Goal: Task Accomplishment & Management: Manage account settings

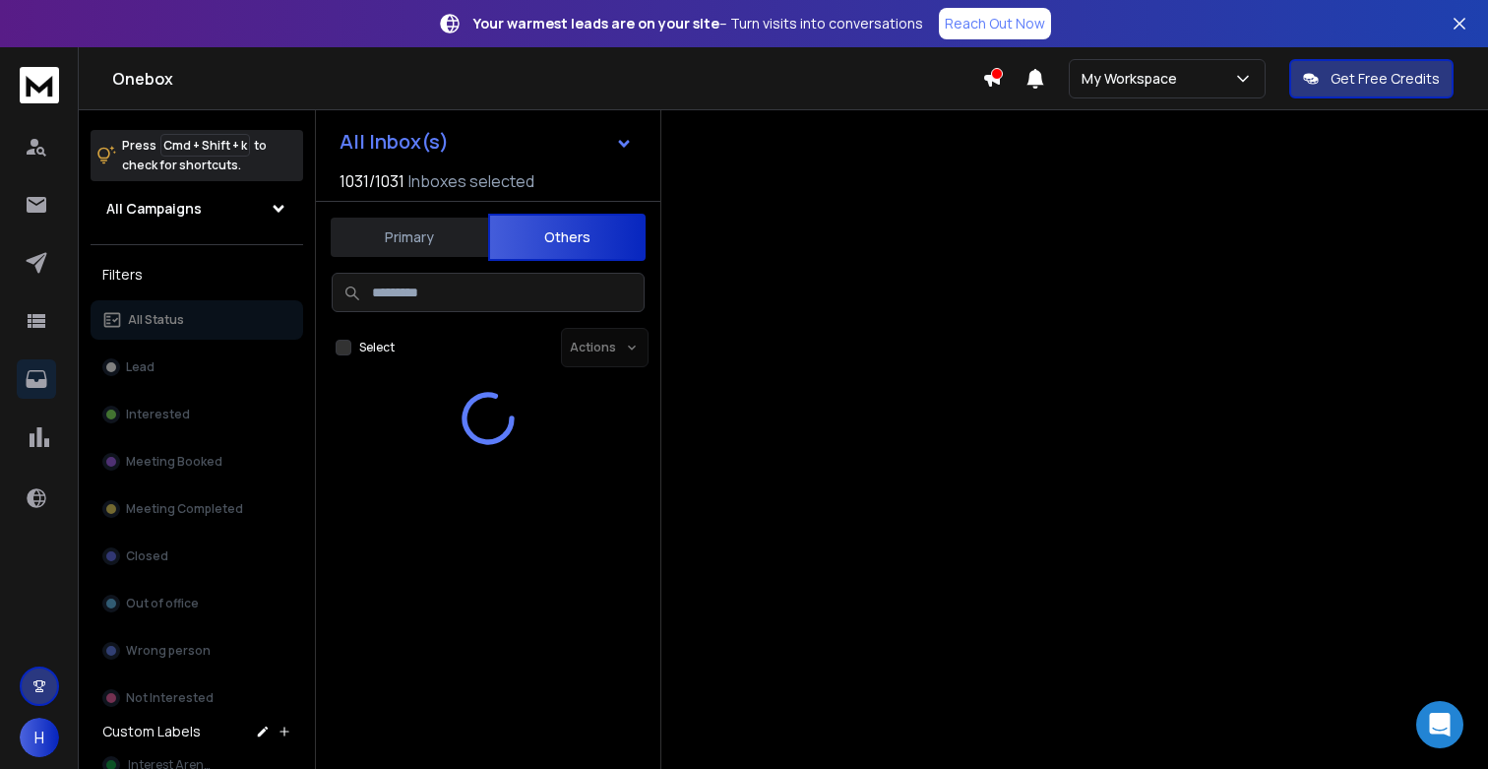
click at [591, 237] on button "Others" at bounding box center [566, 237] width 157 height 47
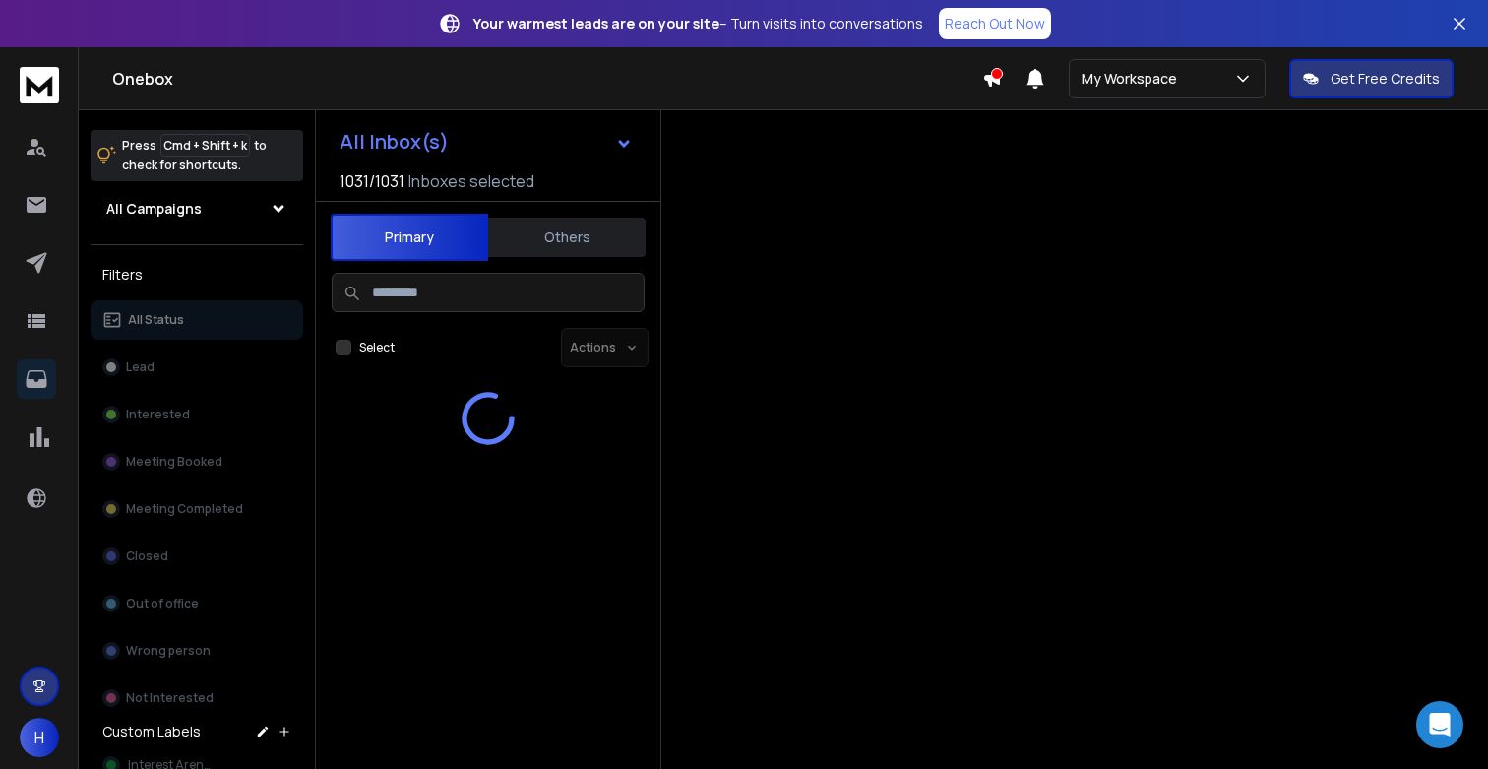
click at [443, 236] on button "Primary" at bounding box center [409, 237] width 157 height 47
click at [518, 237] on button "Others" at bounding box center [566, 236] width 157 height 43
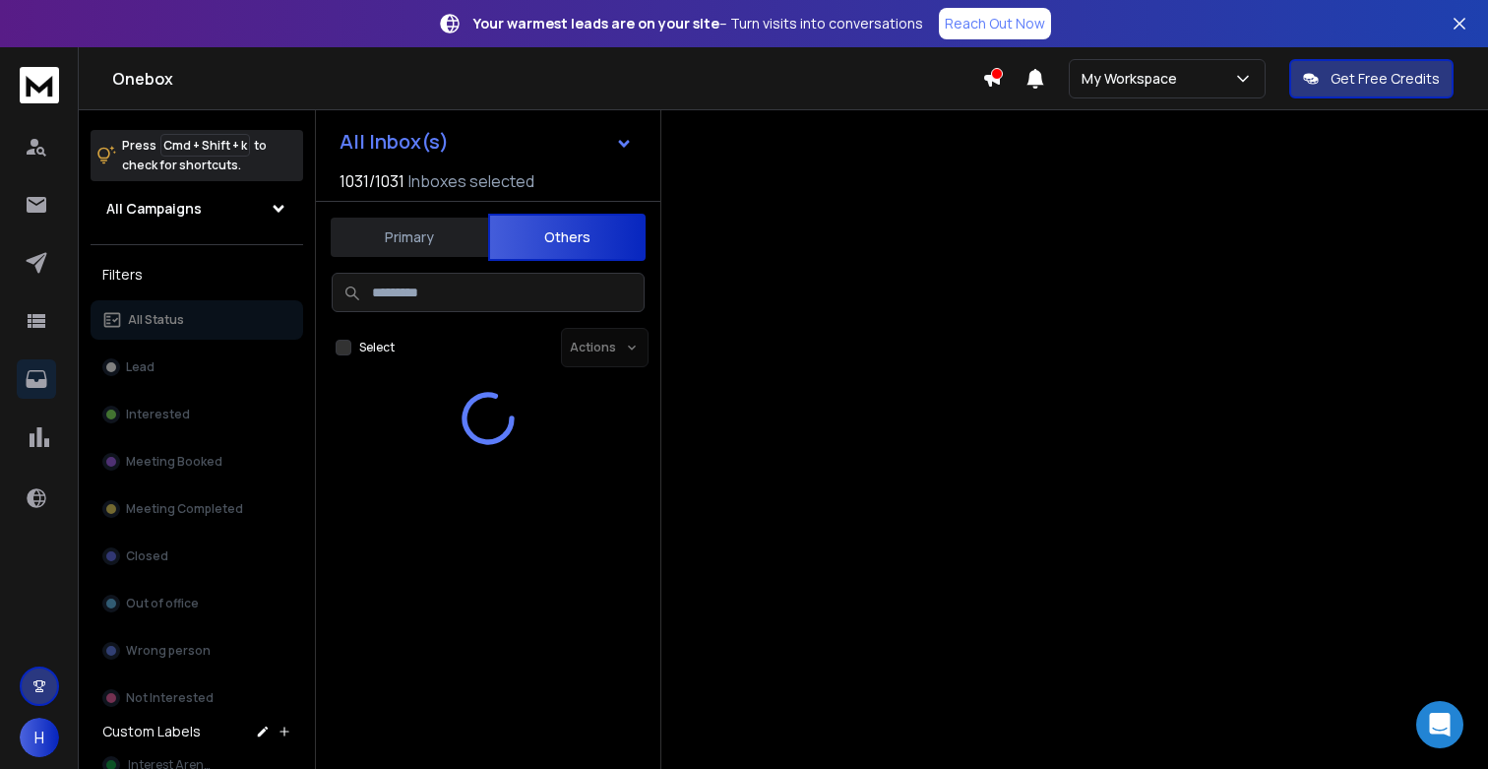
click at [518, 237] on button "Others" at bounding box center [566, 237] width 157 height 47
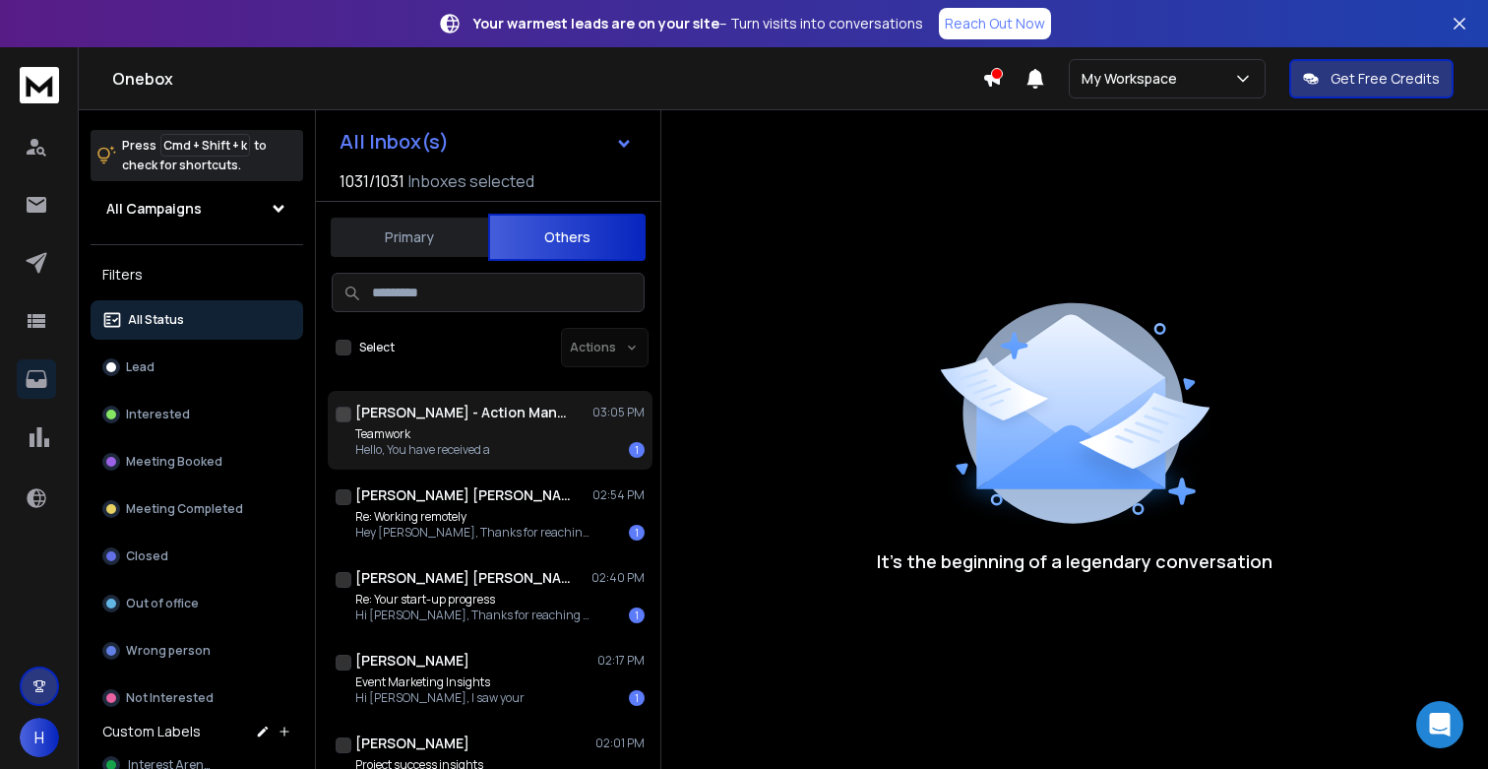
click at [573, 437] on div "Teamwork Hello, You have received a 1" at bounding box center [499, 441] width 289 height 31
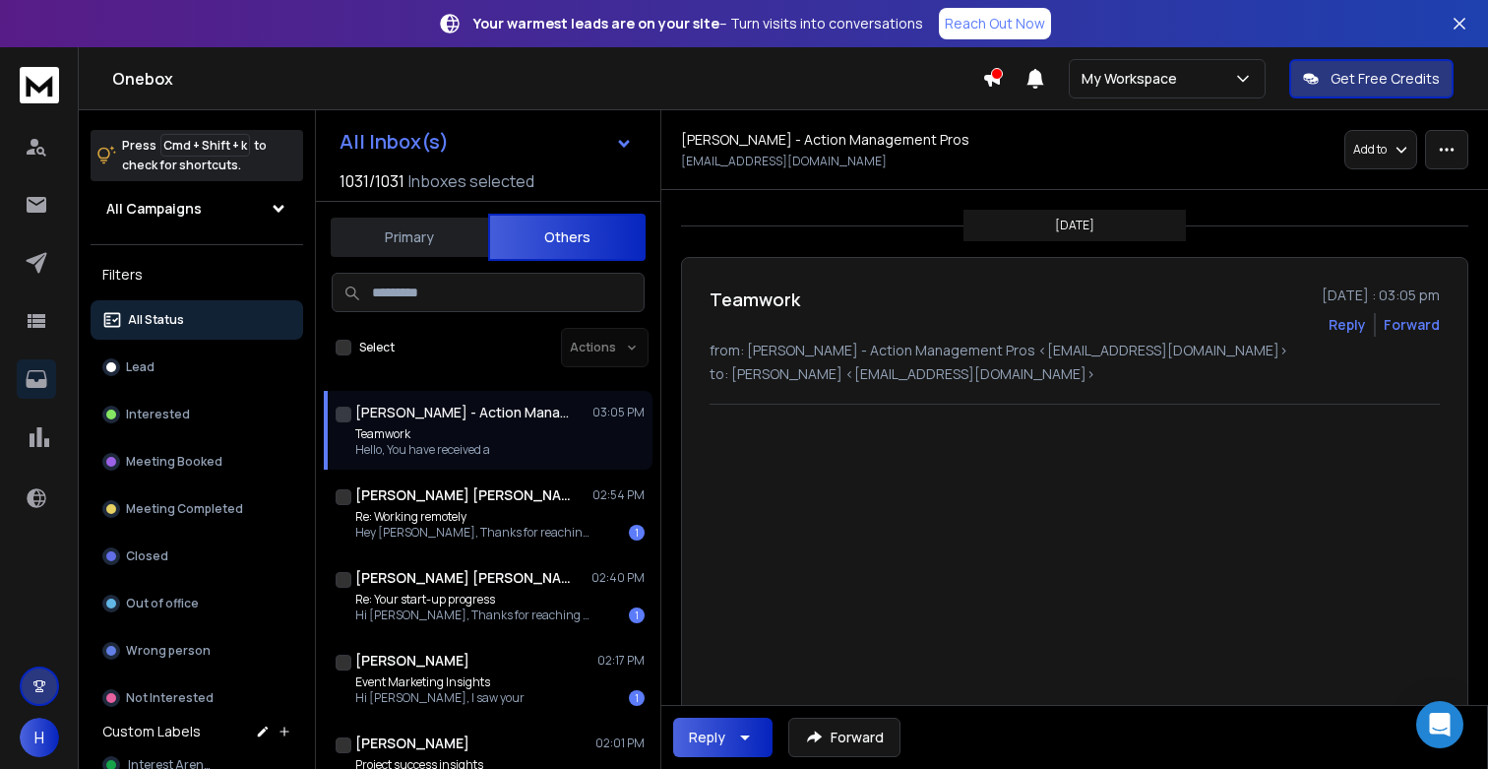
scroll to position [328, 0]
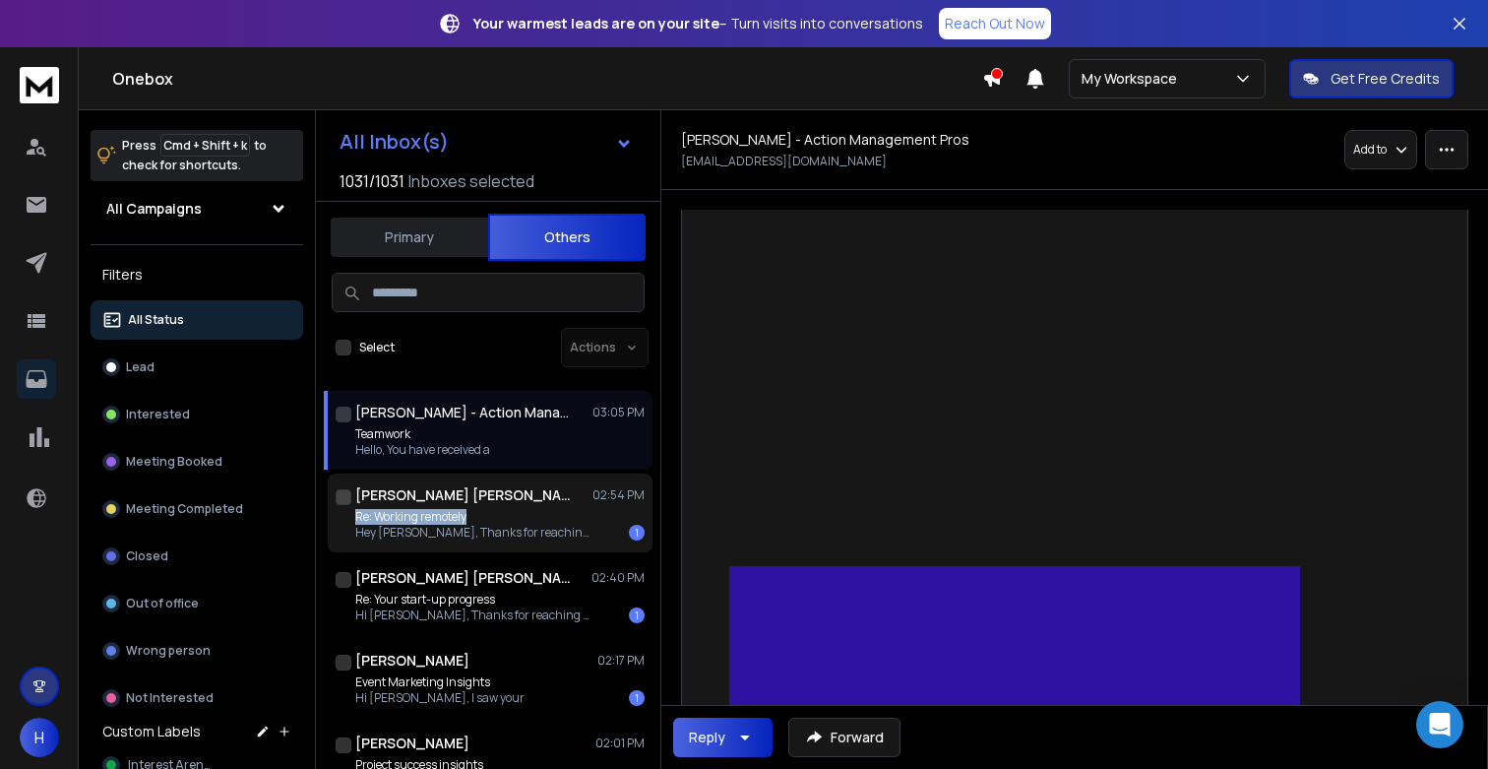
click at [542, 509] on p "Re: Working remotely" at bounding box center [473, 517] width 236 height 16
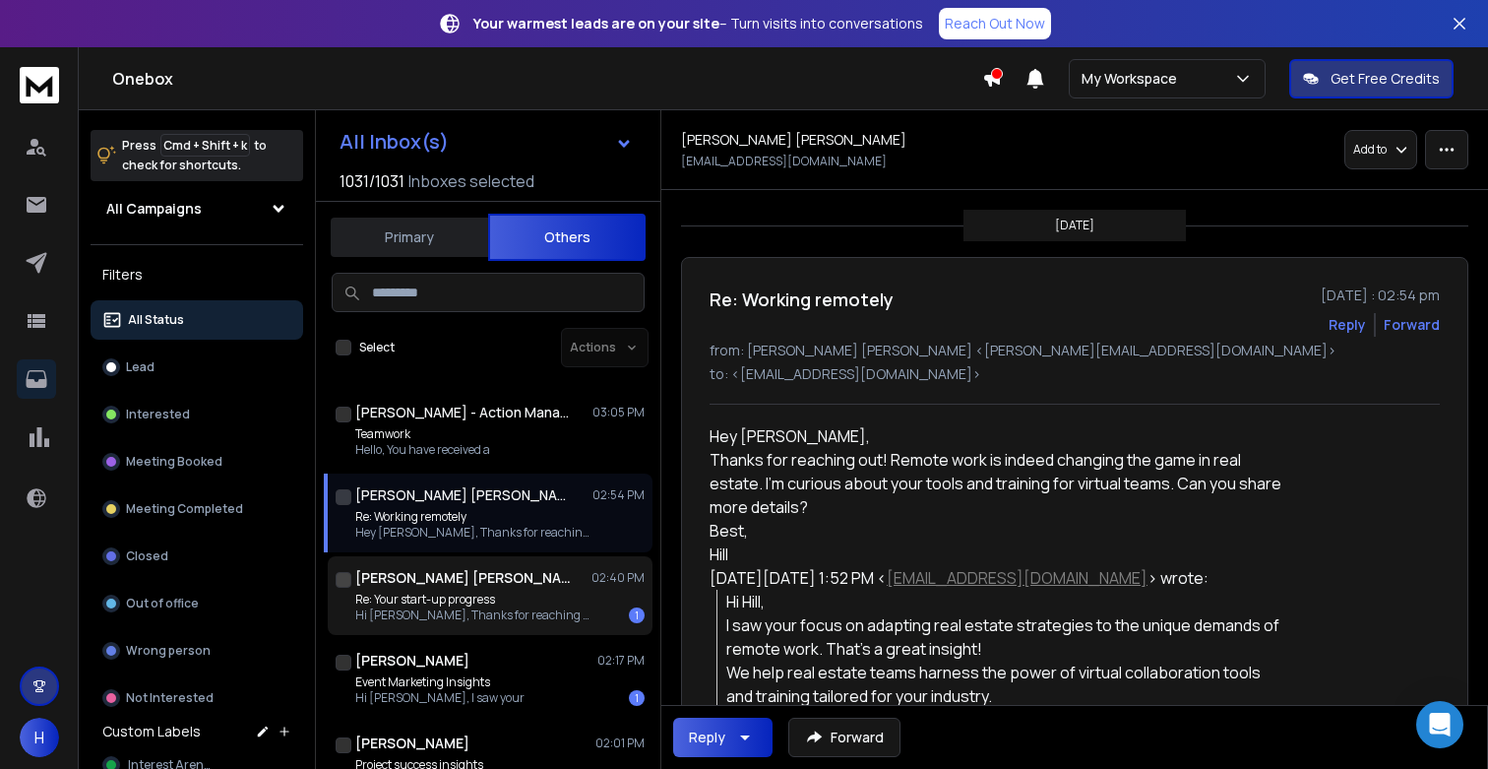
click at [563, 558] on div "Hill Dickerson 02:40 PM Re: Your start-up progress Hi Mihai, Thanks for reachin…" at bounding box center [490, 595] width 325 height 79
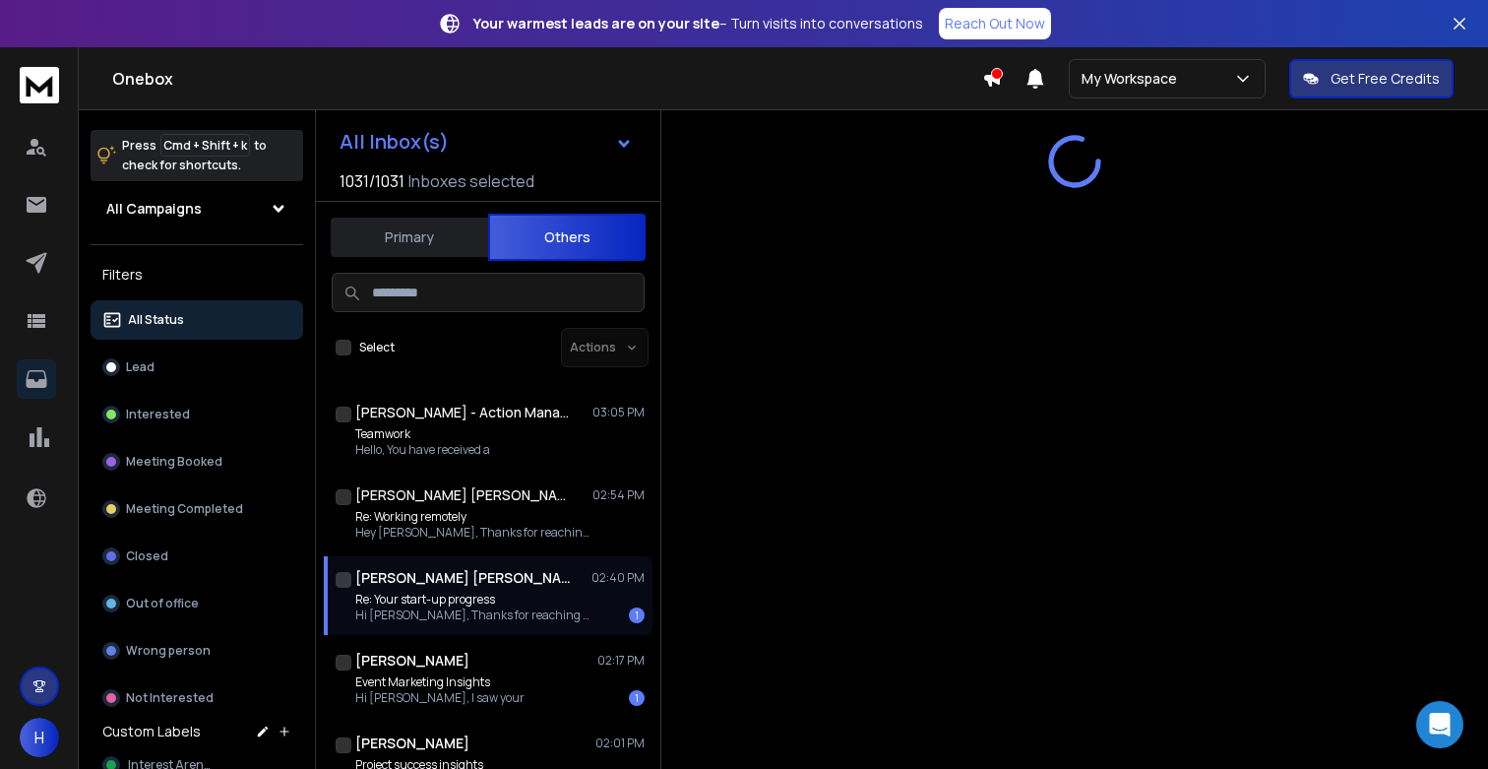
scroll to position [531, 0]
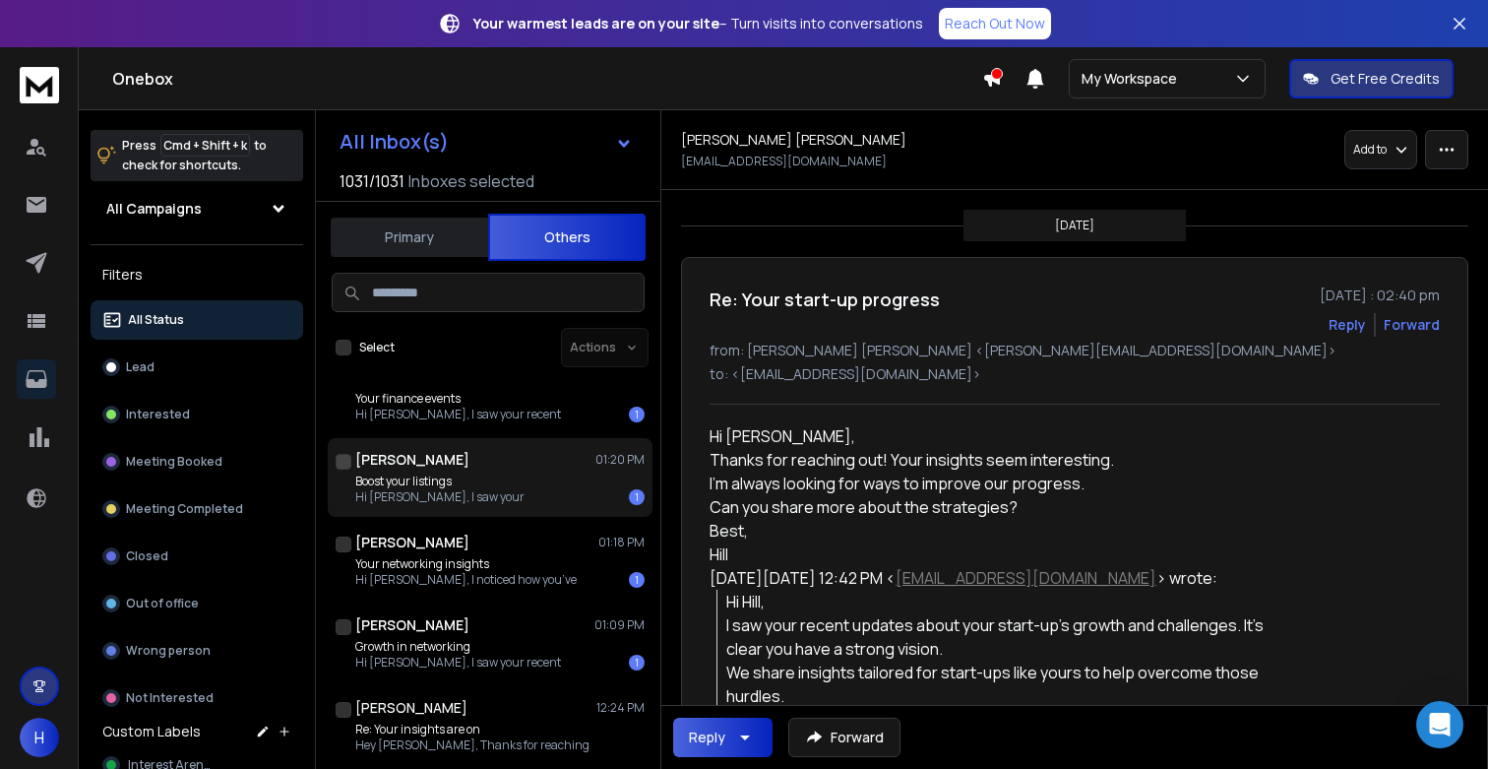
drag, startPoint x: 545, startPoint y: 476, endPoint x: 548, endPoint y: 490, distance: 14.1
click at [545, 476] on div "Boost your listings Hi Taylor, I saw your 1" at bounding box center [499, 488] width 289 height 31
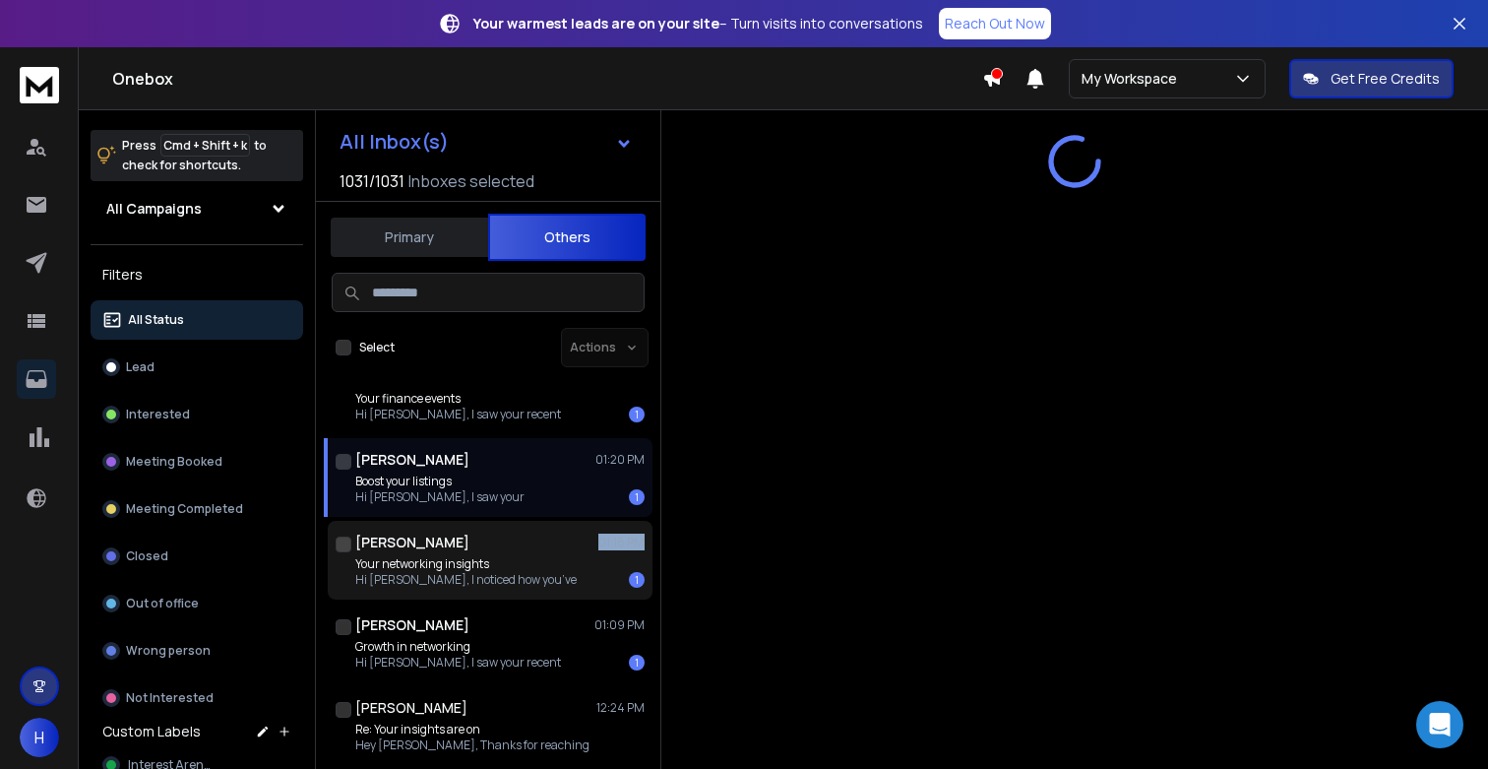
click at [550, 550] on div "Alfred Richey 01:18 PM" at bounding box center [499, 542] width 289 height 20
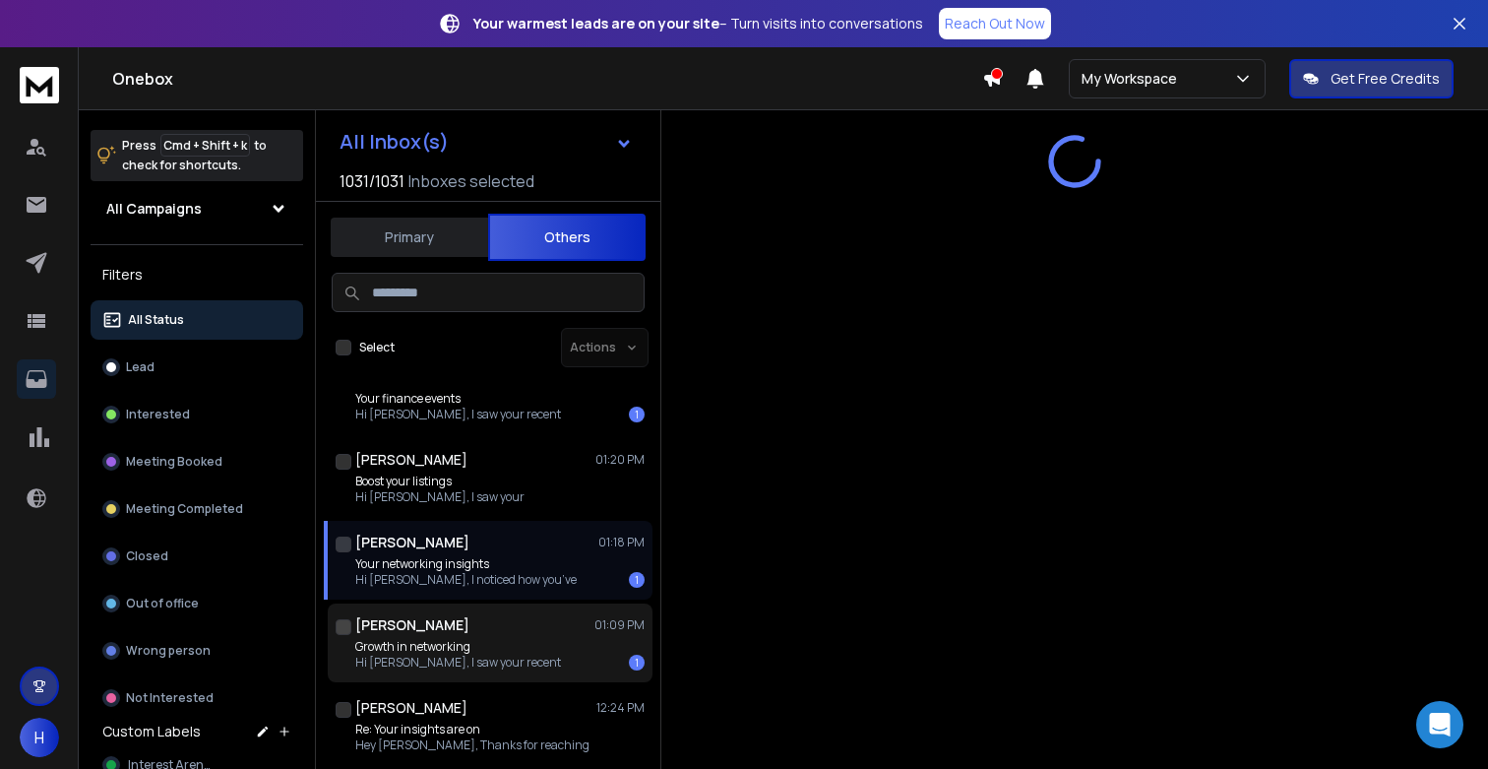
click at [552, 627] on div "Mark Thompson 01:09 PM" at bounding box center [499, 625] width 289 height 20
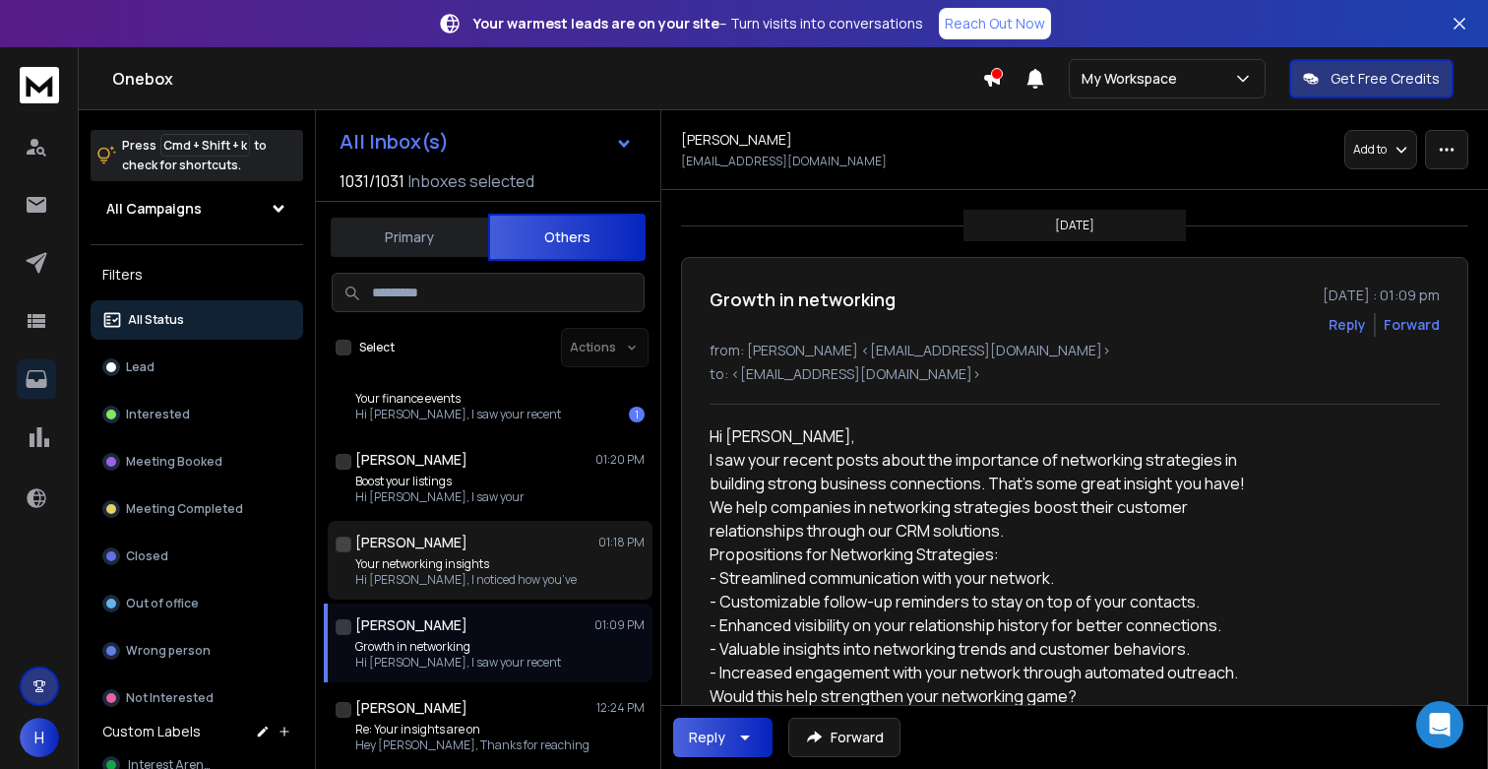
scroll to position [870, 0]
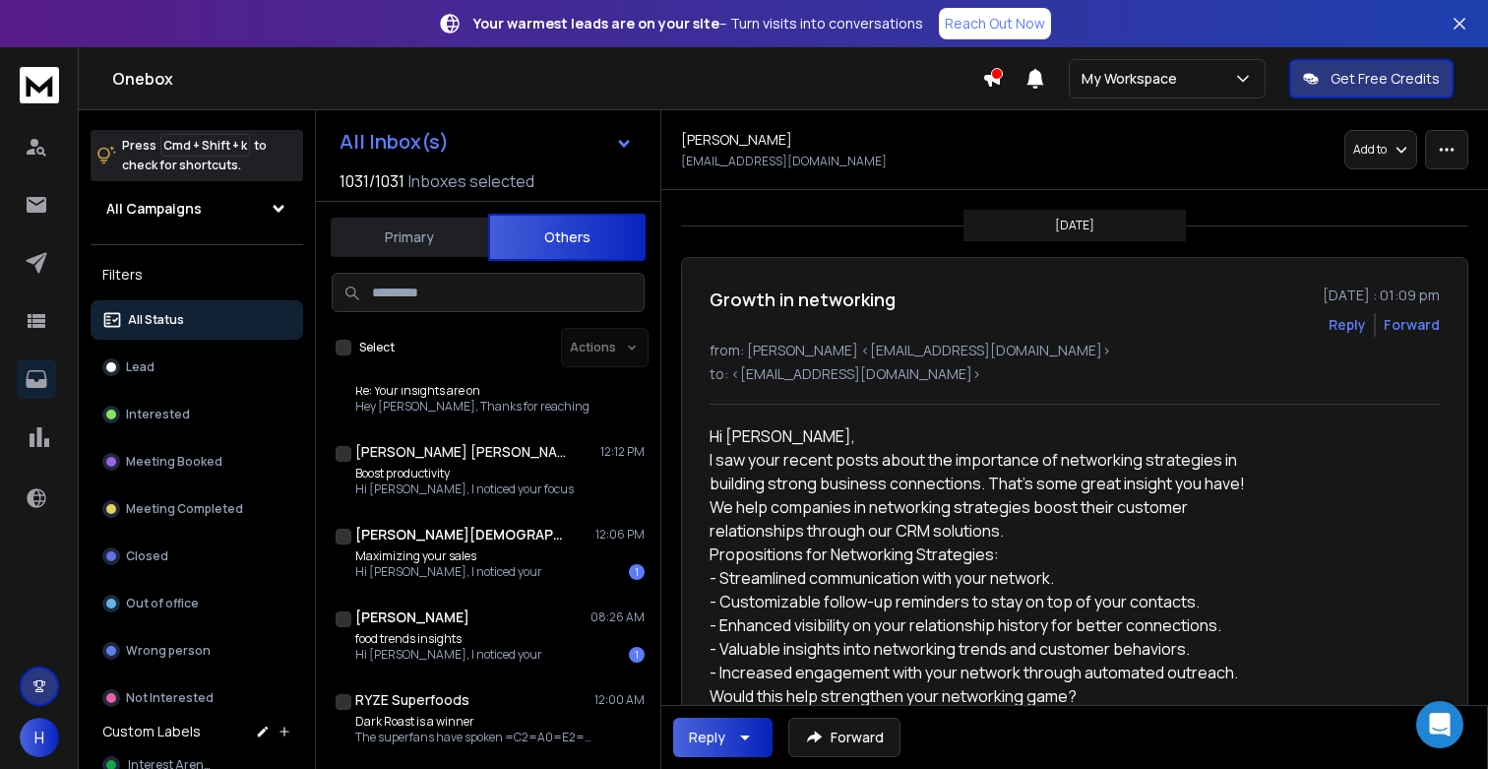
click at [546, 546] on div "Rakibul Islam 12:06 PM Maximizing your sales Hi Taylor, I noticed your 1" at bounding box center [499, 551] width 289 height 55
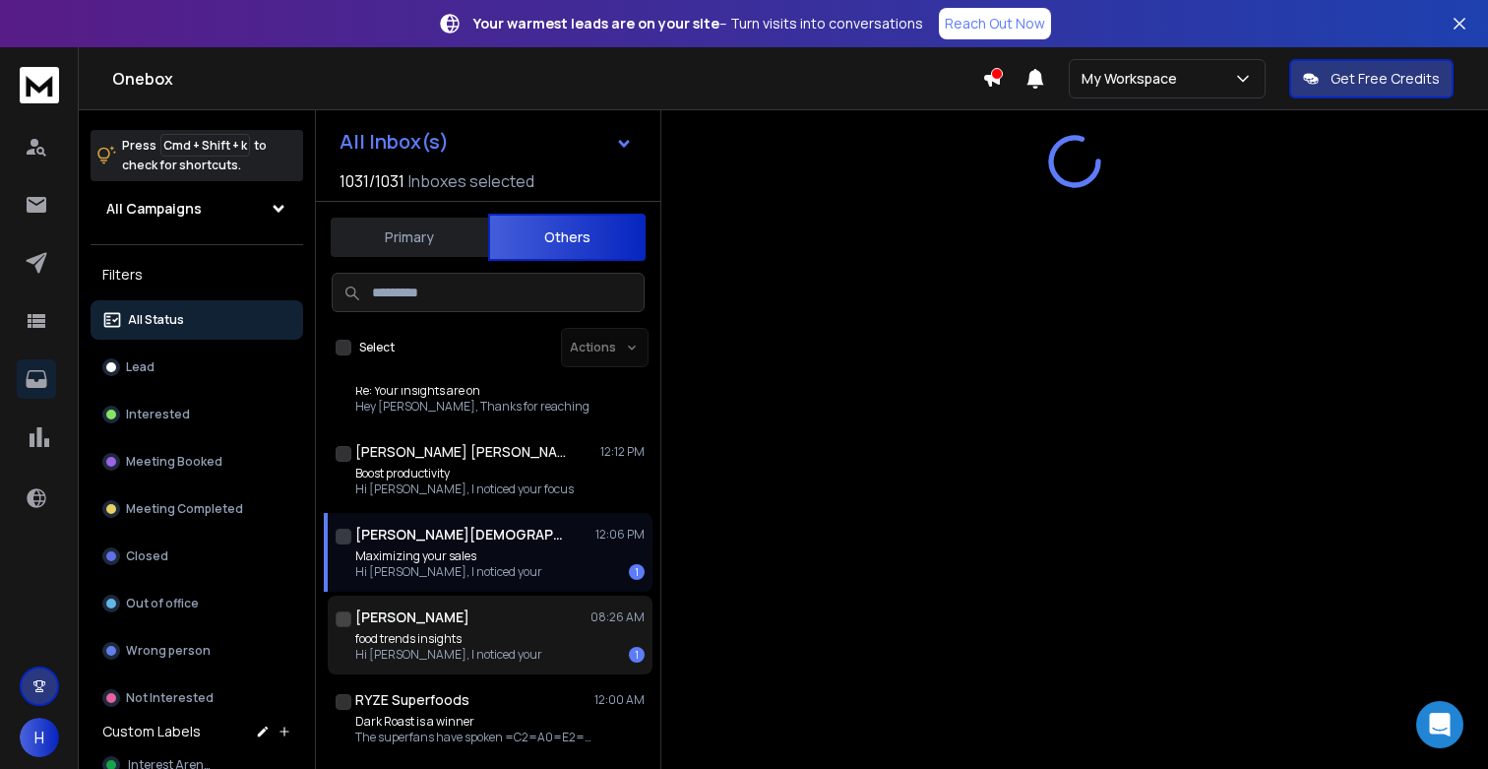
click at [532, 615] on div "Marcus Garvin 08:26 AM" at bounding box center [499, 617] width 289 height 20
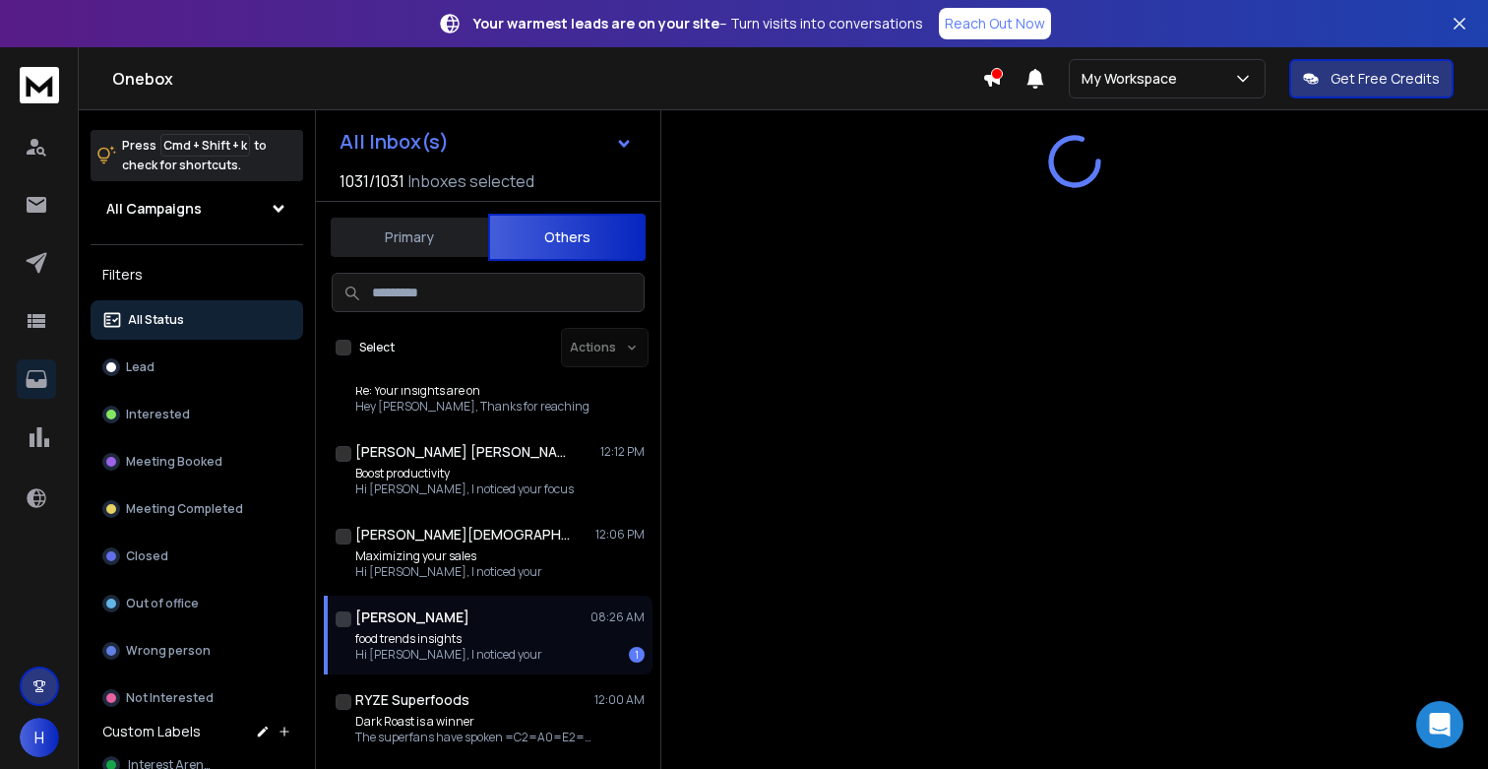
click at [534, 652] on div "food trends insights Hi Taylor, I noticed your 1" at bounding box center [499, 646] width 289 height 31
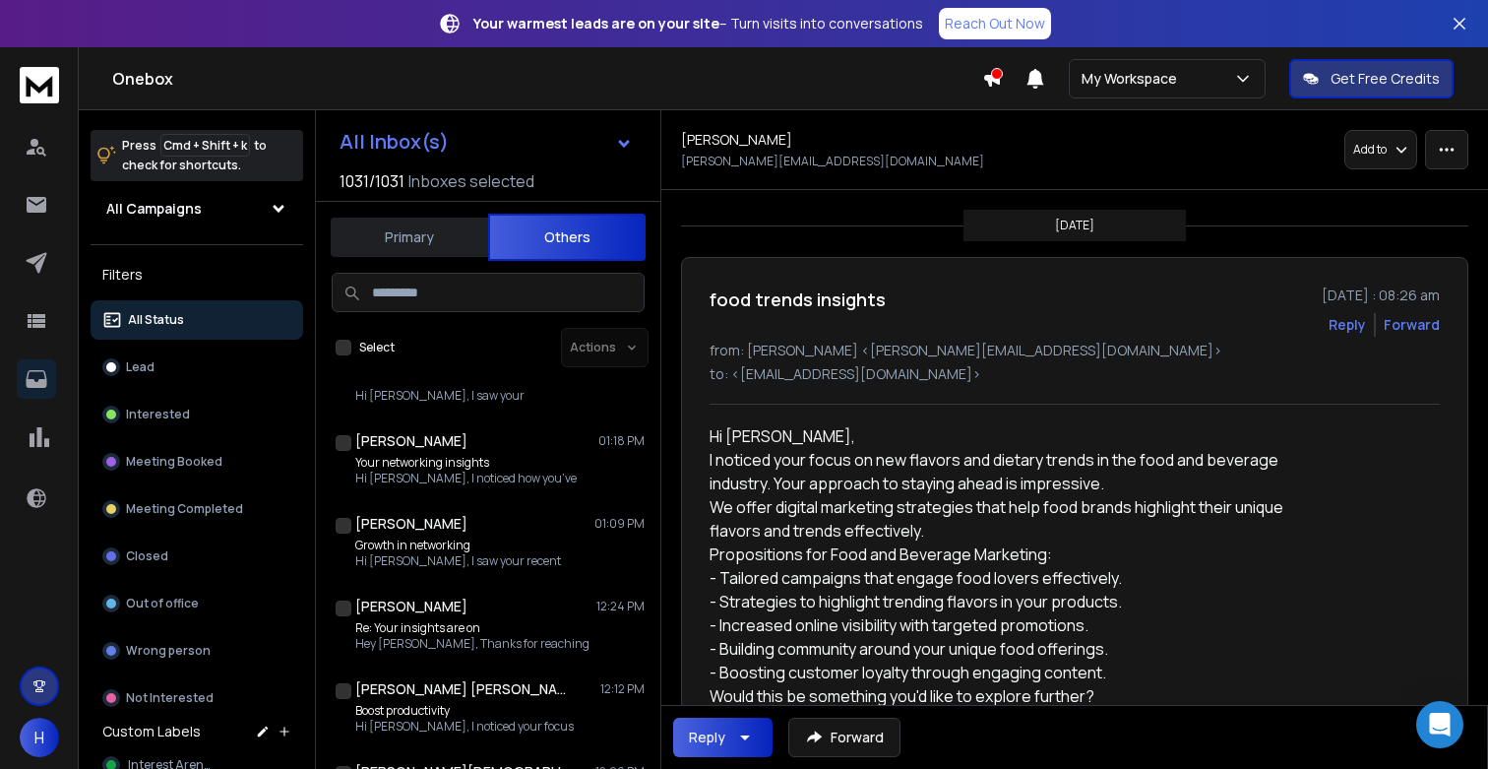
scroll to position [227, 0]
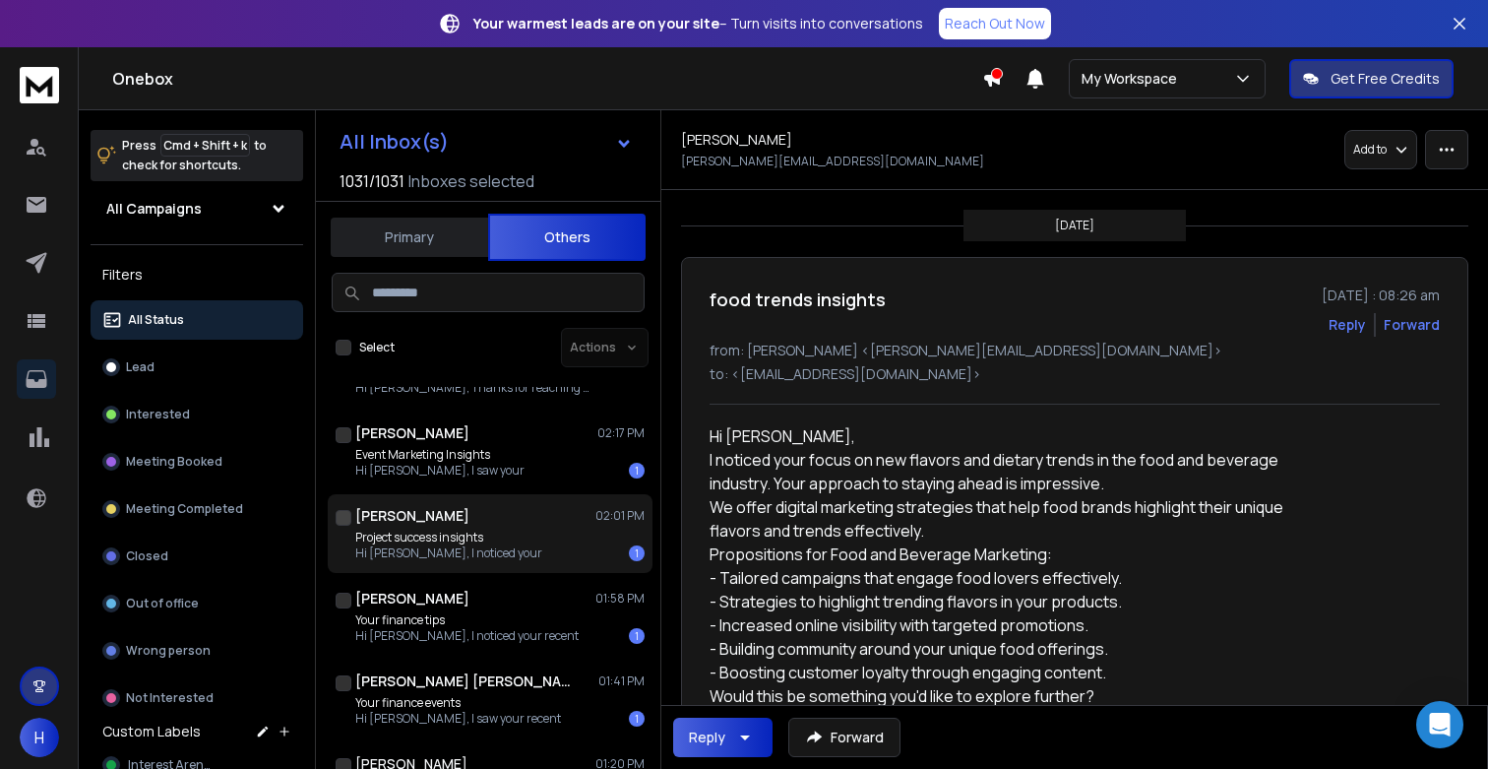
click at [567, 547] on div "Project success insights Hi Taylor, I noticed your 1" at bounding box center [499, 544] width 289 height 31
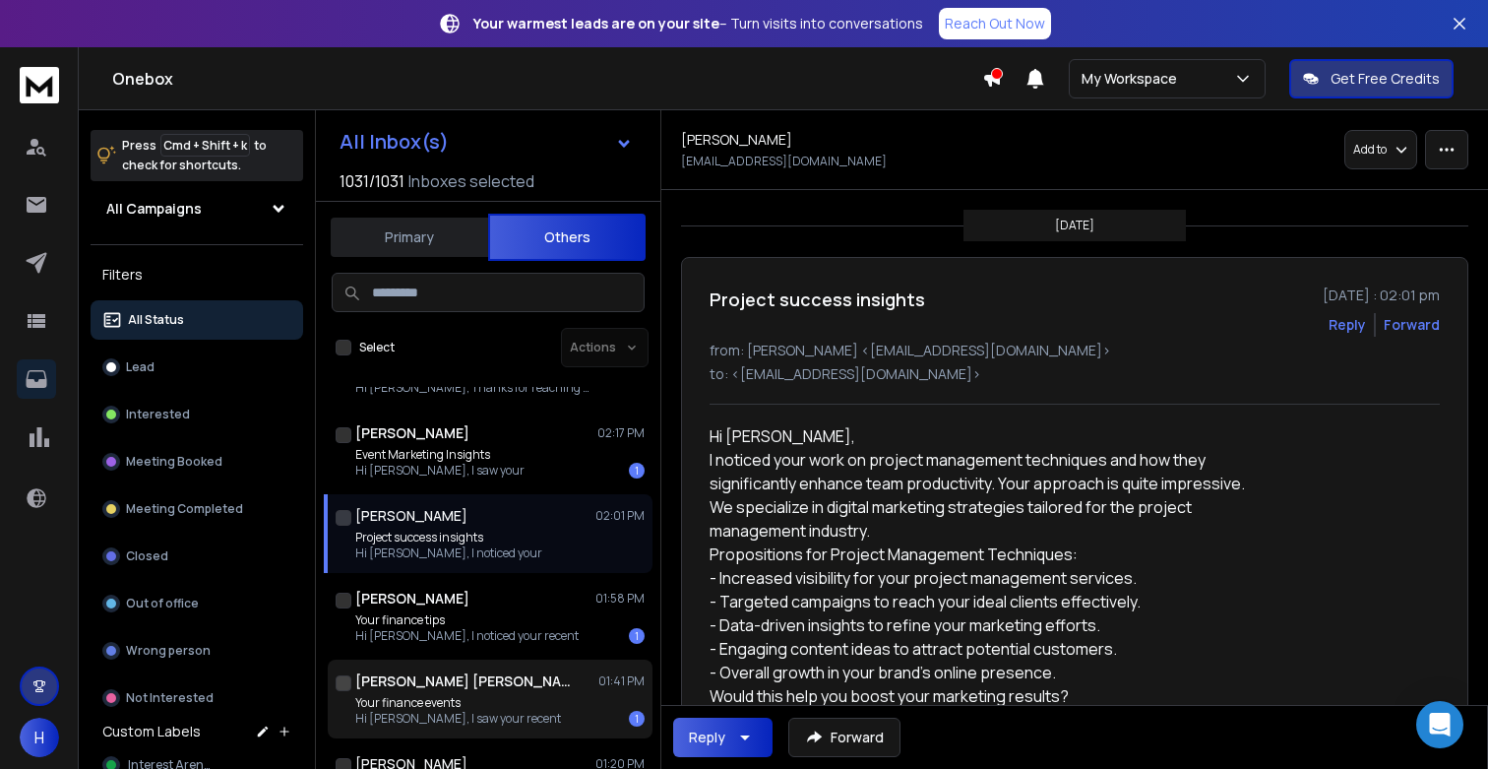
click at [561, 666] on div "Hill Dickerson 01:41 PM Your finance events Hi Taylor, I saw your recent 1" at bounding box center [490, 698] width 325 height 79
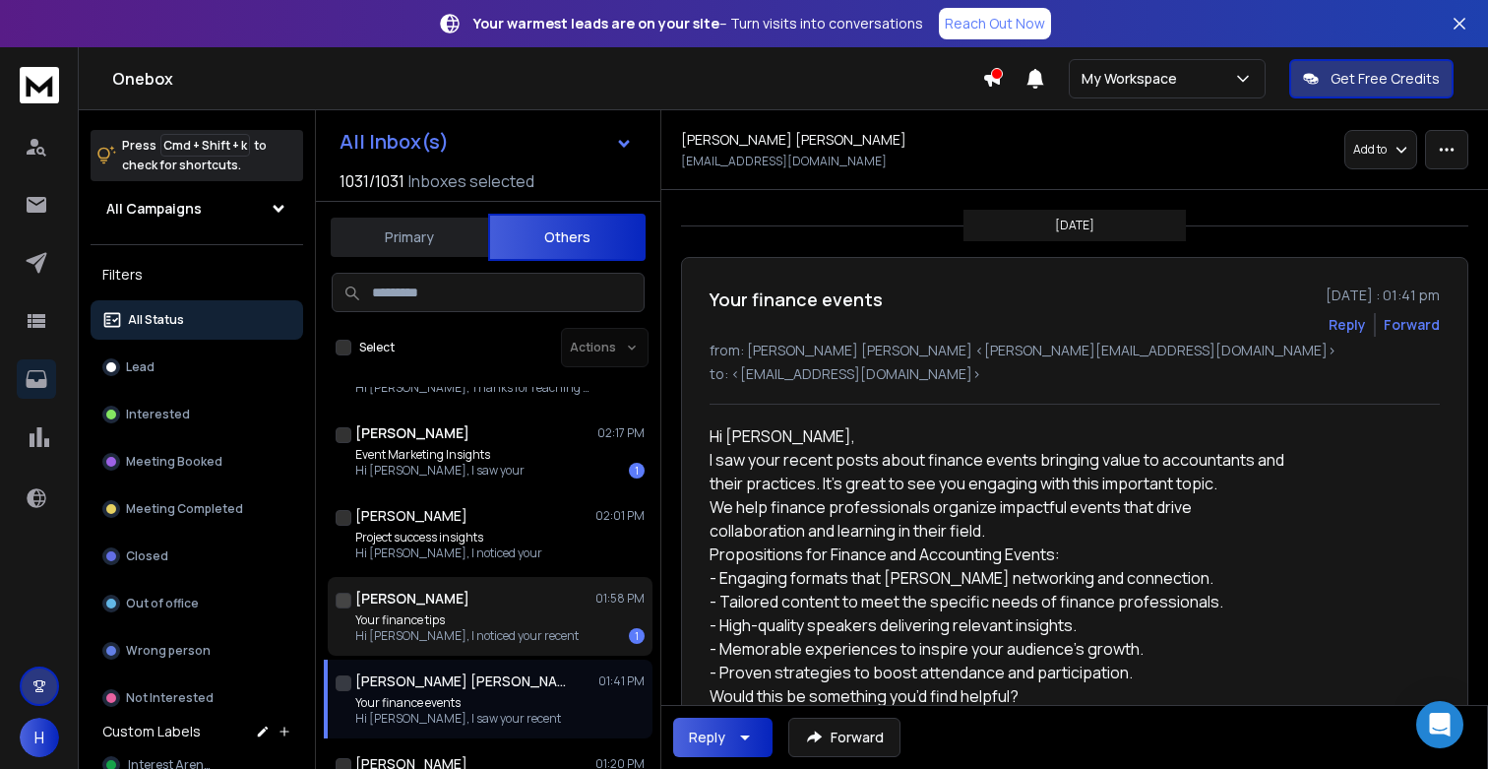
click at [557, 602] on div "Mark Thompson 01:58 PM" at bounding box center [499, 598] width 289 height 20
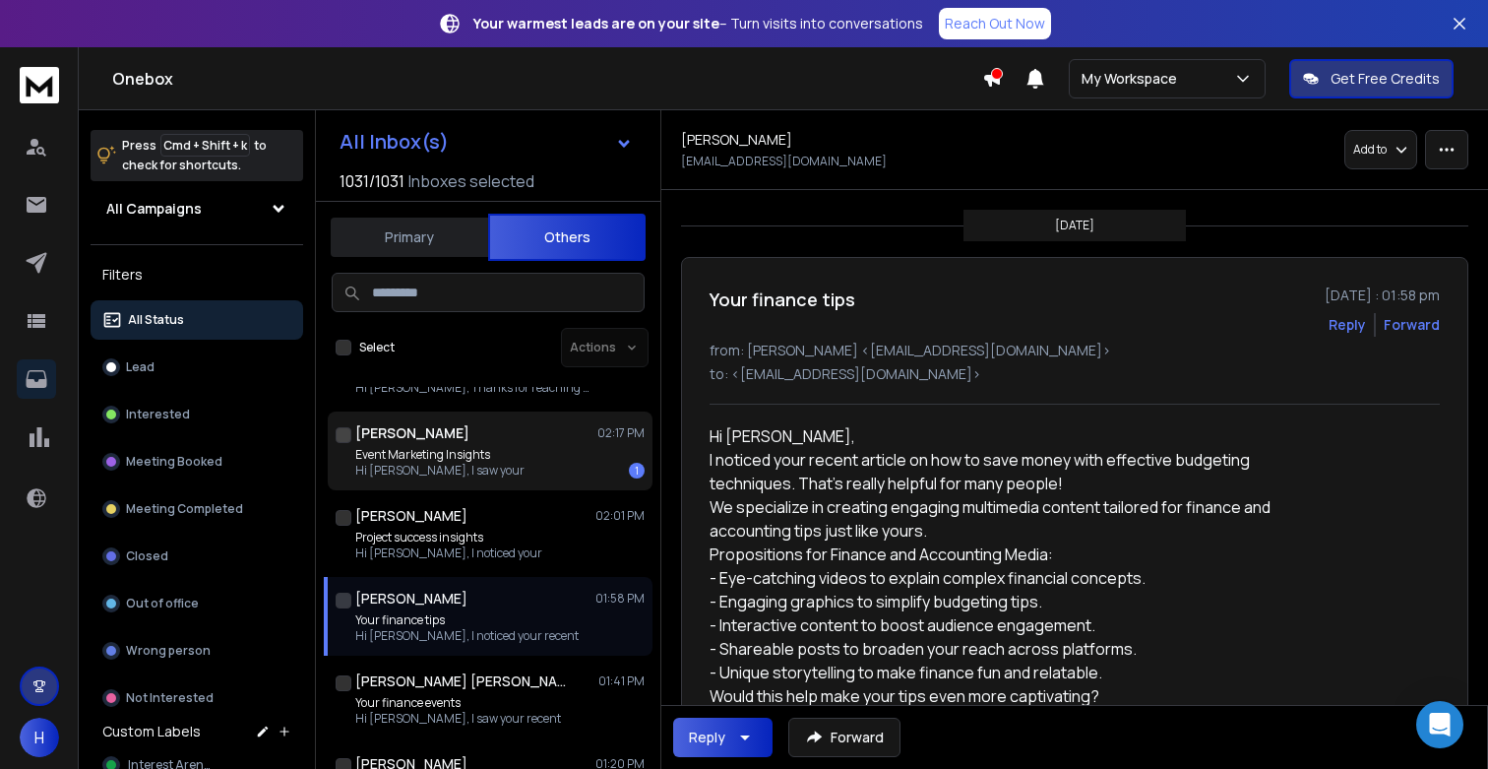
click at [546, 444] on div "Wyatt Leggett 02:17 PM Event Marketing Insights Hi Mihai, I saw your 1" at bounding box center [499, 450] width 289 height 55
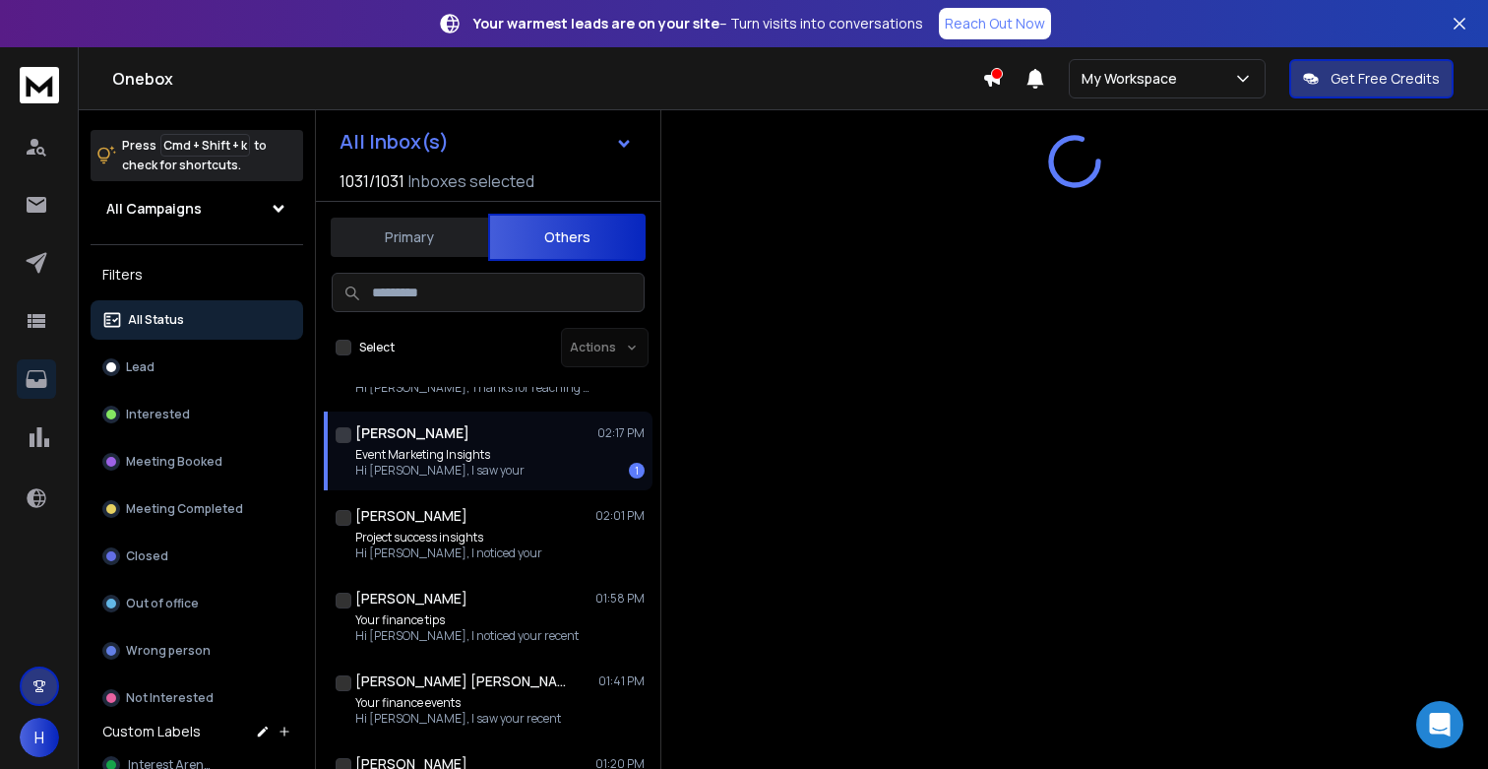
scroll to position [0, 0]
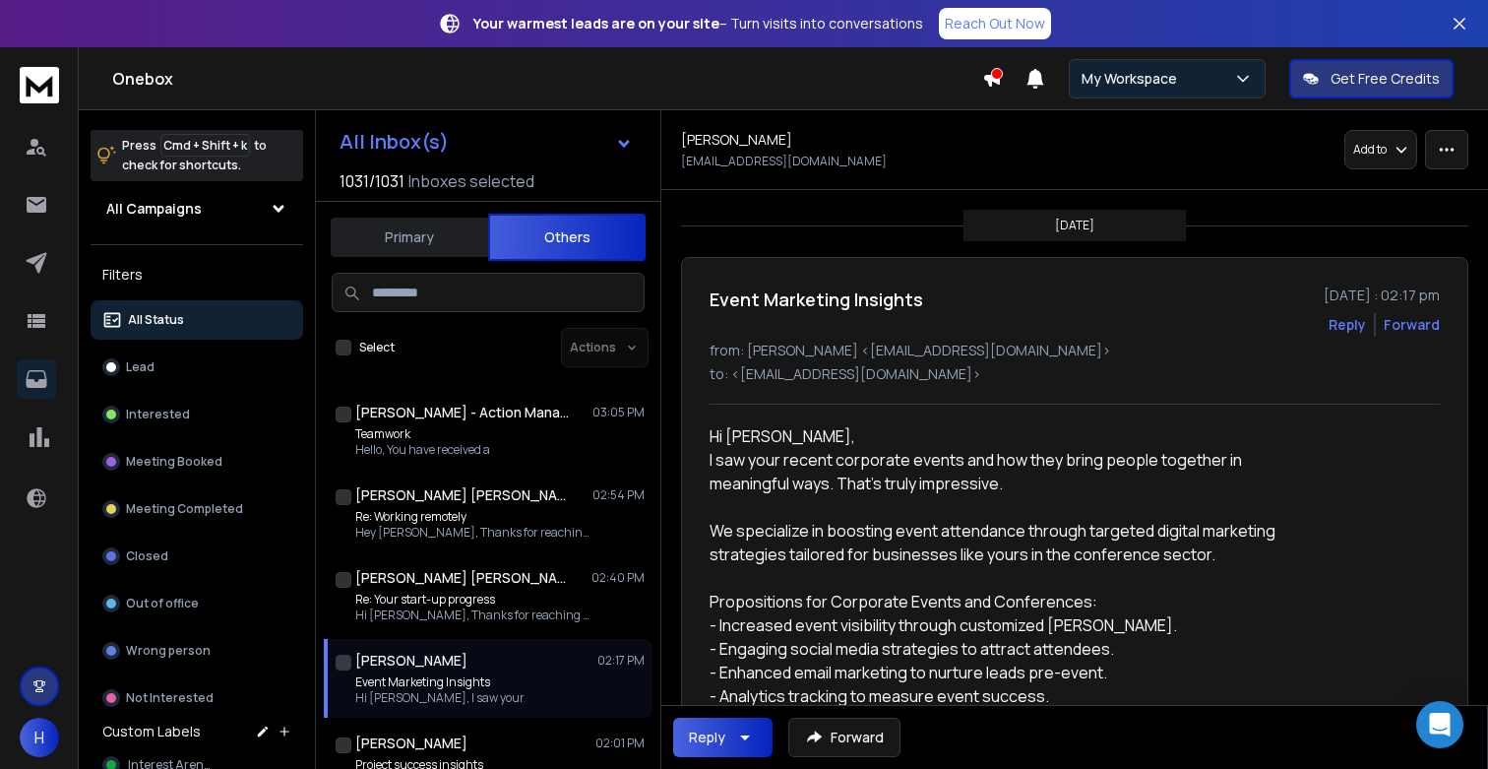
click at [1097, 89] on button "My Workspace" at bounding box center [1167, 78] width 197 height 39
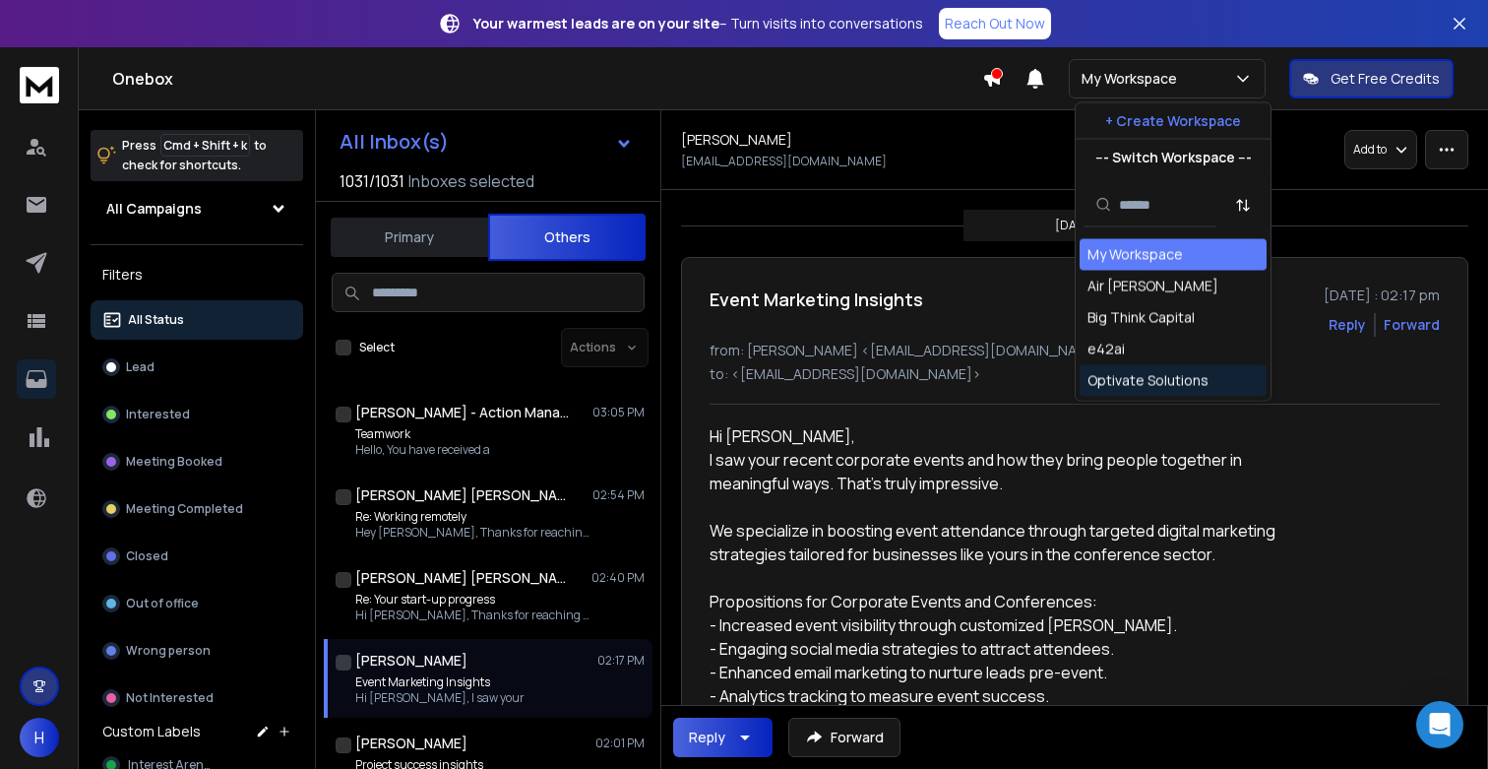
click at [1176, 380] on div "Optivate Solutions" at bounding box center [1147, 381] width 121 height 20
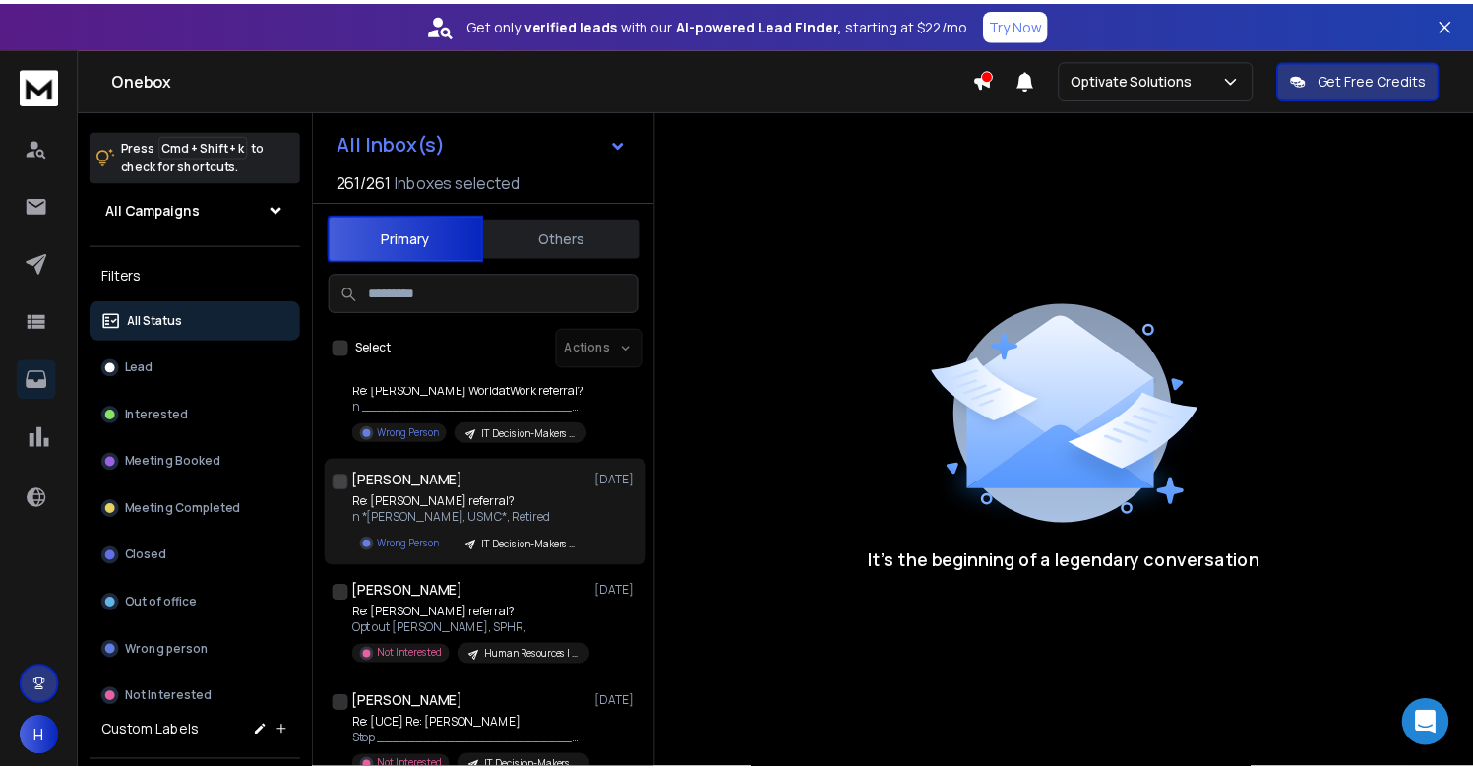
scroll to position [390, 0]
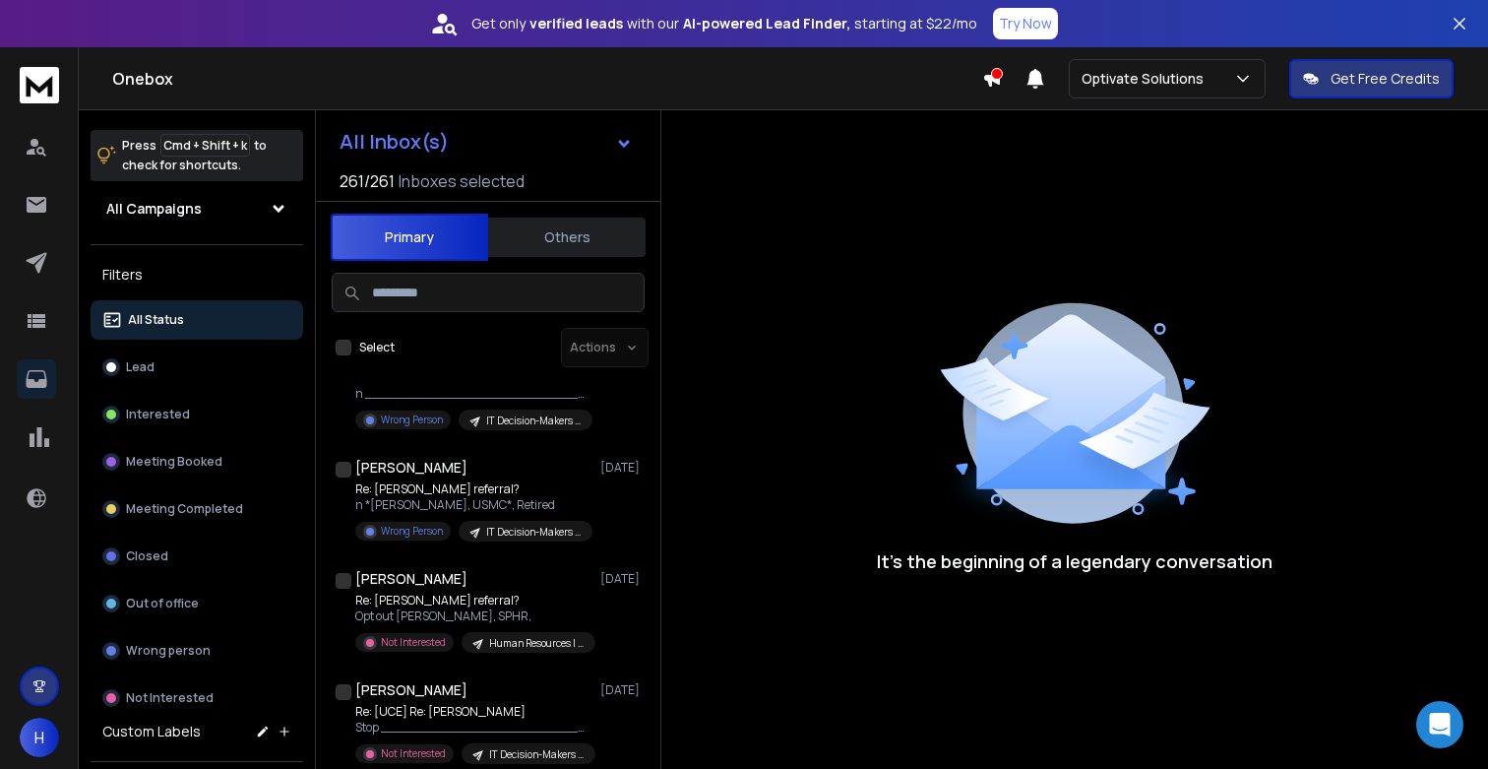
click at [7, 315] on div "H" at bounding box center [39, 411] width 79 height 729
click at [29, 289] on div at bounding box center [39, 326] width 45 height 398
click at [31, 274] on icon at bounding box center [37, 263] width 24 height 24
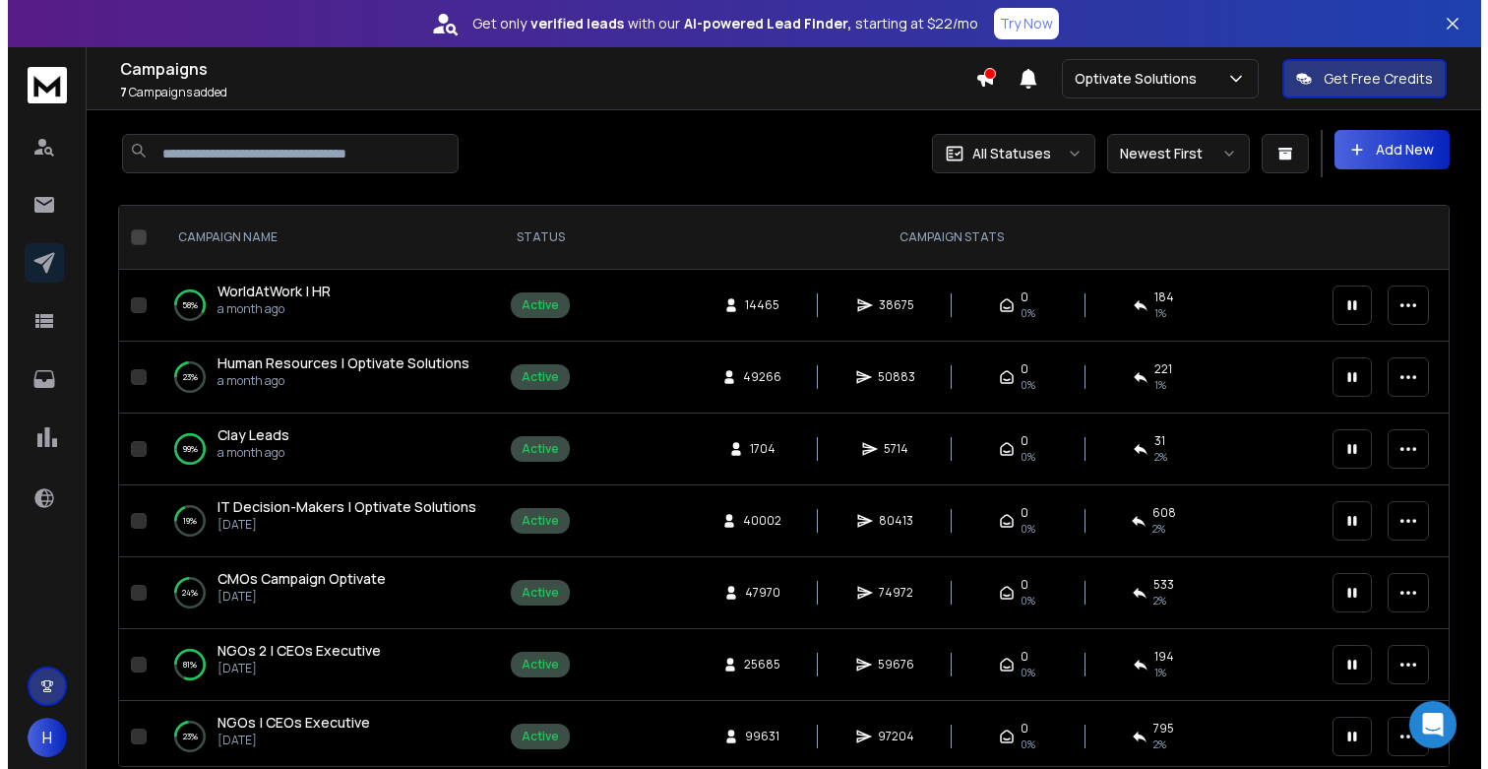
scroll to position [22, 0]
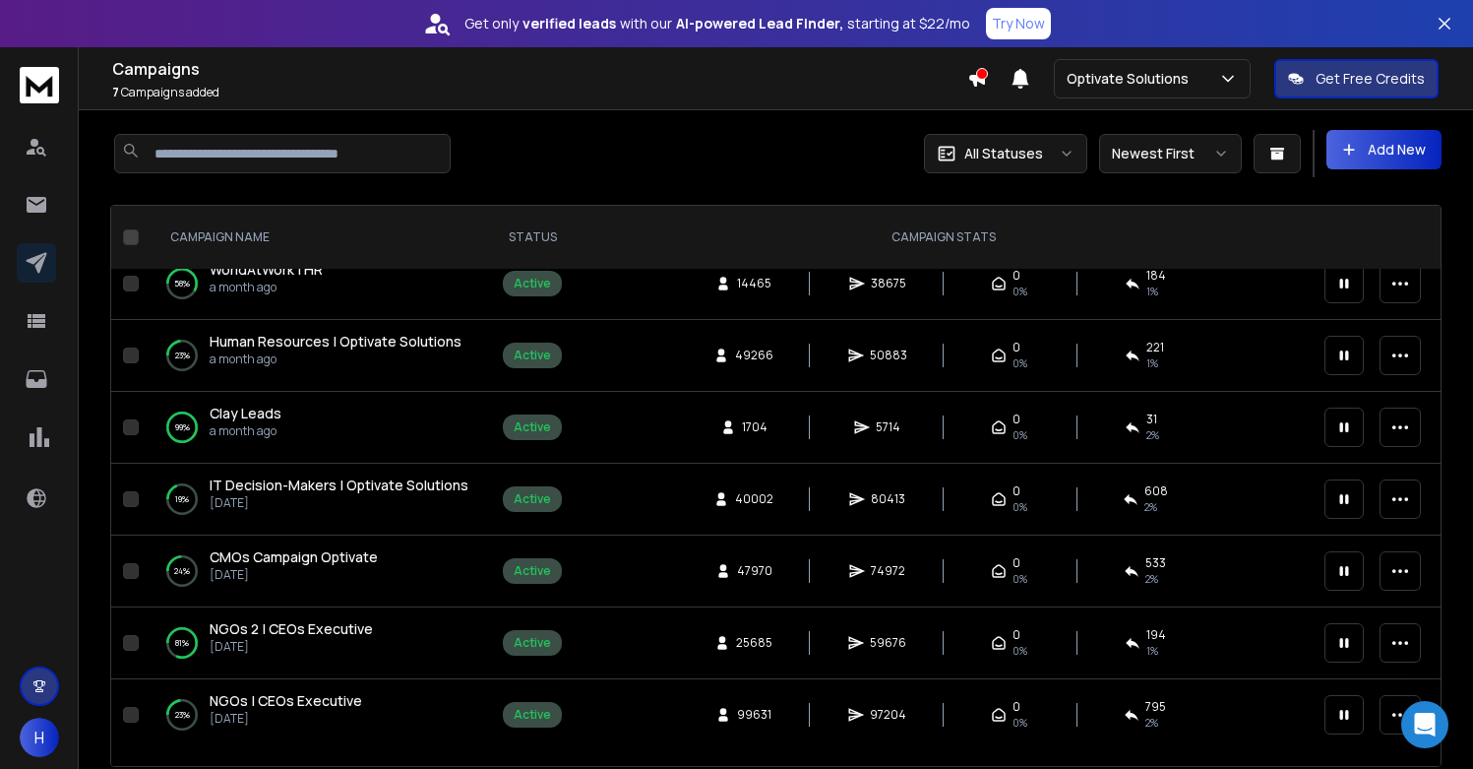
click at [326, 704] on span "NGOs | CEOs Executive" at bounding box center [286, 700] width 153 height 19
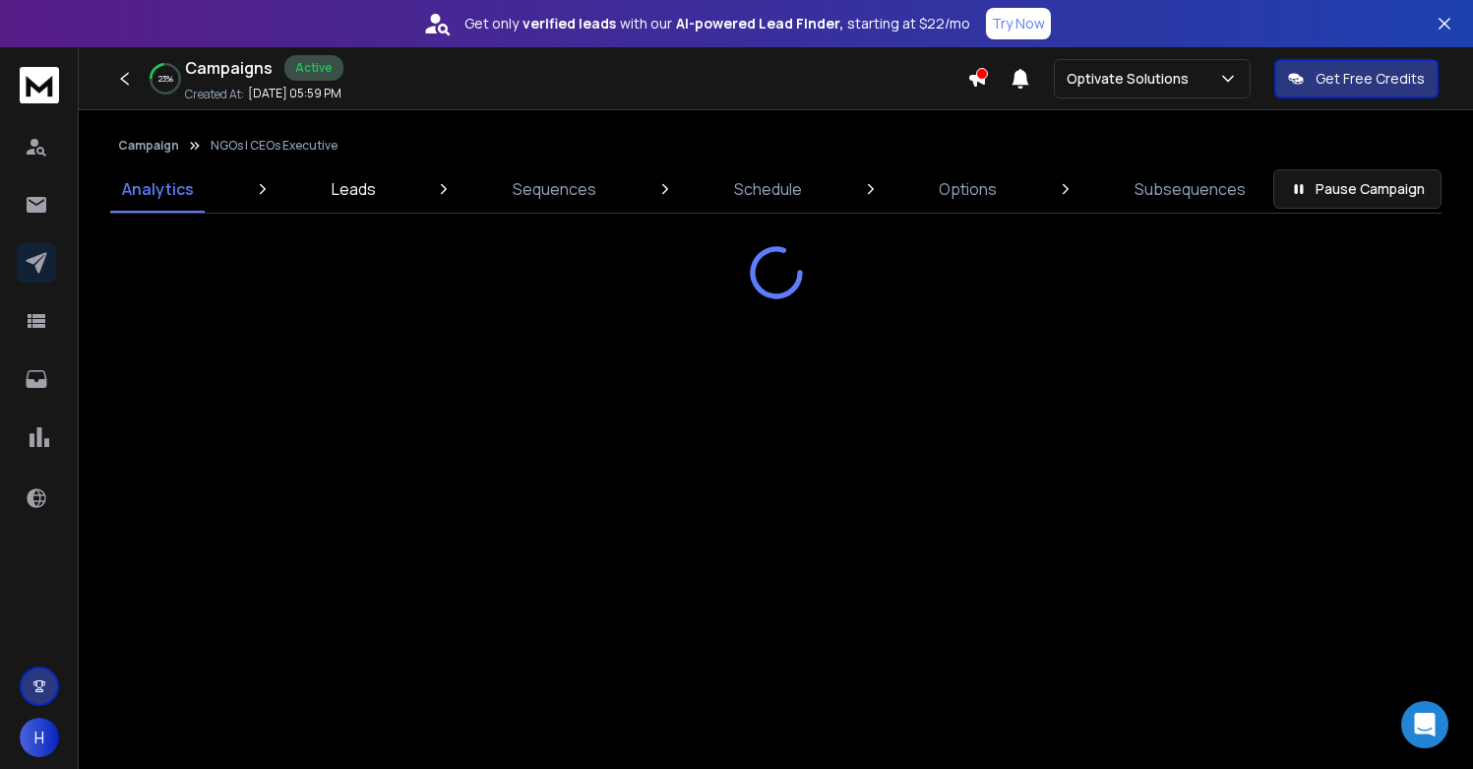
click at [348, 184] on p "Leads" at bounding box center [354, 189] width 44 height 24
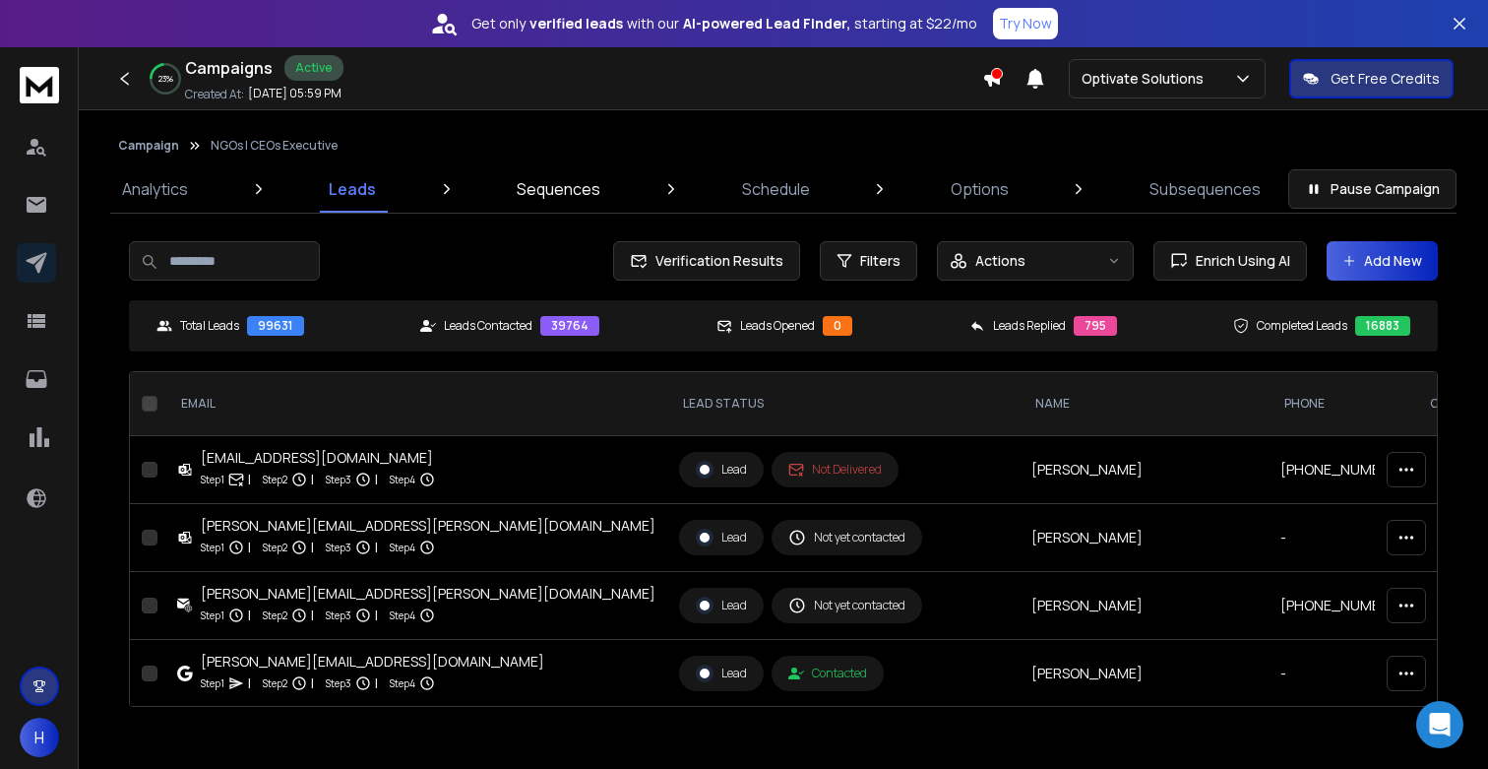
click at [547, 187] on p "Sequences" at bounding box center [559, 189] width 84 height 24
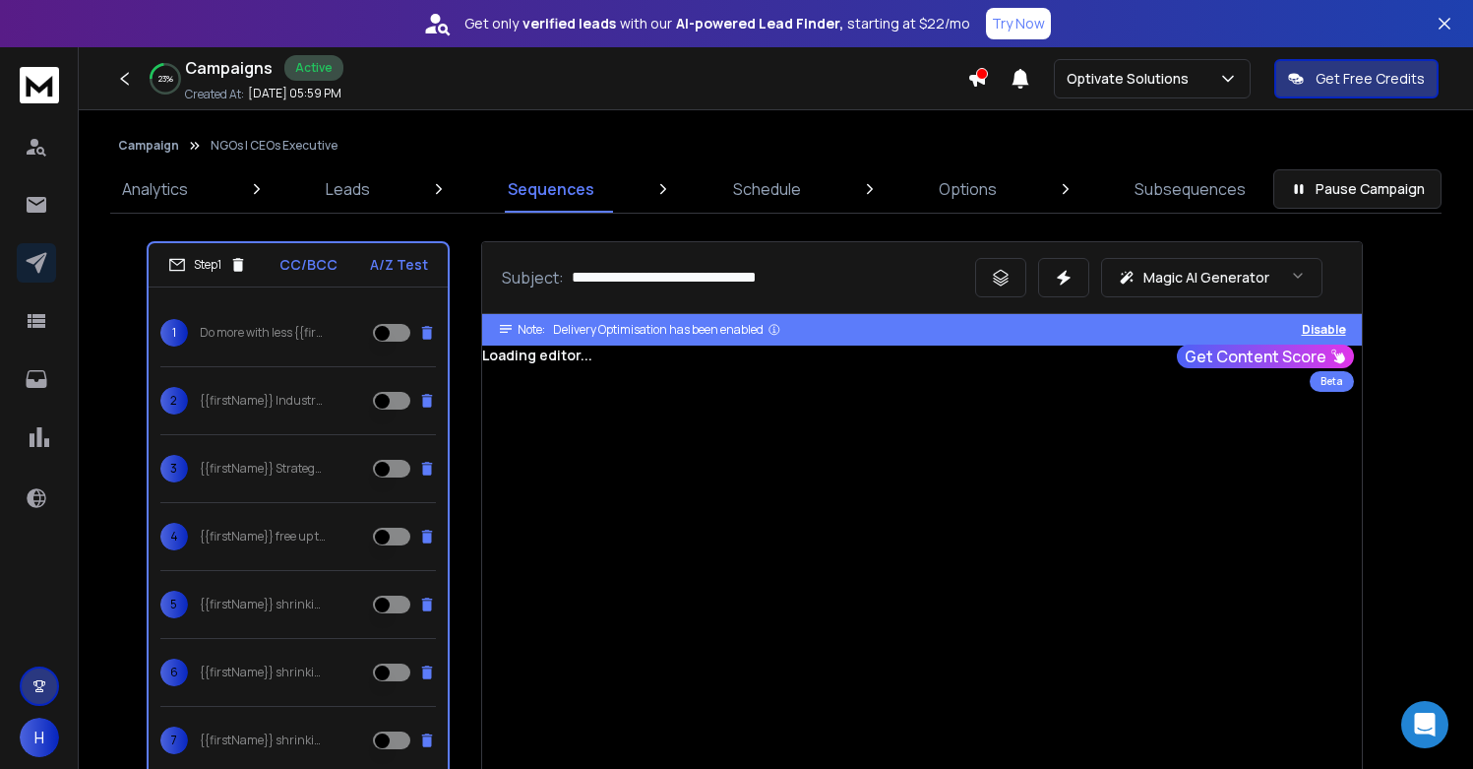
click at [1015, 193] on div "Analytics Leads Sequences Schedule Options Subsequences" at bounding box center [683, 188] width 1147 height 47
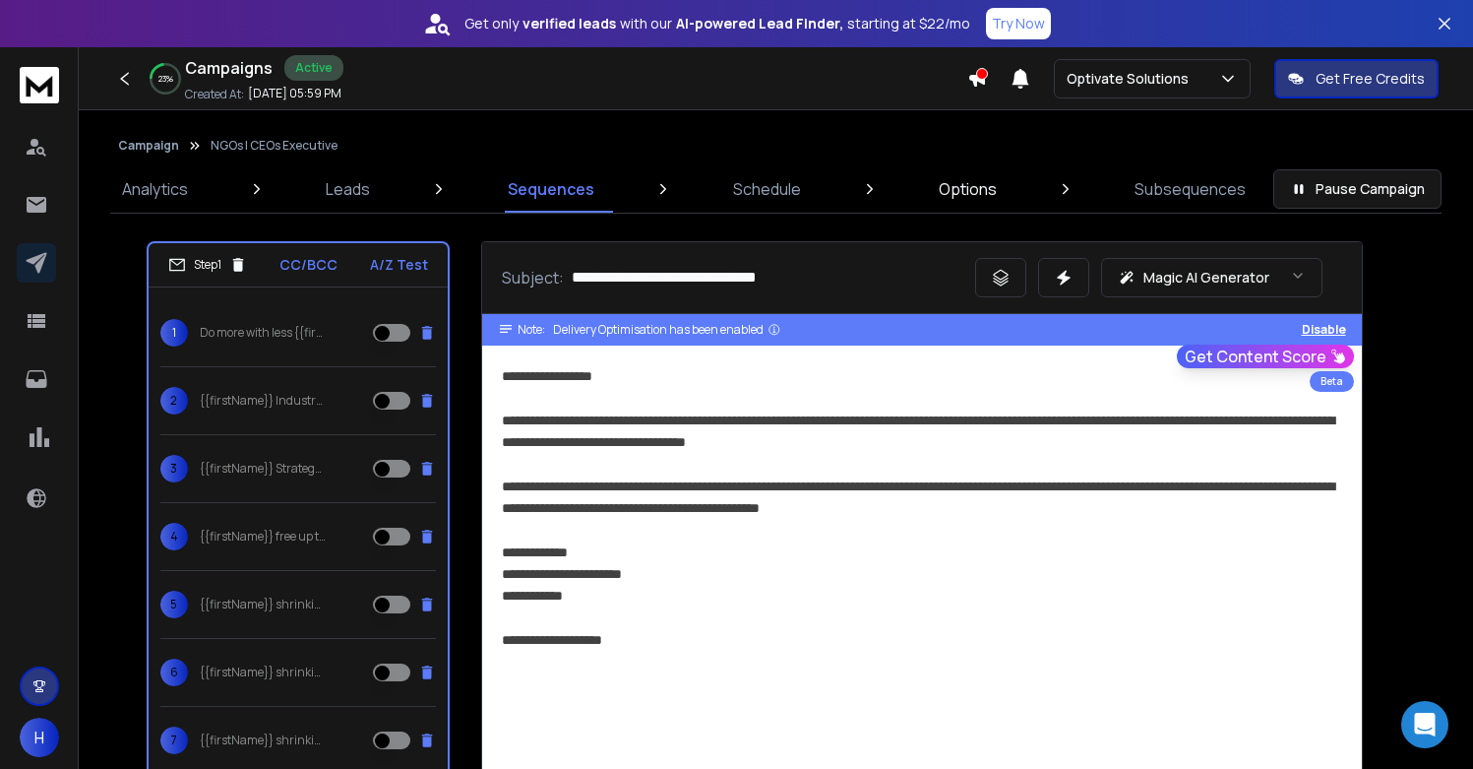
click at [1004, 191] on link "Options" at bounding box center [968, 188] width 82 height 47
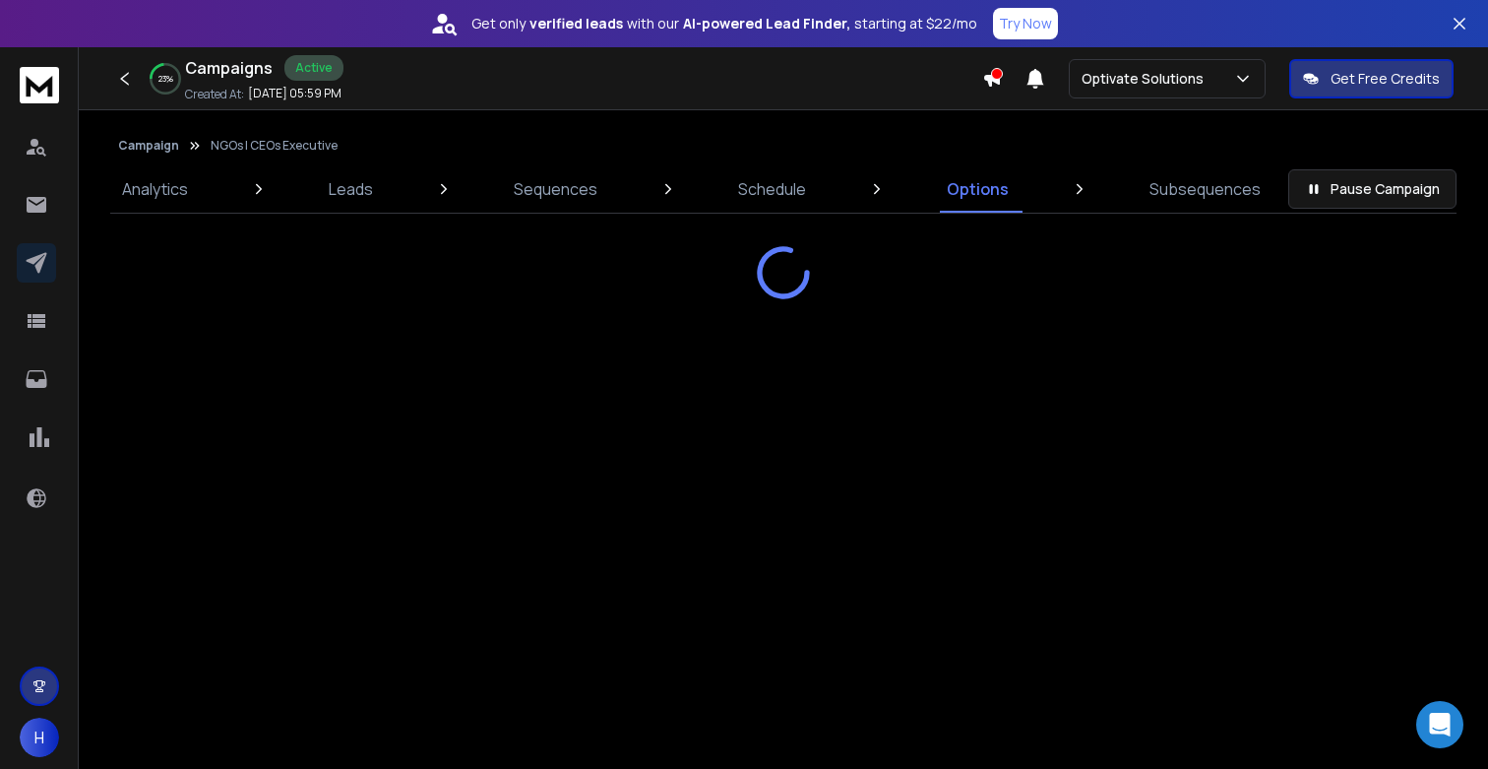
select select "*"
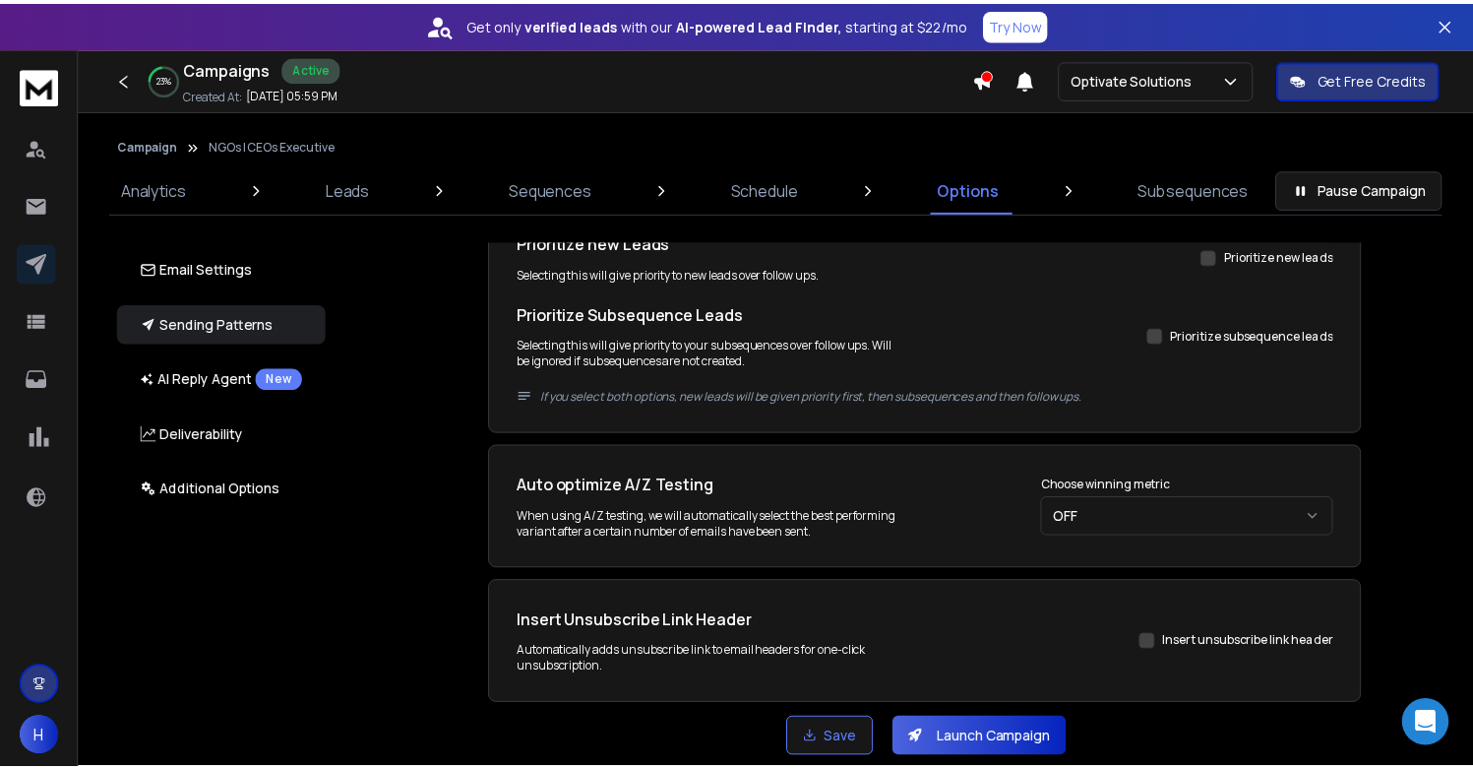
scroll to position [1290, 0]
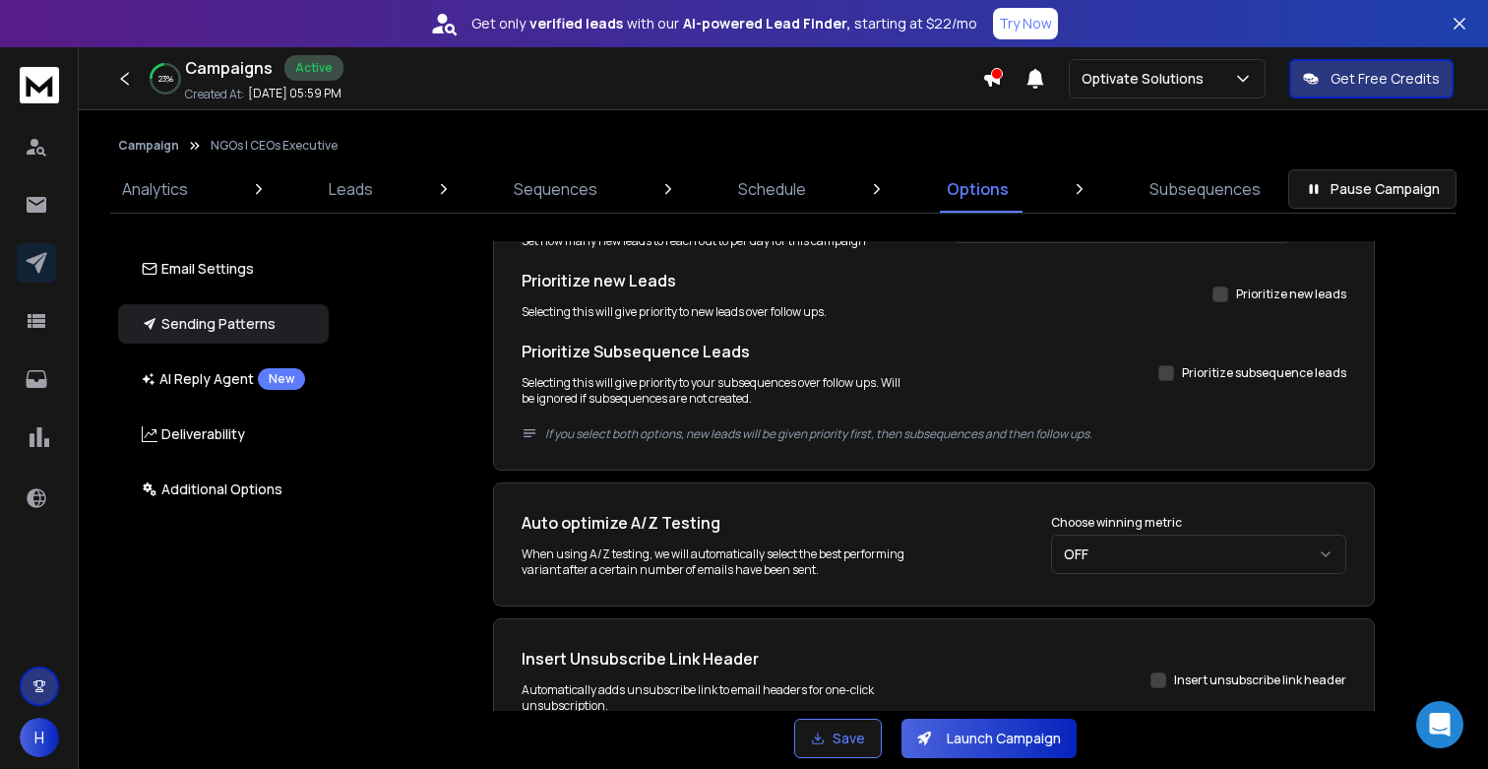
click at [1226, 296] on div "Prioritize new leads" at bounding box center [1279, 294] width 134 height 16
click at [1219, 297] on button "Prioritize new leads" at bounding box center [1220, 294] width 16 height 16
click at [833, 738] on button "Save" at bounding box center [838, 737] width 88 height 39
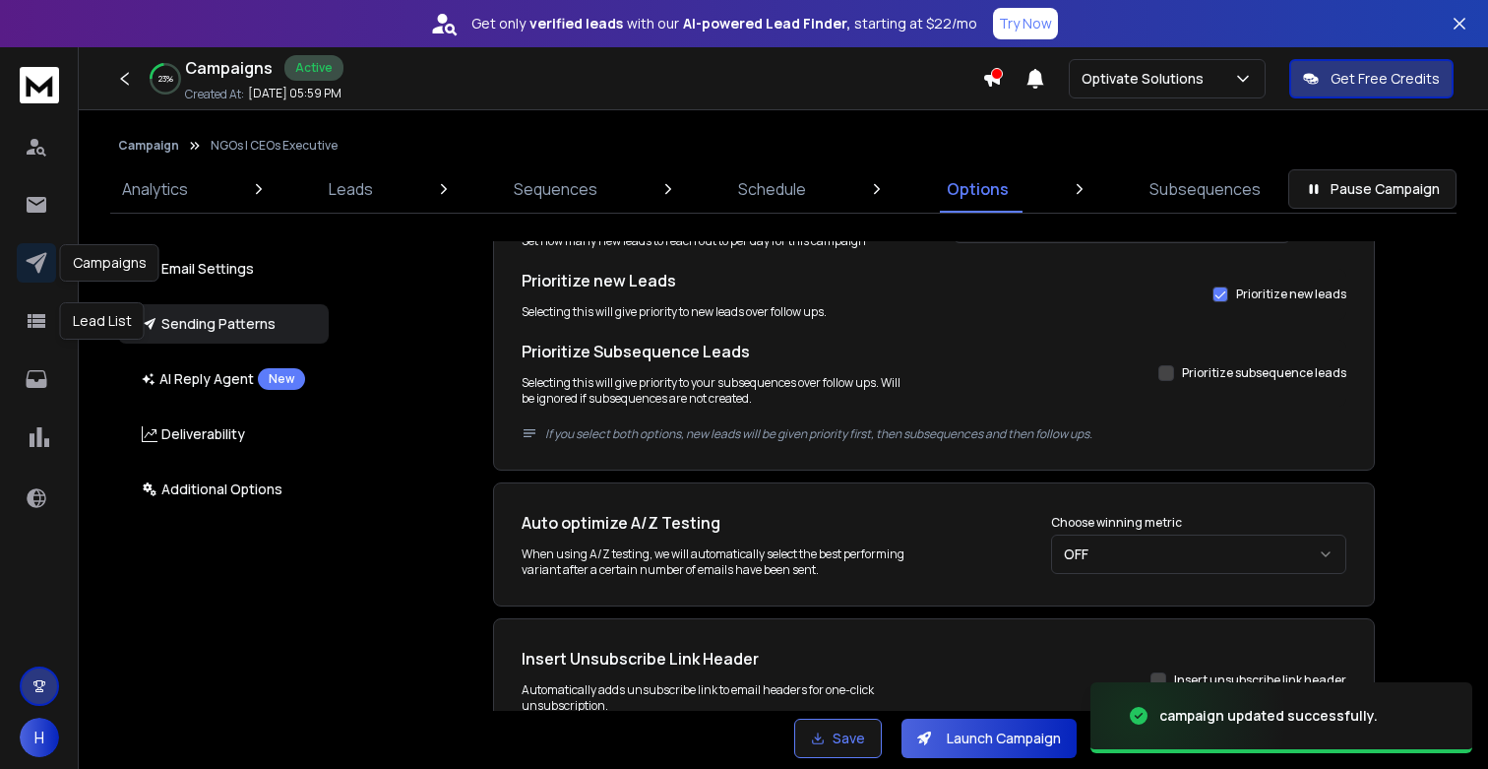
click at [30, 267] on icon at bounding box center [37, 263] width 24 height 24
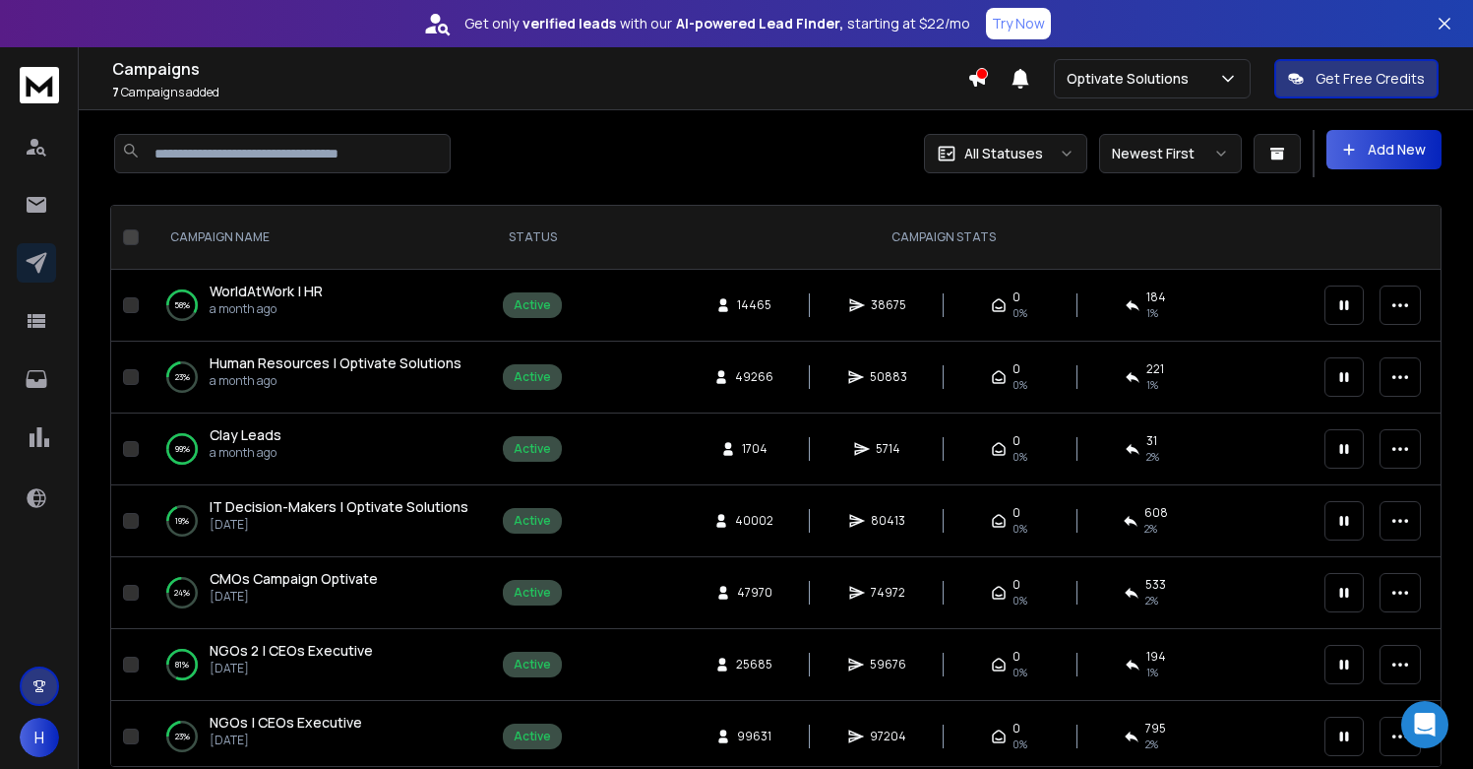
click at [304, 587] on span "CMOs Campaign Optivate" at bounding box center [294, 578] width 168 height 19
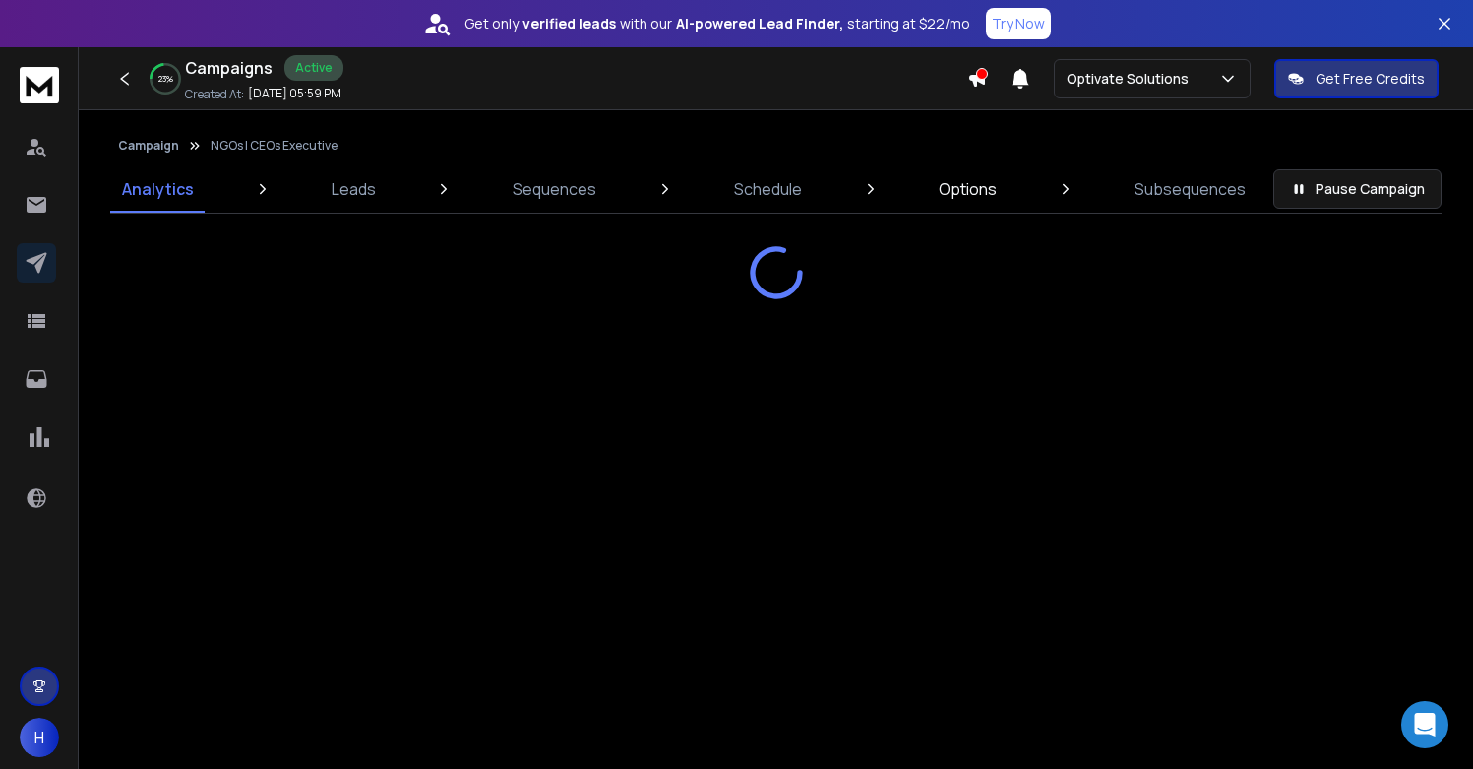
click at [975, 187] on p "Options" at bounding box center [968, 189] width 58 height 24
select select "*"
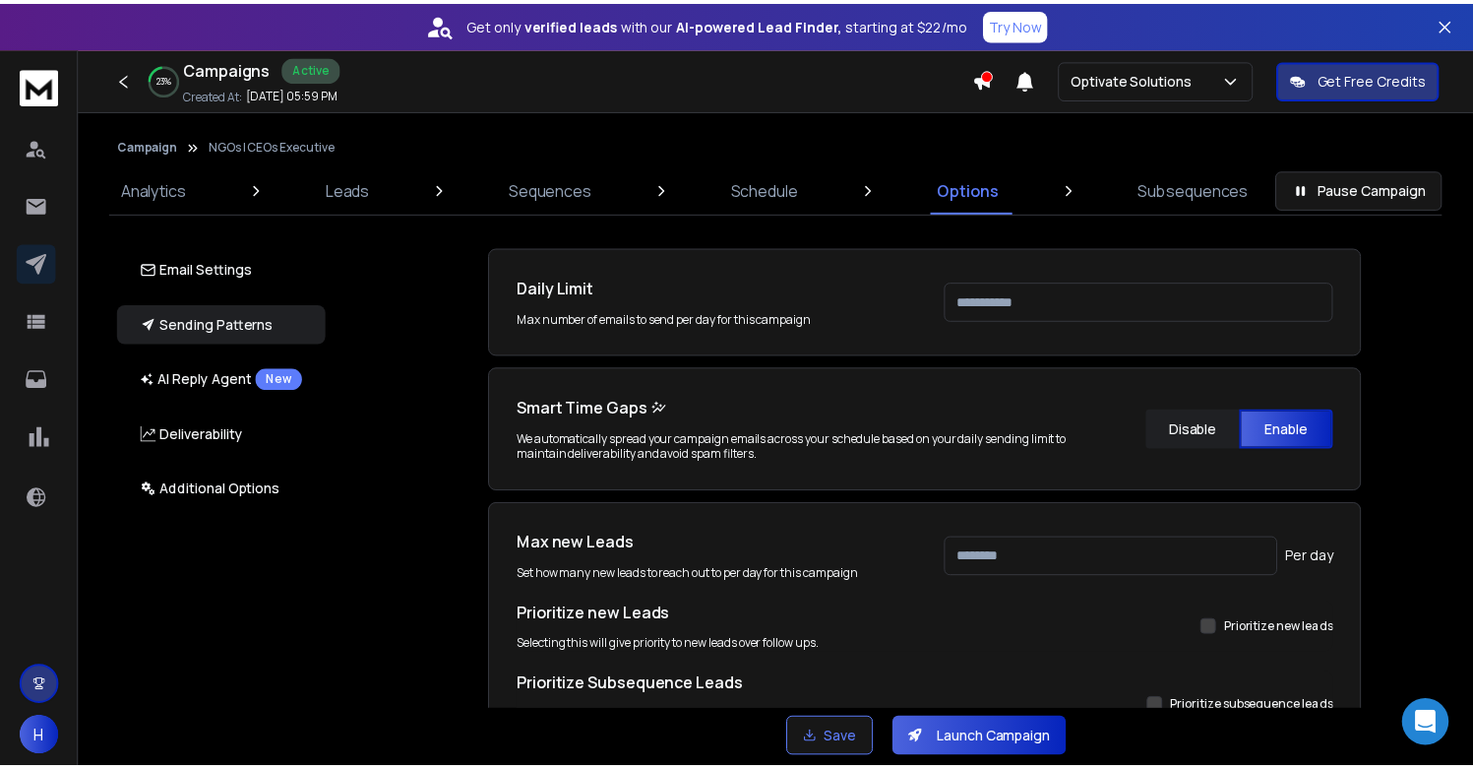
scroll to position [1272, 0]
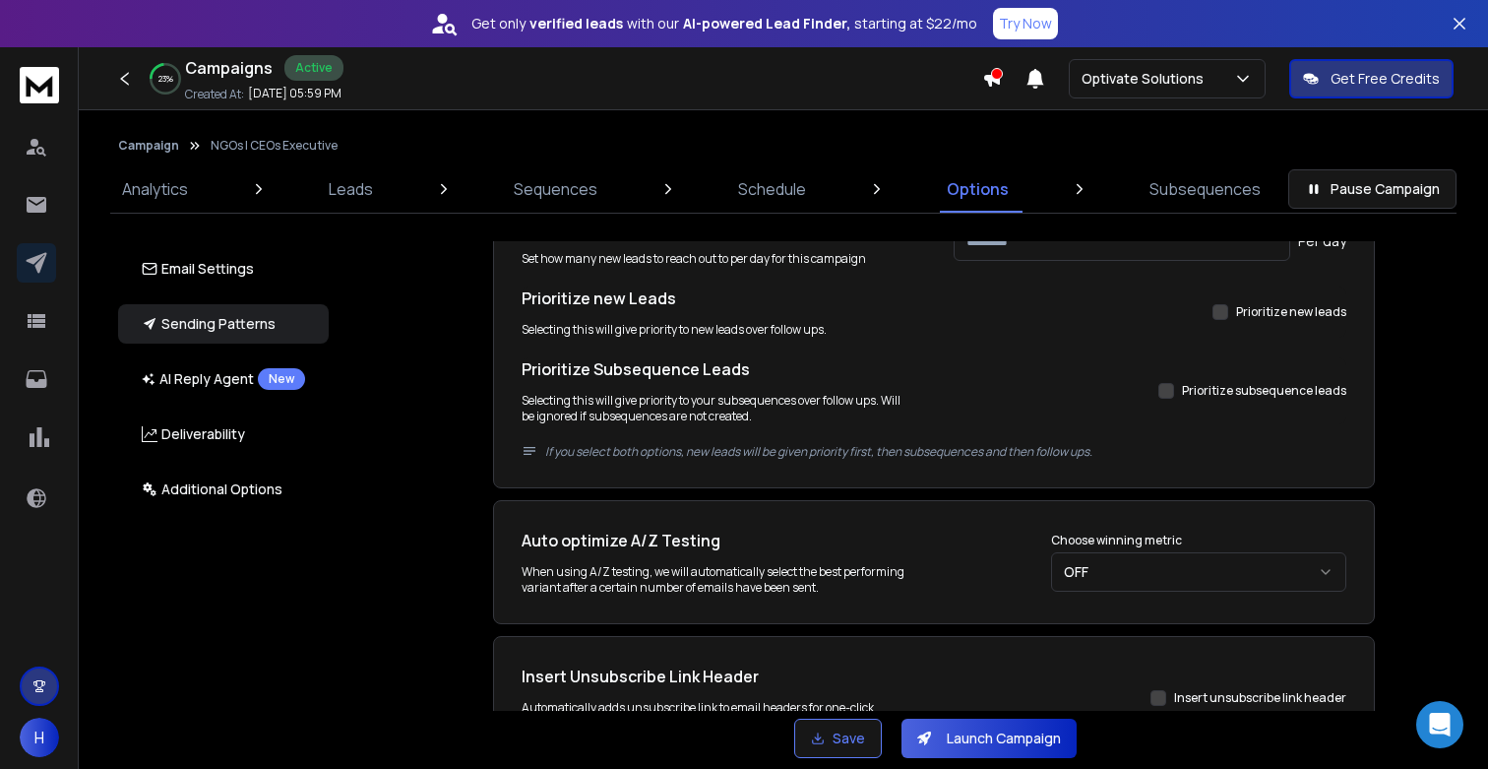
click at [1231, 288] on div "Max new Leads Set how many new leads to reach out to per day for this campaign …" at bounding box center [934, 337] width 825 height 244
click at [1213, 316] on button "Prioritize new leads" at bounding box center [1220, 312] width 16 height 16
click at [823, 731] on icon "submit" at bounding box center [818, 738] width 14 height 14
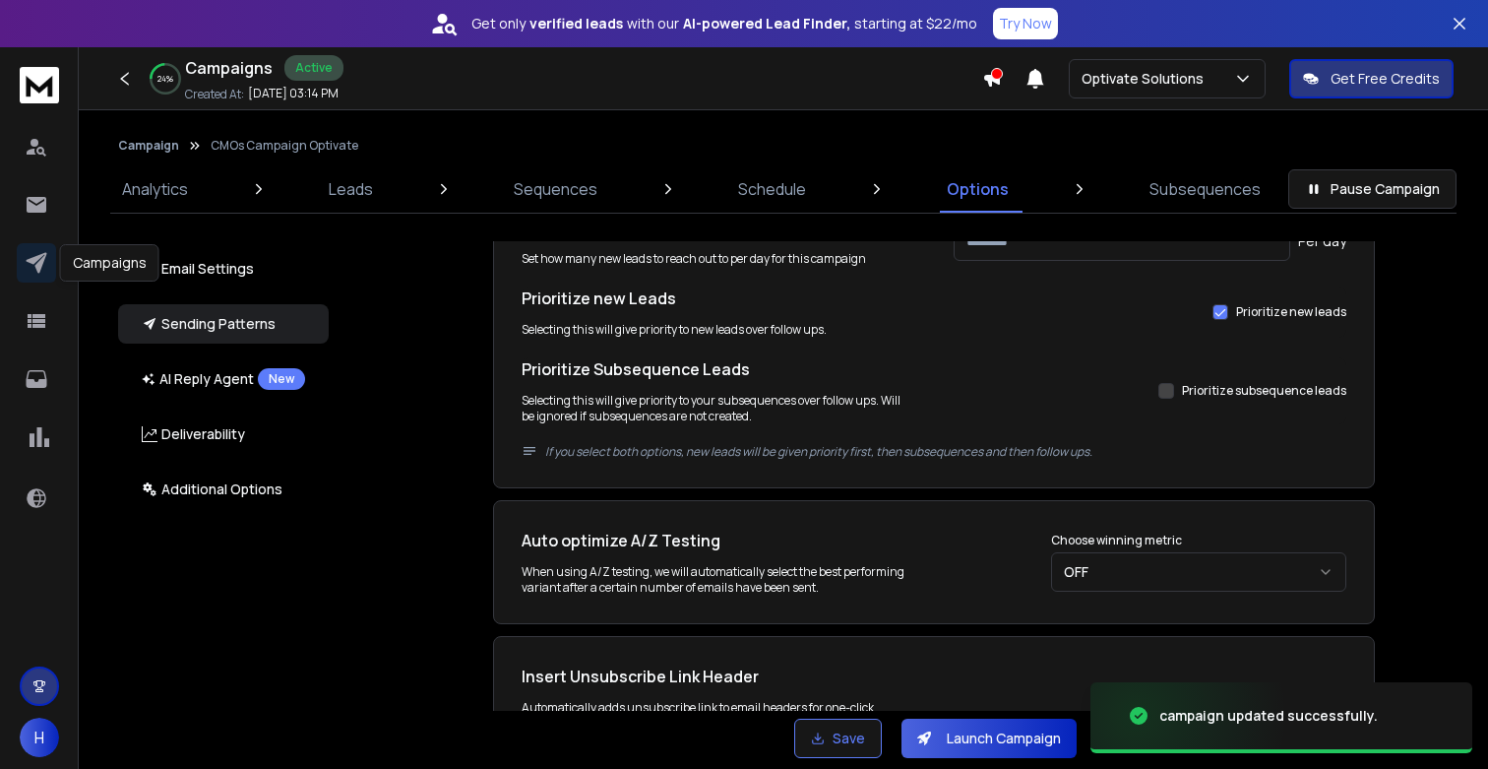
click at [20, 261] on link at bounding box center [36, 262] width 39 height 39
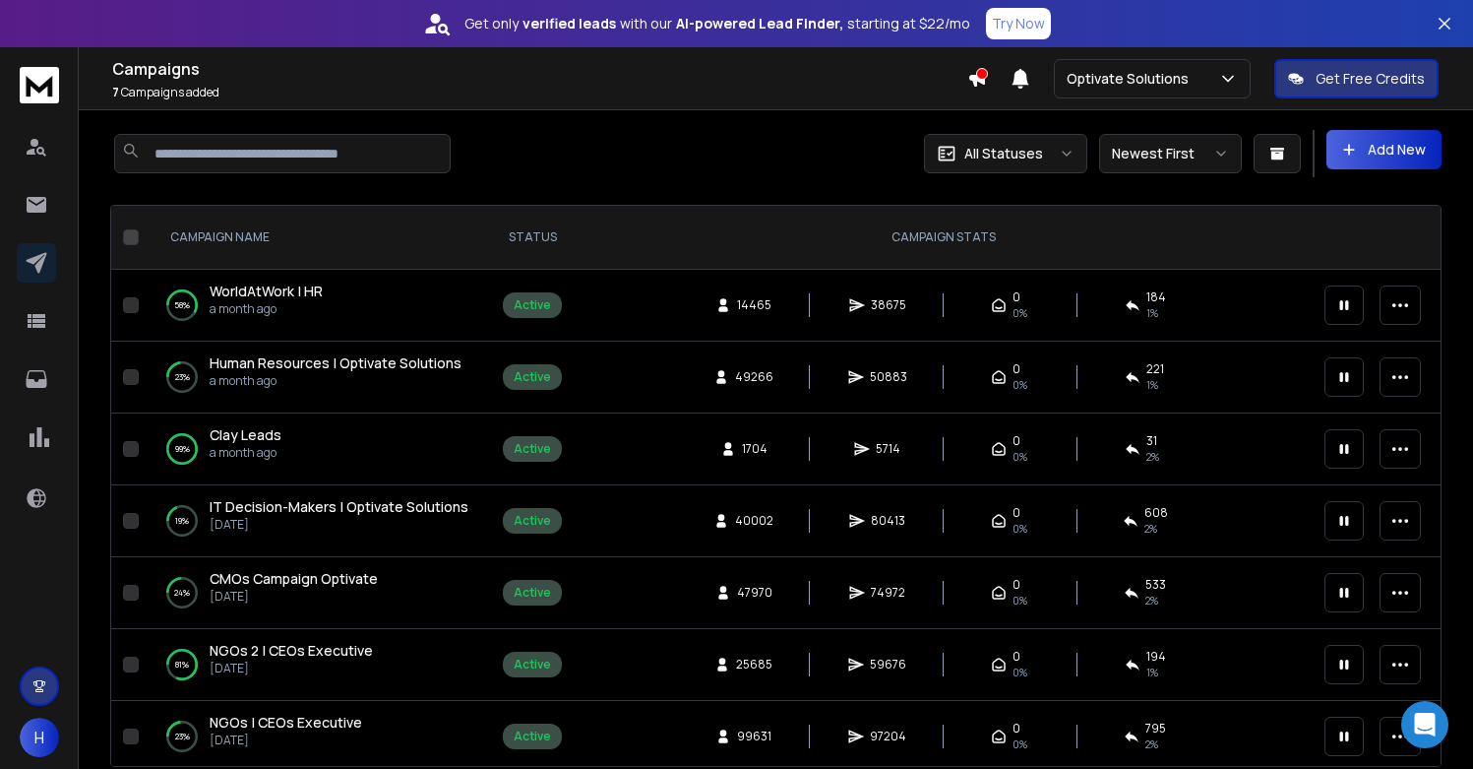
click at [350, 508] on span "IT Decision-Makers | Optivate Solutions" at bounding box center [339, 506] width 259 height 19
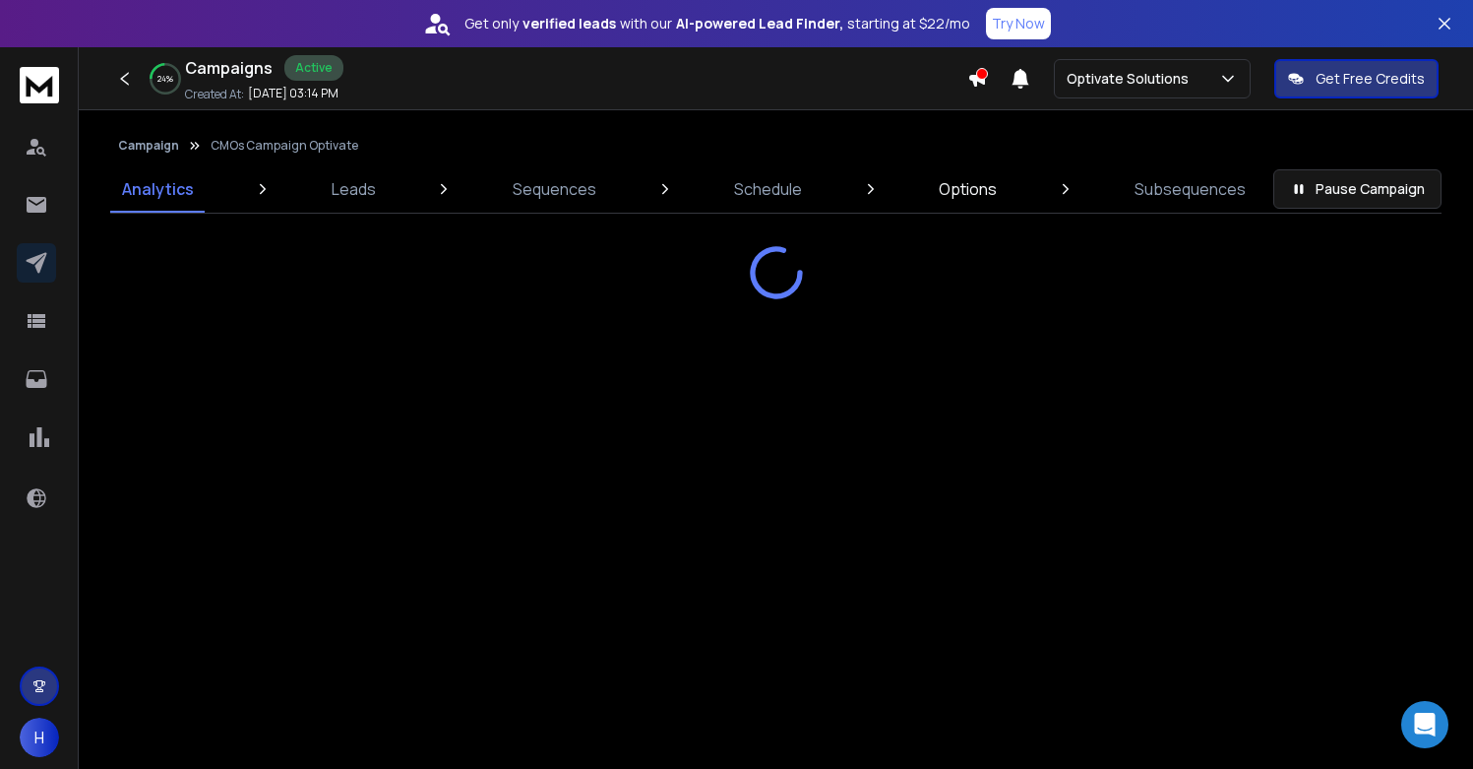
click at [995, 194] on p "Options" at bounding box center [968, 189] width 58 height 24
select select "*"
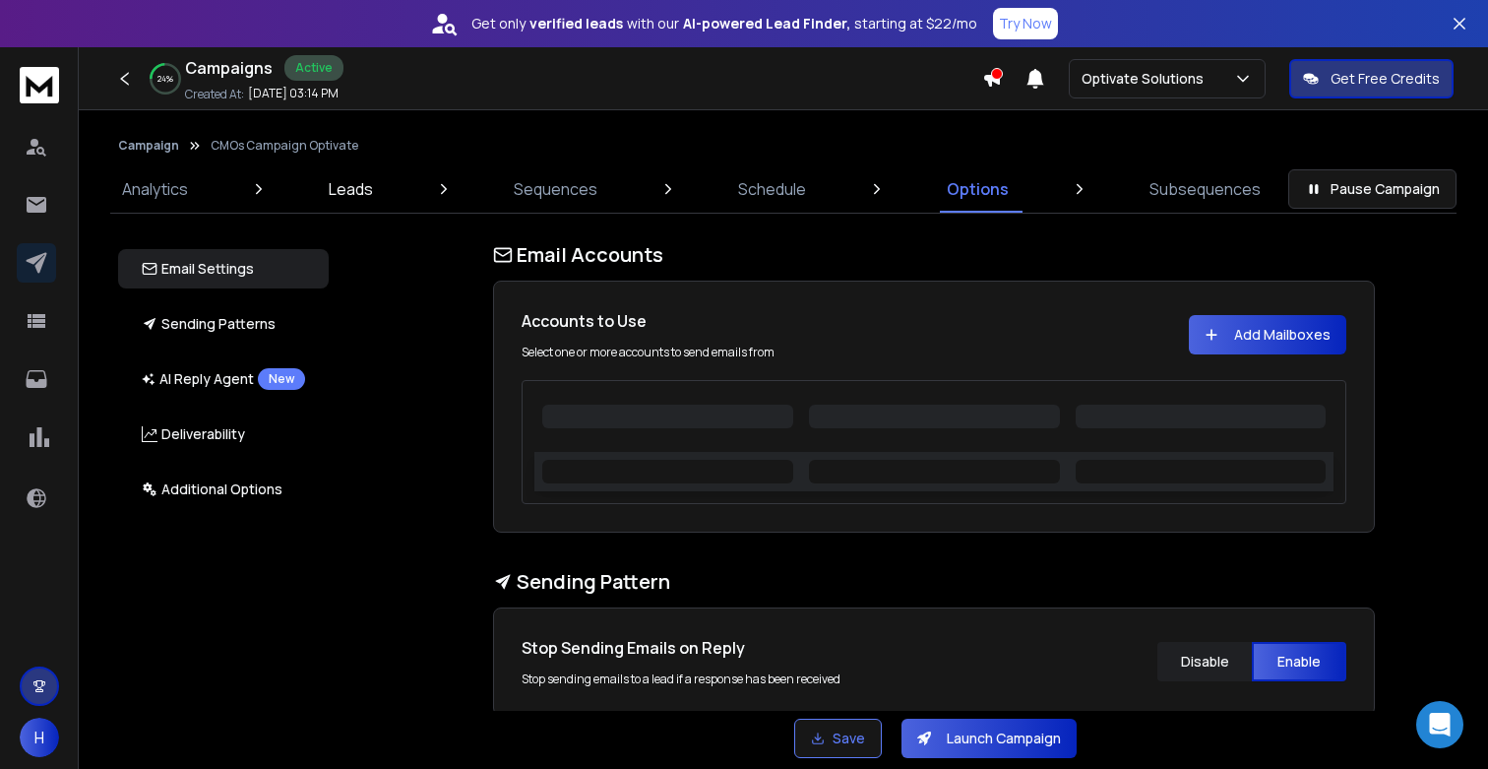
click at [360, 194] on p "Leads" at bounding box center [351, 189] width 44 height 24
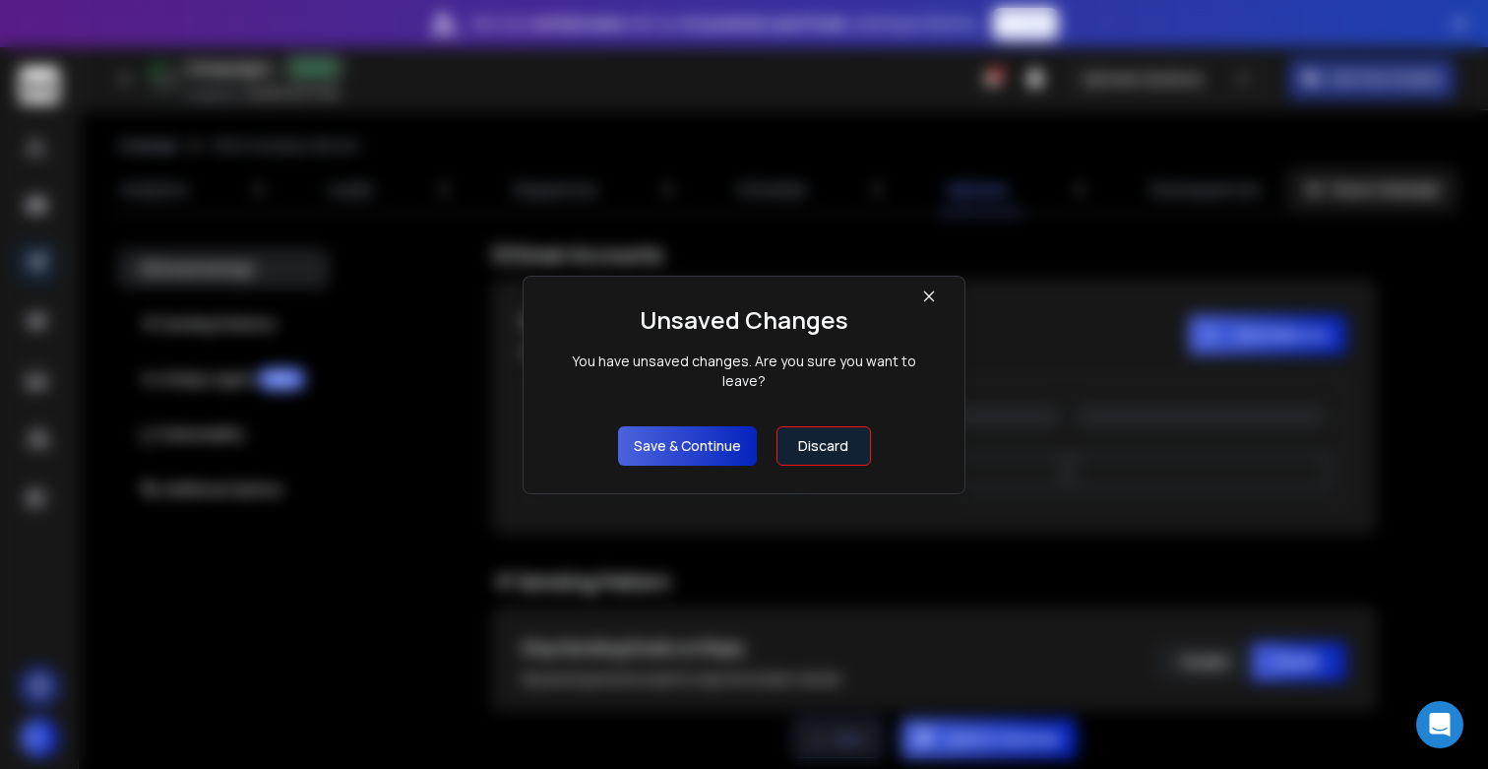
click at [709, 403] on div "Unsaved Changes You have unsaved changes. Are you sure you want to leave? Save …" at bounding box center [744, 384] width 386 height 161
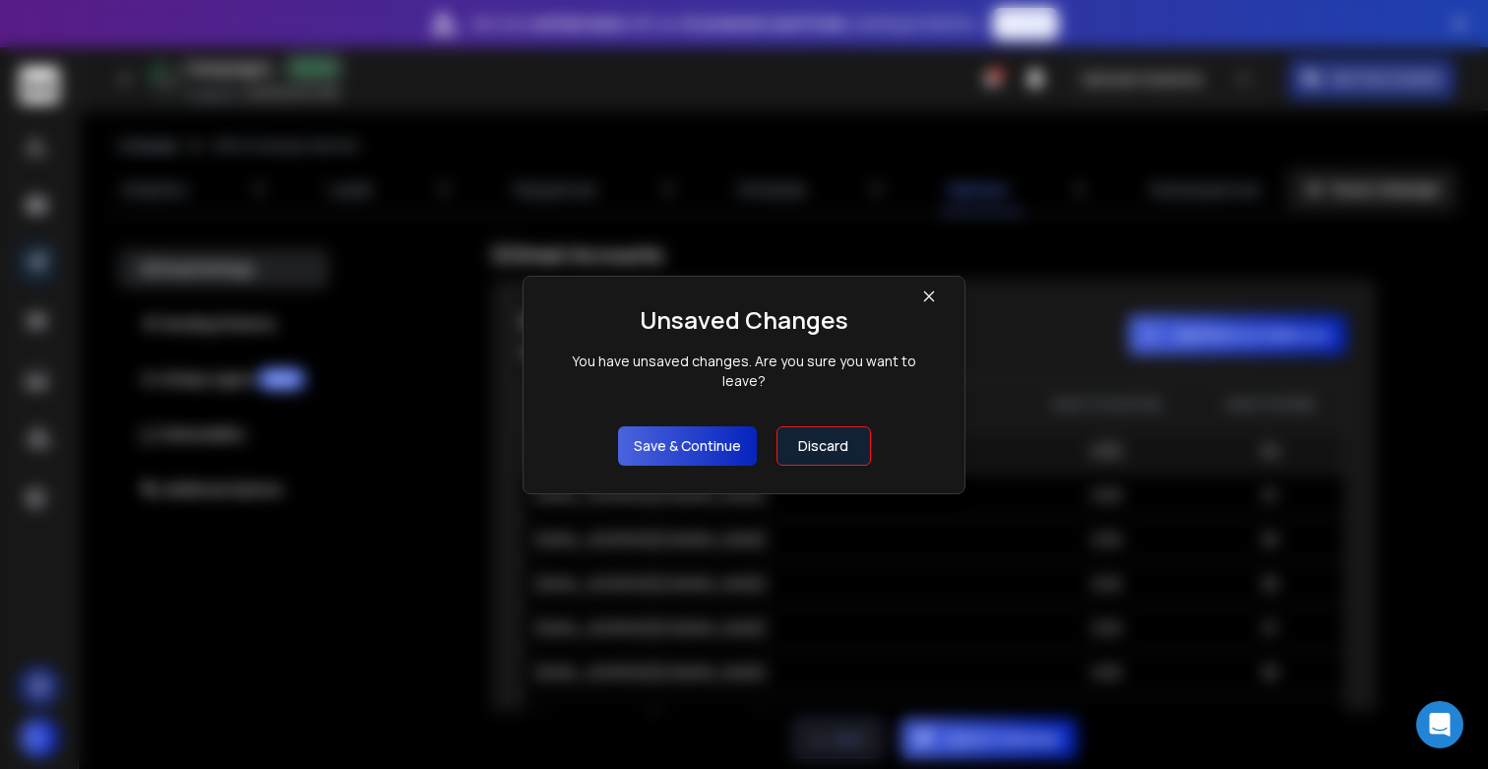
click at [704, 432] on button "Save & Continue" at bounding box center [687, 445] width 139 height 39
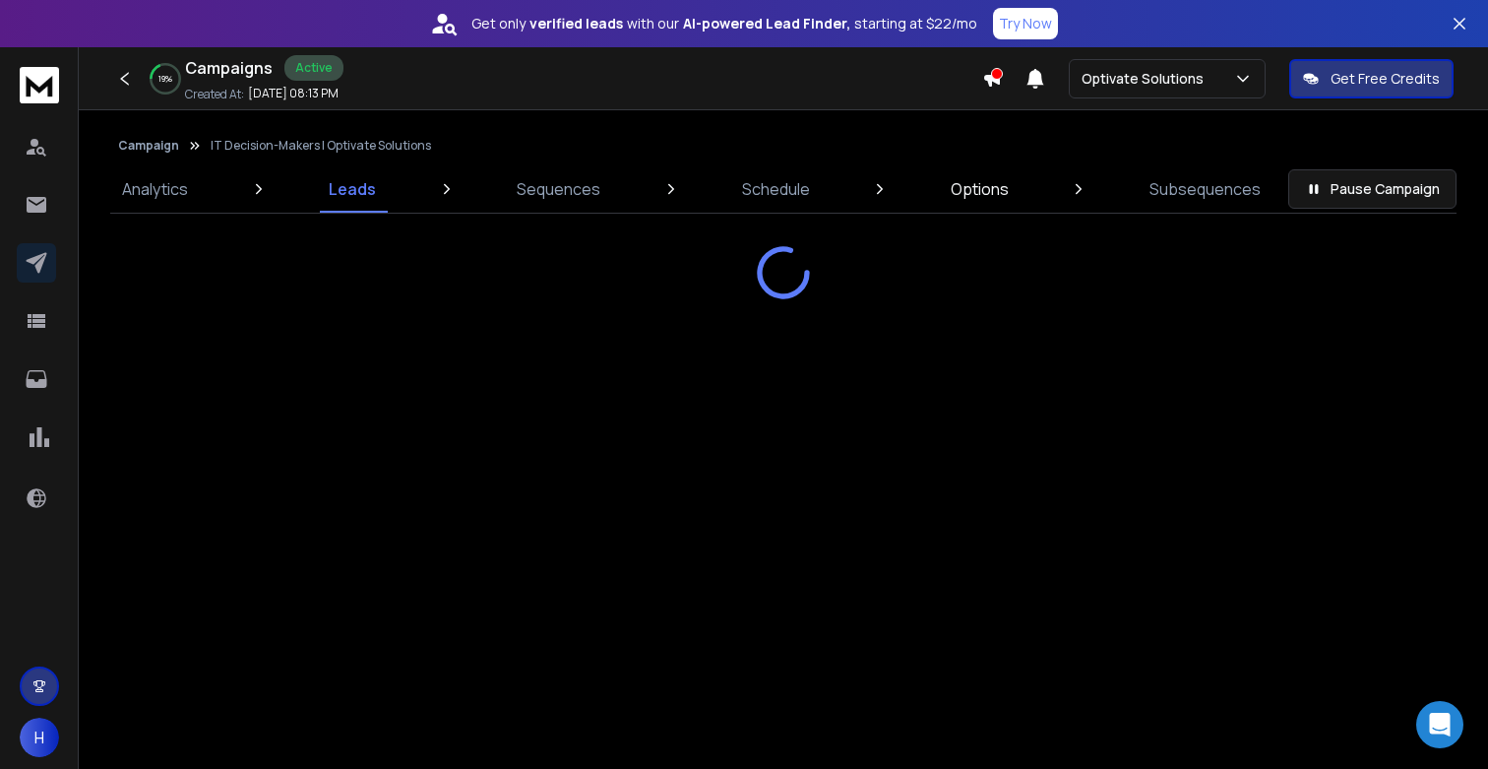
click at [968, 189] on p "Options" at bounding box center [980, 189] width 58 height 24
select select "*"
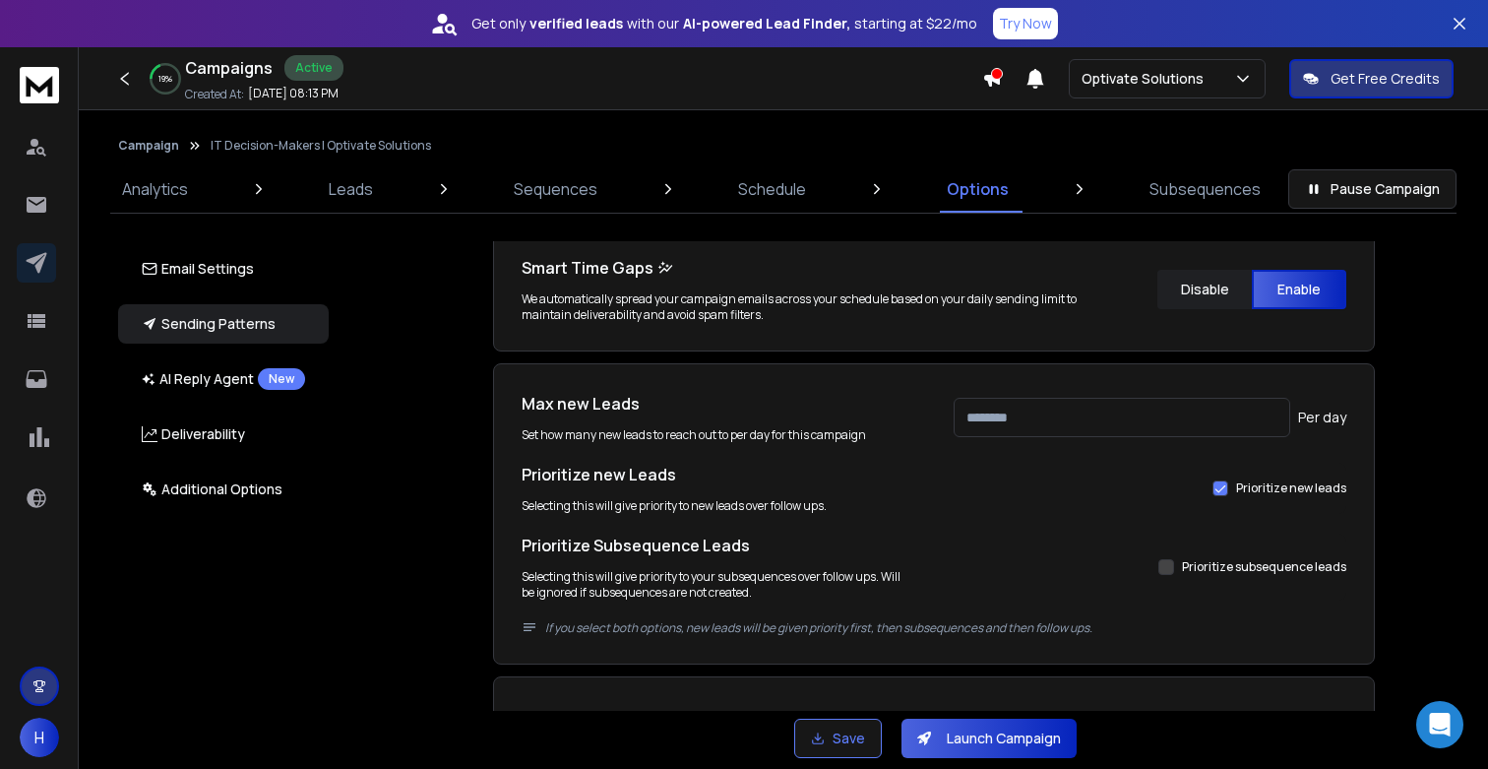
scroll to position [1324, 0]
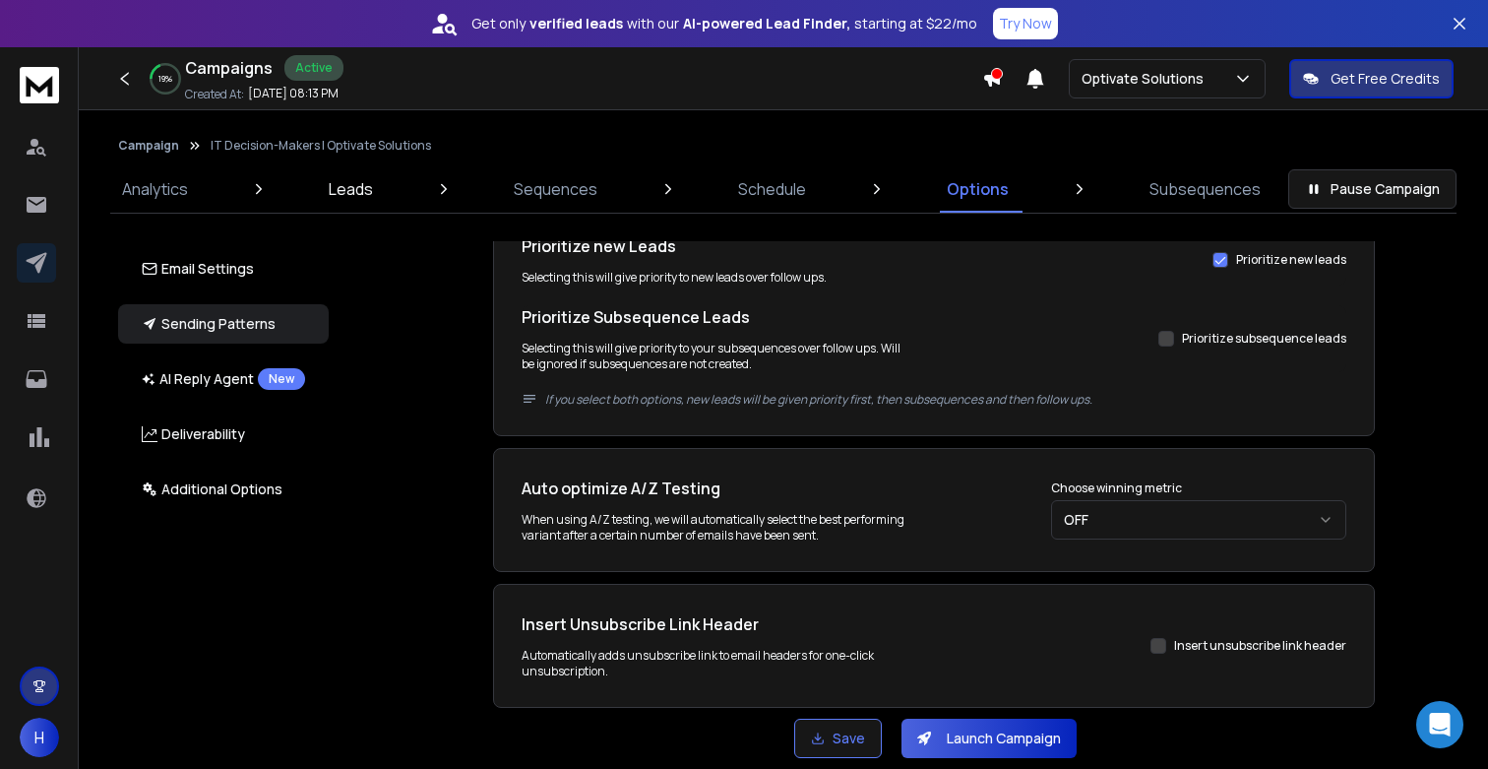
click at [356, 188] on p "Leads" at bounding box center [351, 189] width 44 height 24
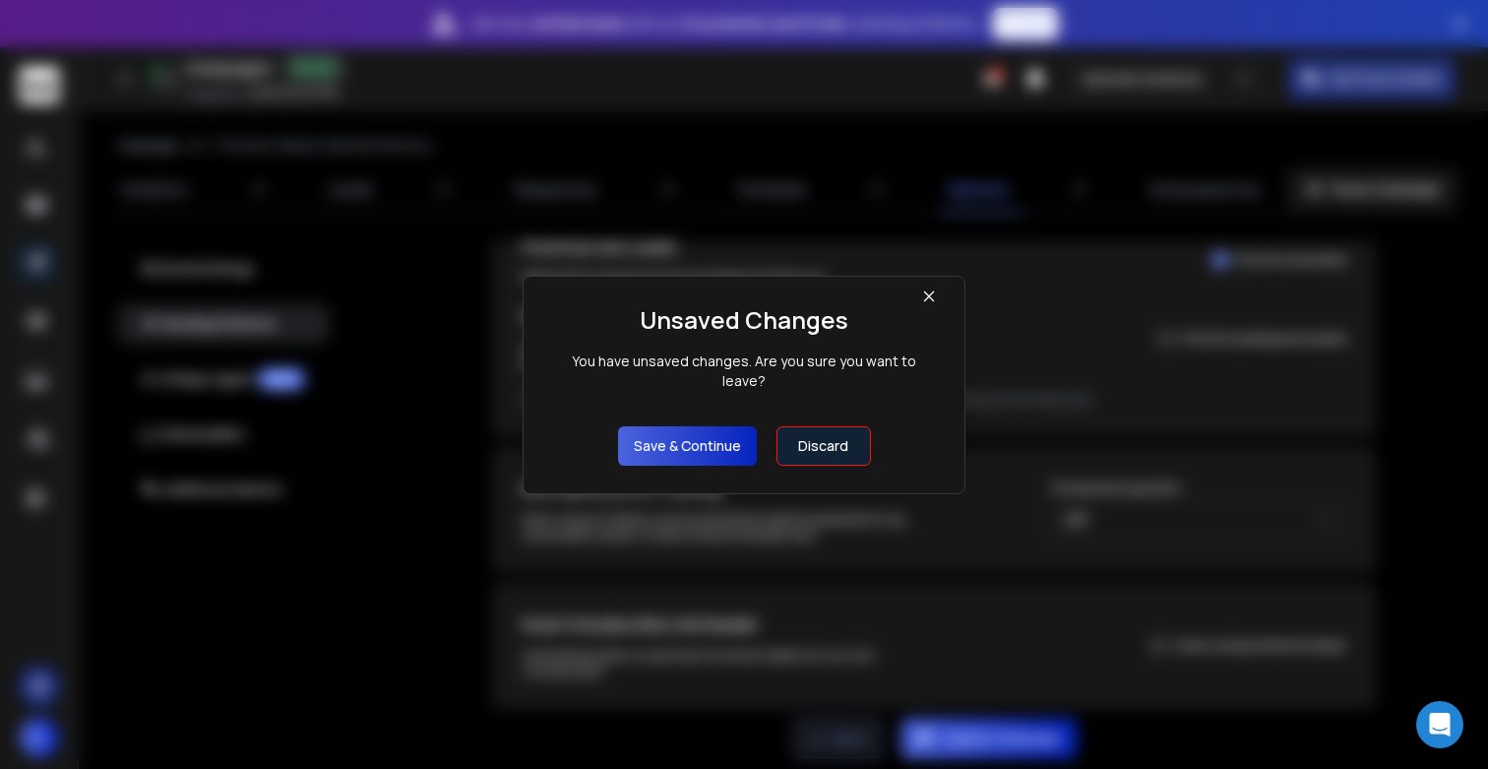
click at [679, 481] on div "Unsaved Changes You have unsaved changes. Are you sure you want to leave? Save …" at bounding box center [744, 385] width 443 height 218
click at [699, 426] on button "Save & Continue" at bounding box center [687, 445] width 139 height 39
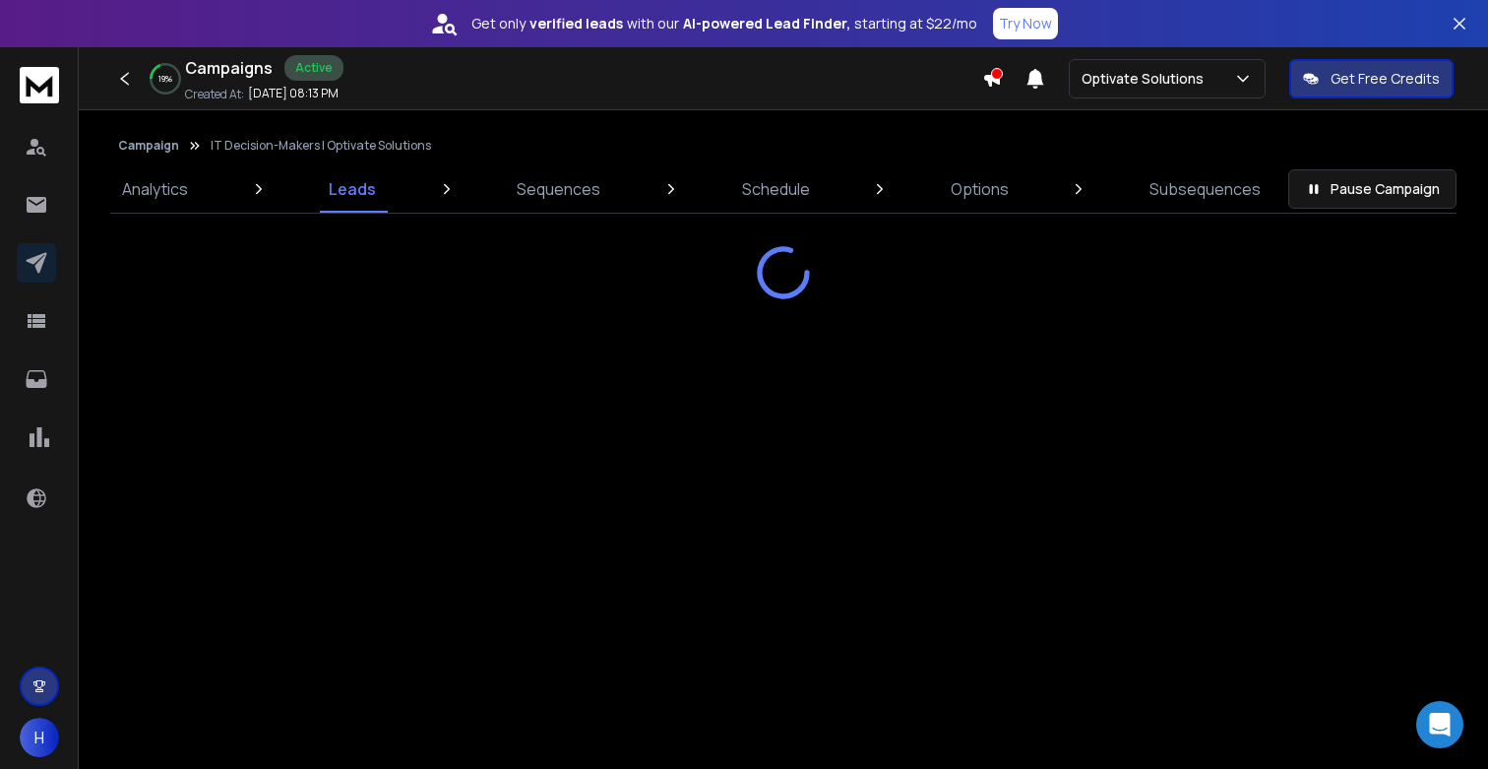
click at [699, 416] on div "Get only verified leads with our AI-powered Lead Finder, starting at $22/mo Try…" at bounding box center [744, 384] width 1488 height 769
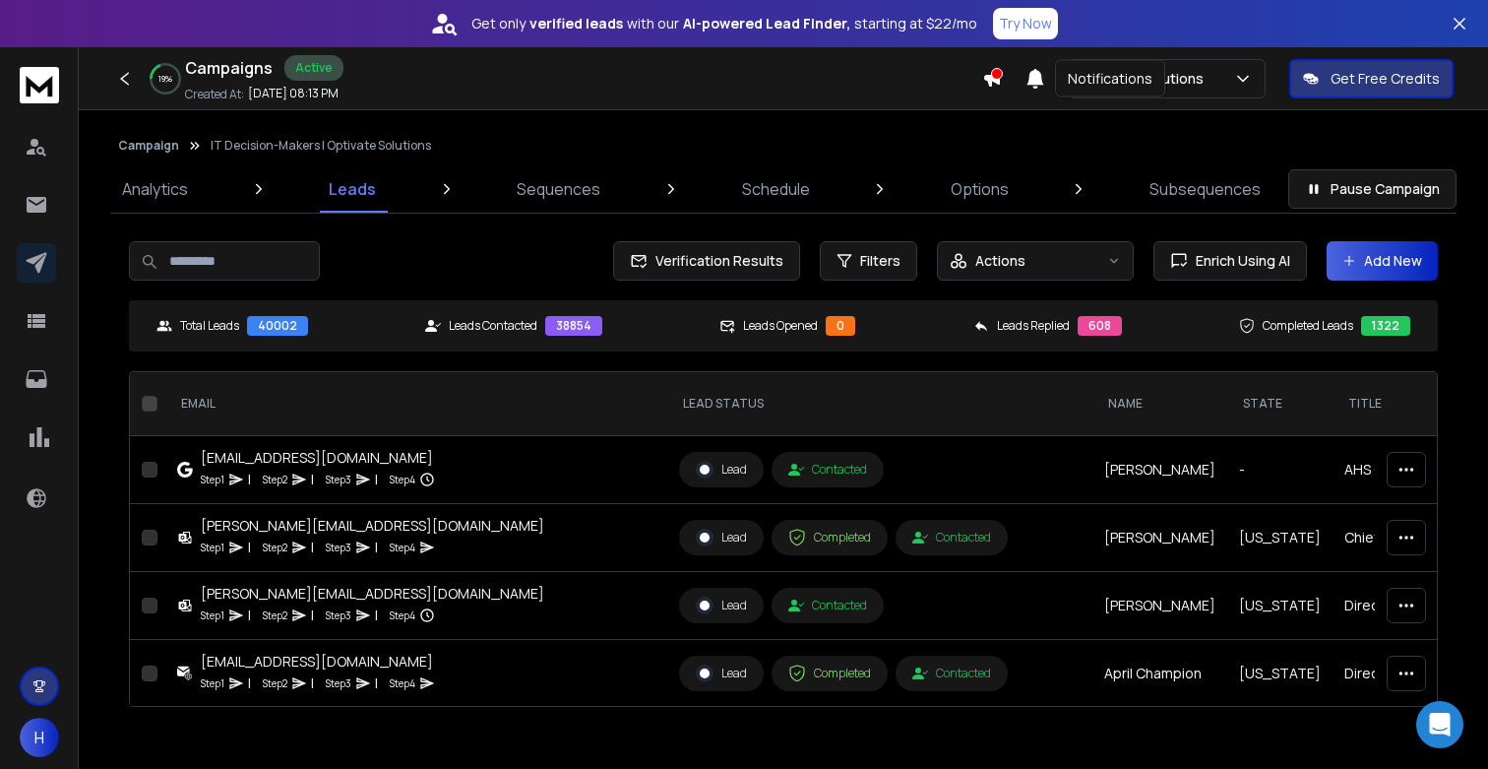
click at [1103, 88] on div "Notifications" at bounding box center [1110, 78] width 110 height 37
click at [1133, 86] on div "Notifications" at bounding box center [1110, 78] width 110 height 37
click at [1175, 75] on p "Optivate Solutions" at bounding box center [1146, 79] width 130 height 20
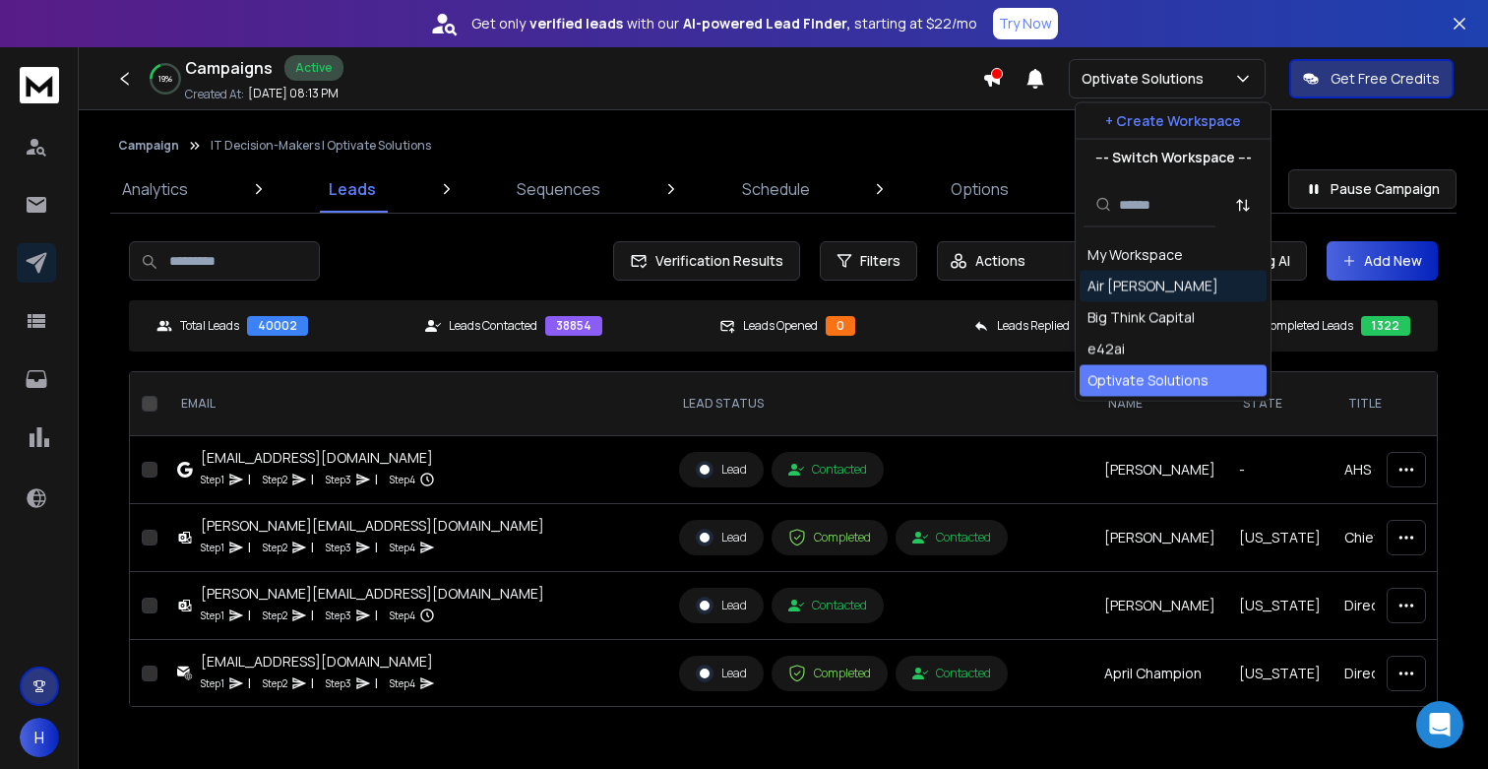
click at [1144, 273] on div "Air [PERSON_NAME]" at bounding box center [1172, 286] width 187 height 31
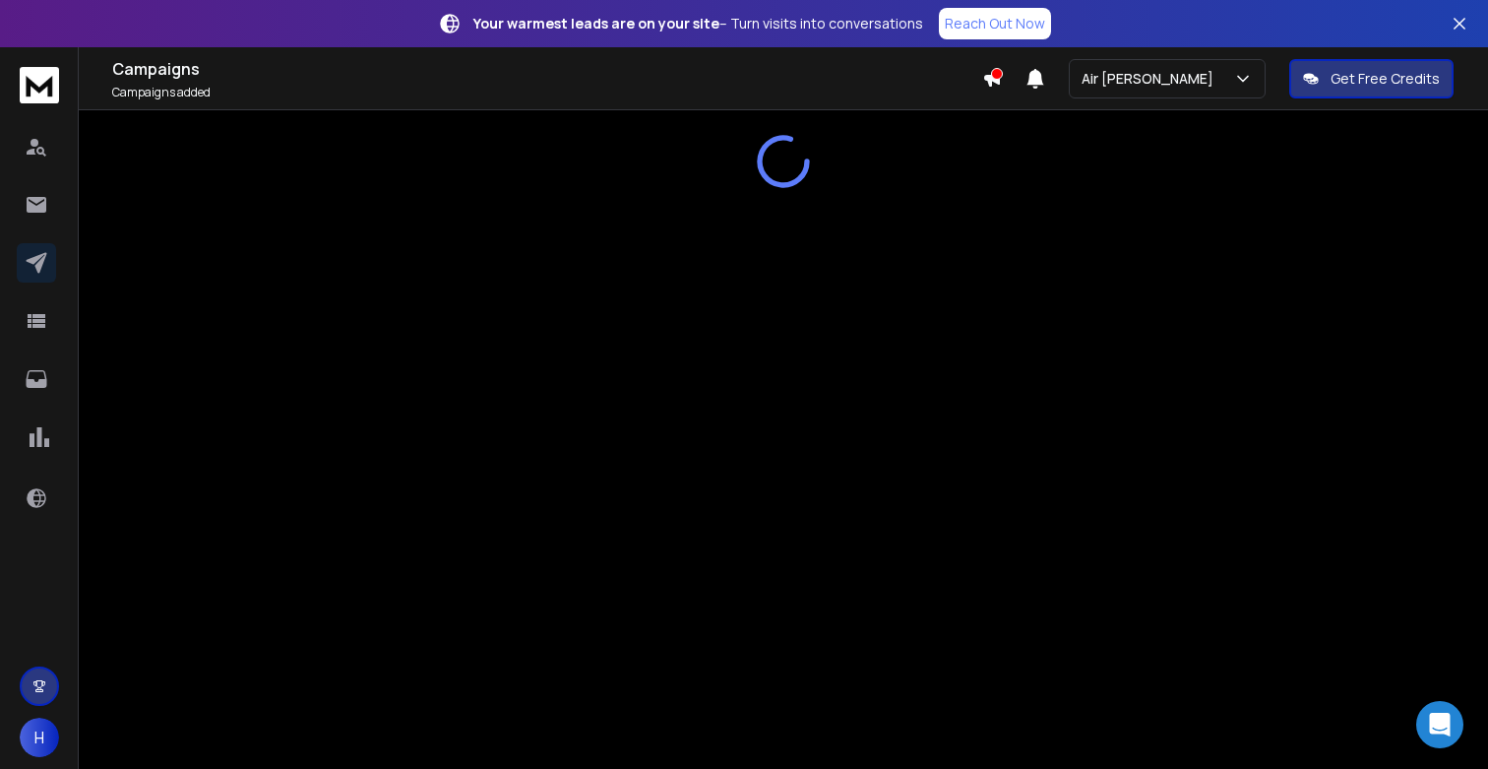
click at [1165, 65] on button "Air [PERSON_NAME]" at bounding box center [1167, 78] width 197 height 39
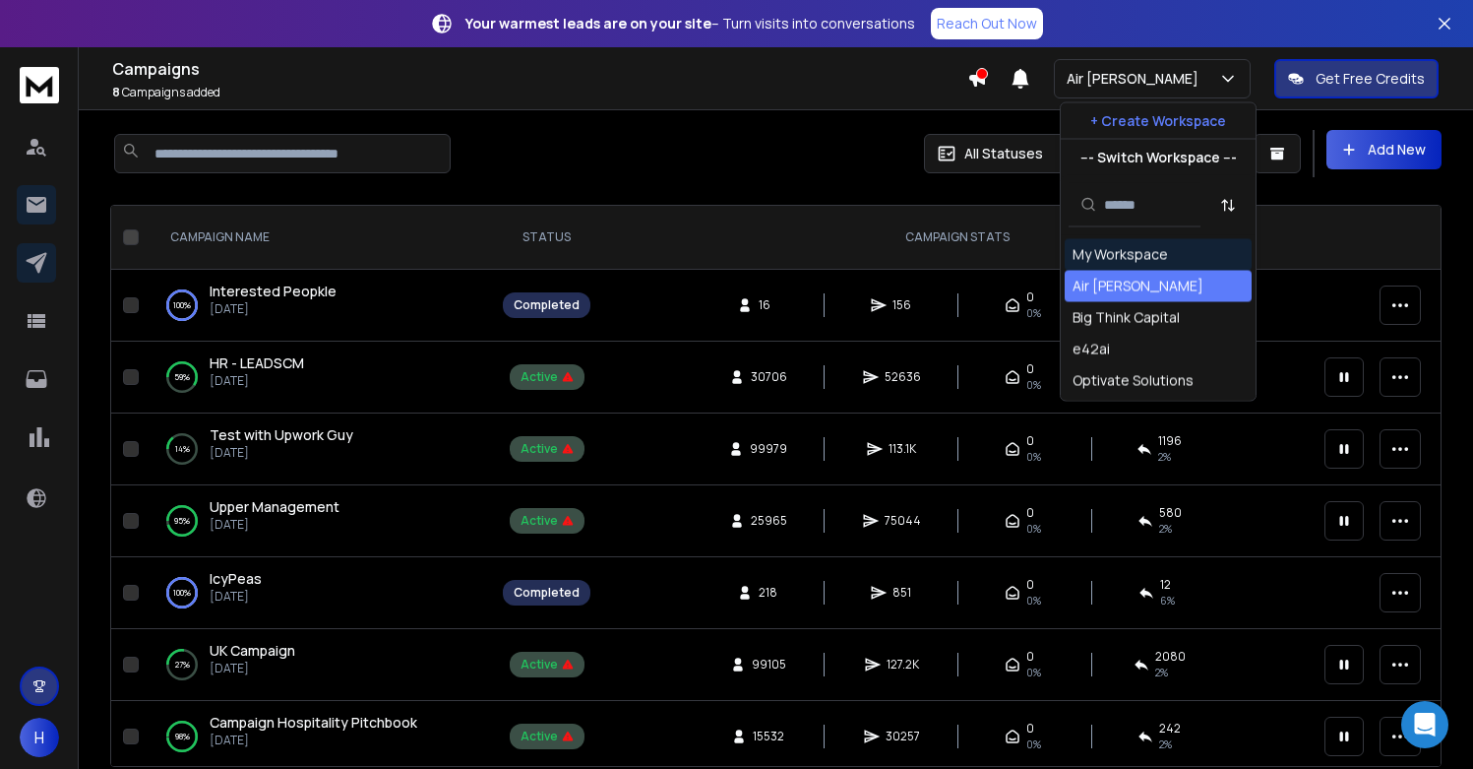
click at [31, 208] on icon at bounding box center [37, 205] width 20 height 16
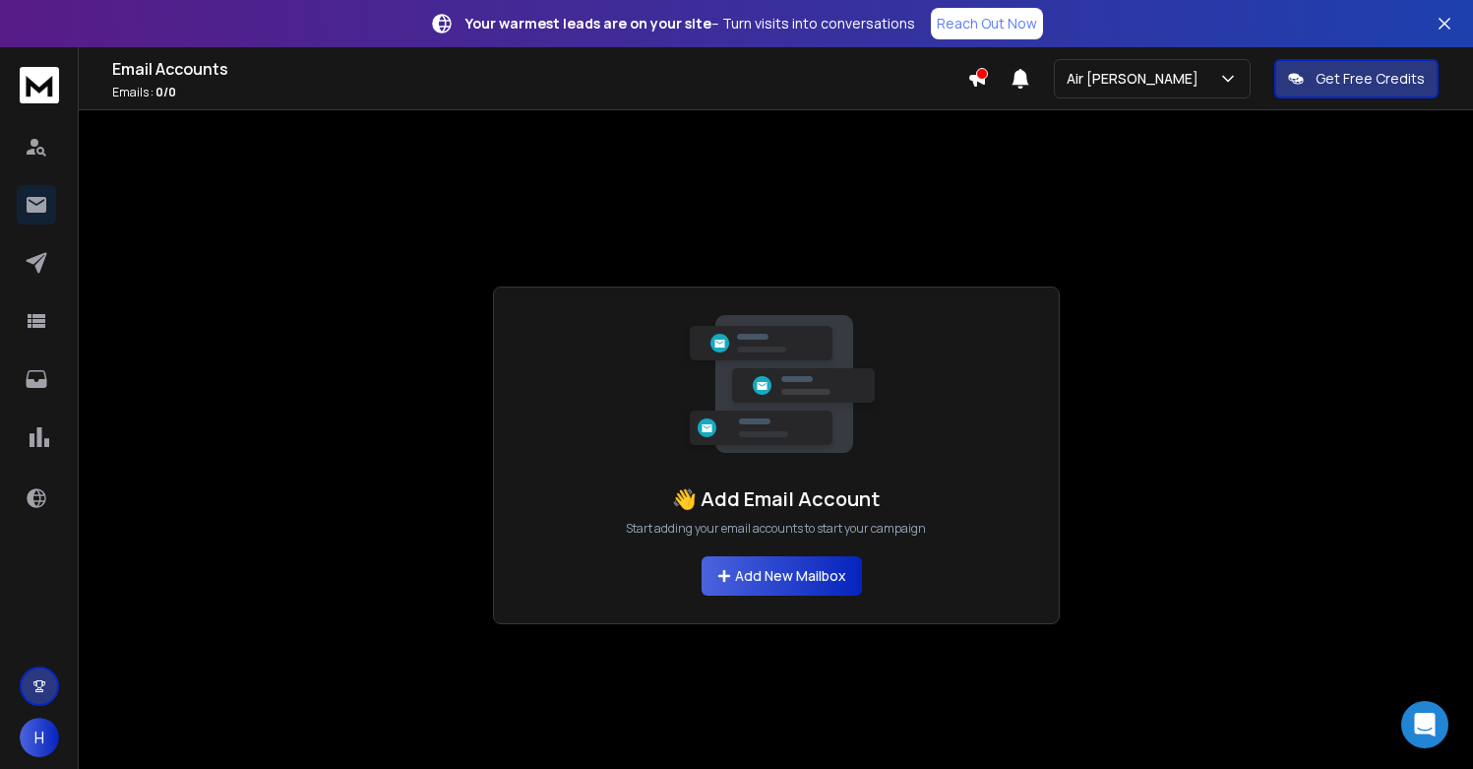
click at [1135, 98] on div "Email Accounts Emails : 0 / 0 Air [PERSON_NAME] Get Free Credits" at bounding box center [736, 78] width 1473 height 63
click at [1135, 96] on button "Air [PERSON_NAME]" at bounding box center [1152, 78] width 197 height 39
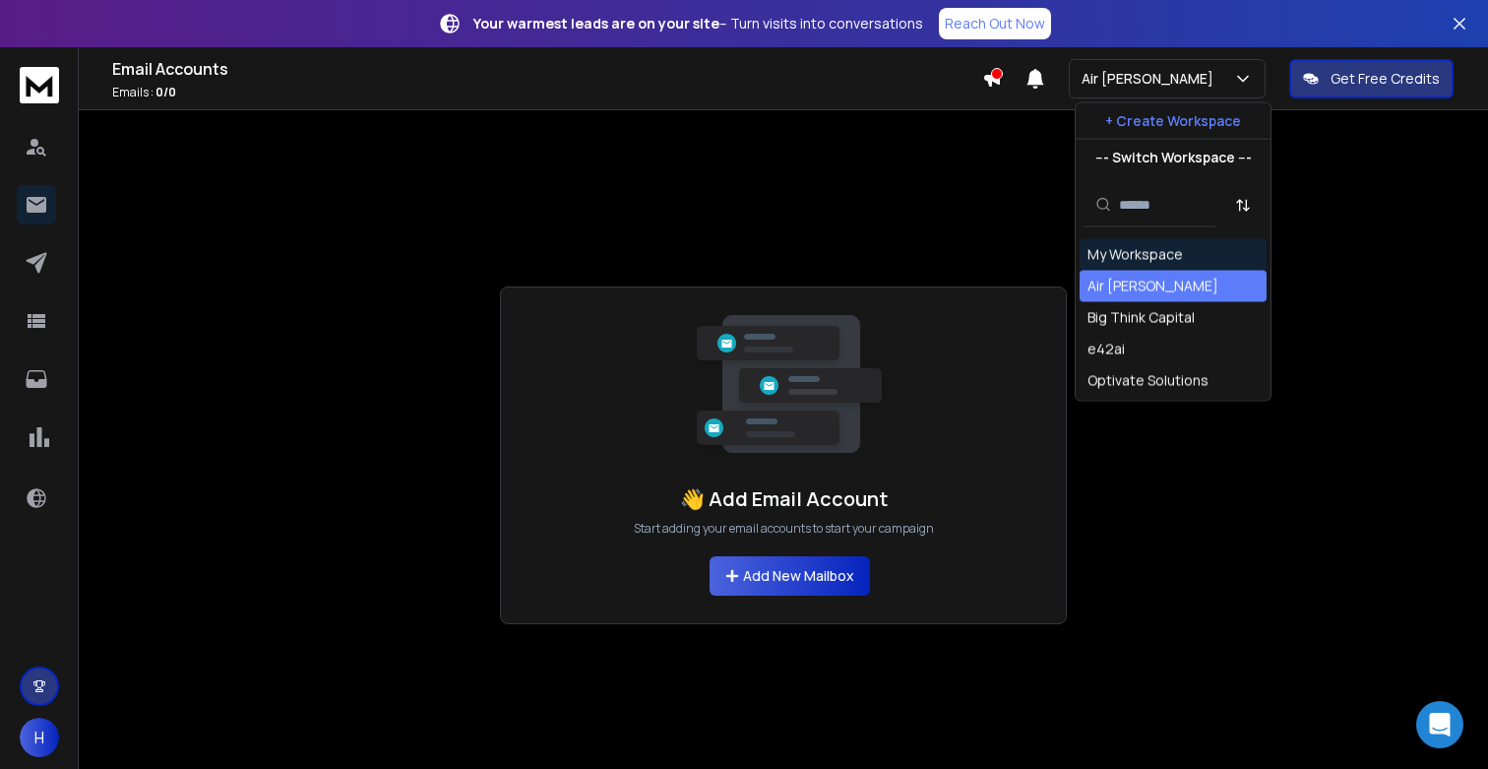
click at [1111, 253] on div "My Workspace" at bounding box center [1134, 255] width 95 height 20
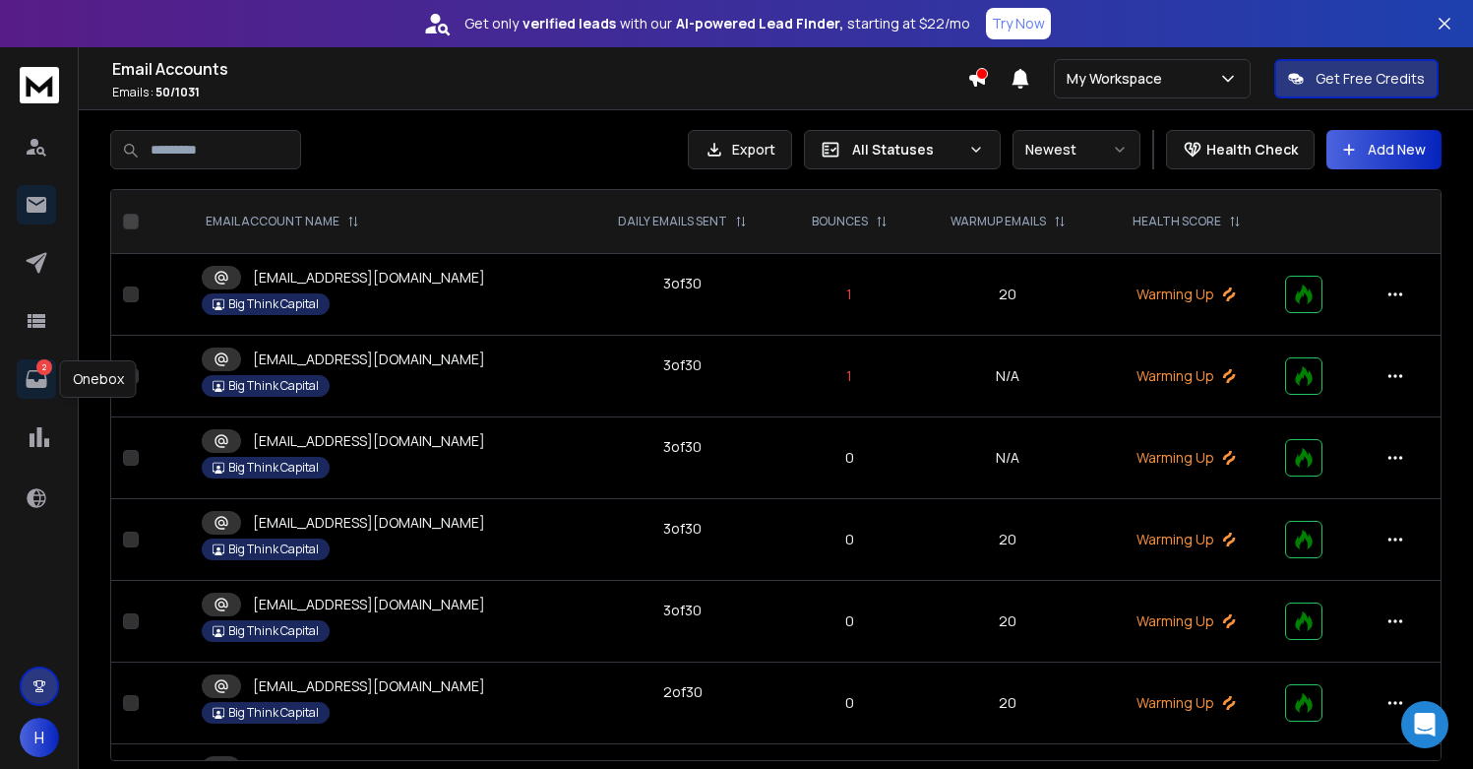
click at [37, 372] on p "2" at bounding box center [44, 367] width 16 height 16
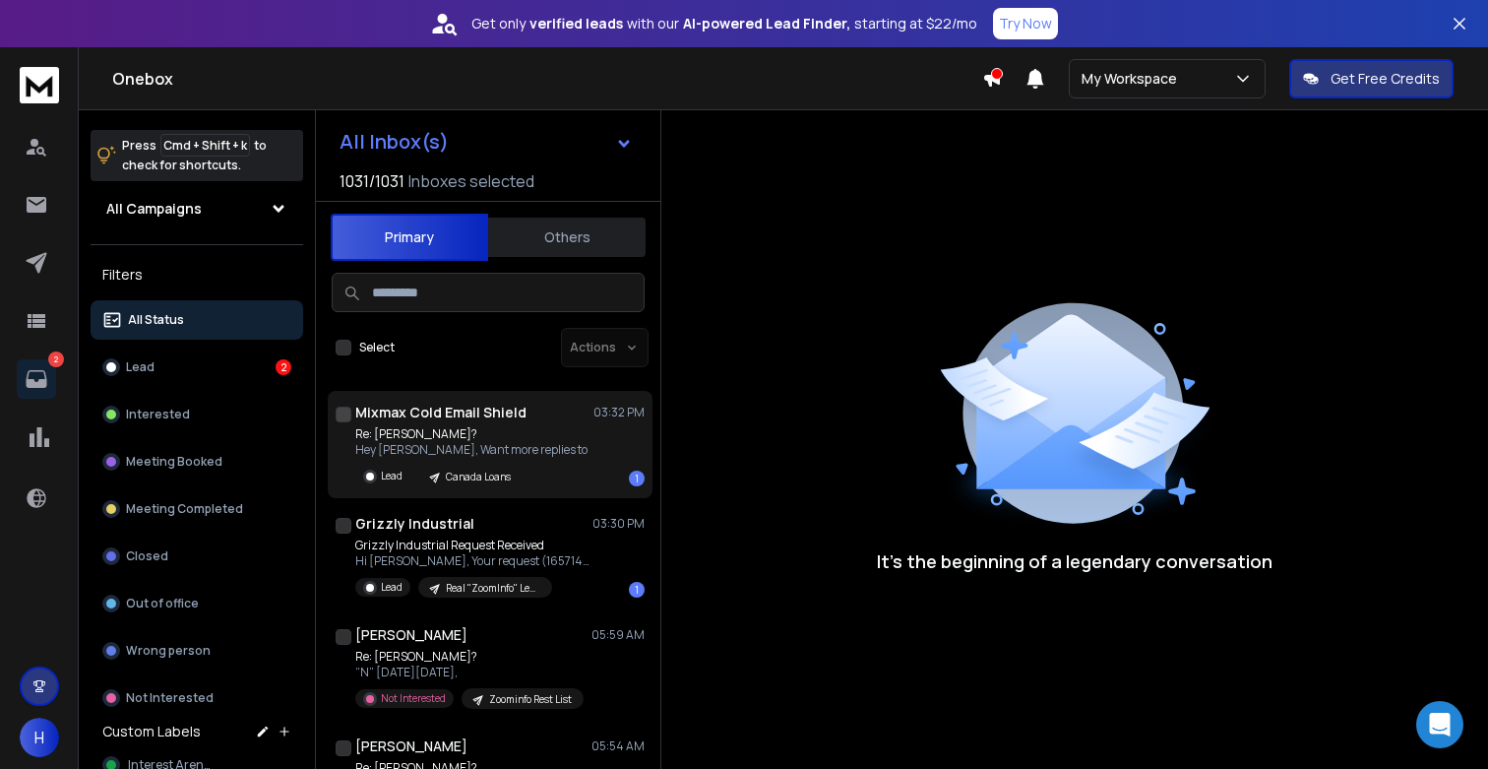
click at [541, 445] on div "Re: Soumya Cash? Hey Taylor, Want more replies to Lead Canada Loans 1" at bounding box center [499, 456] width 289 height 60
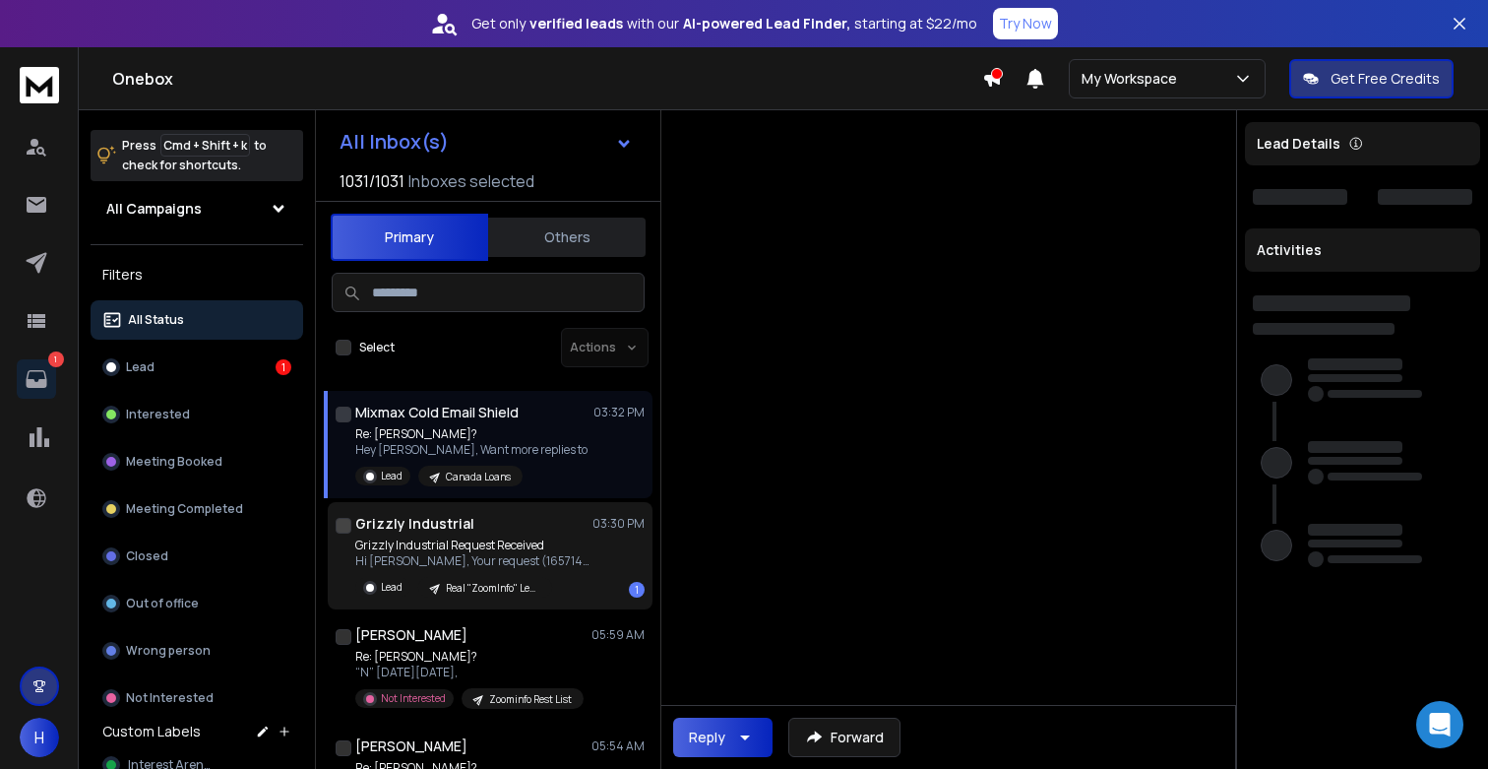
click at [539, 531] on div "Grizzly Industrial 03:30 PM" at bounding box center [499, 524] width 289 height 20
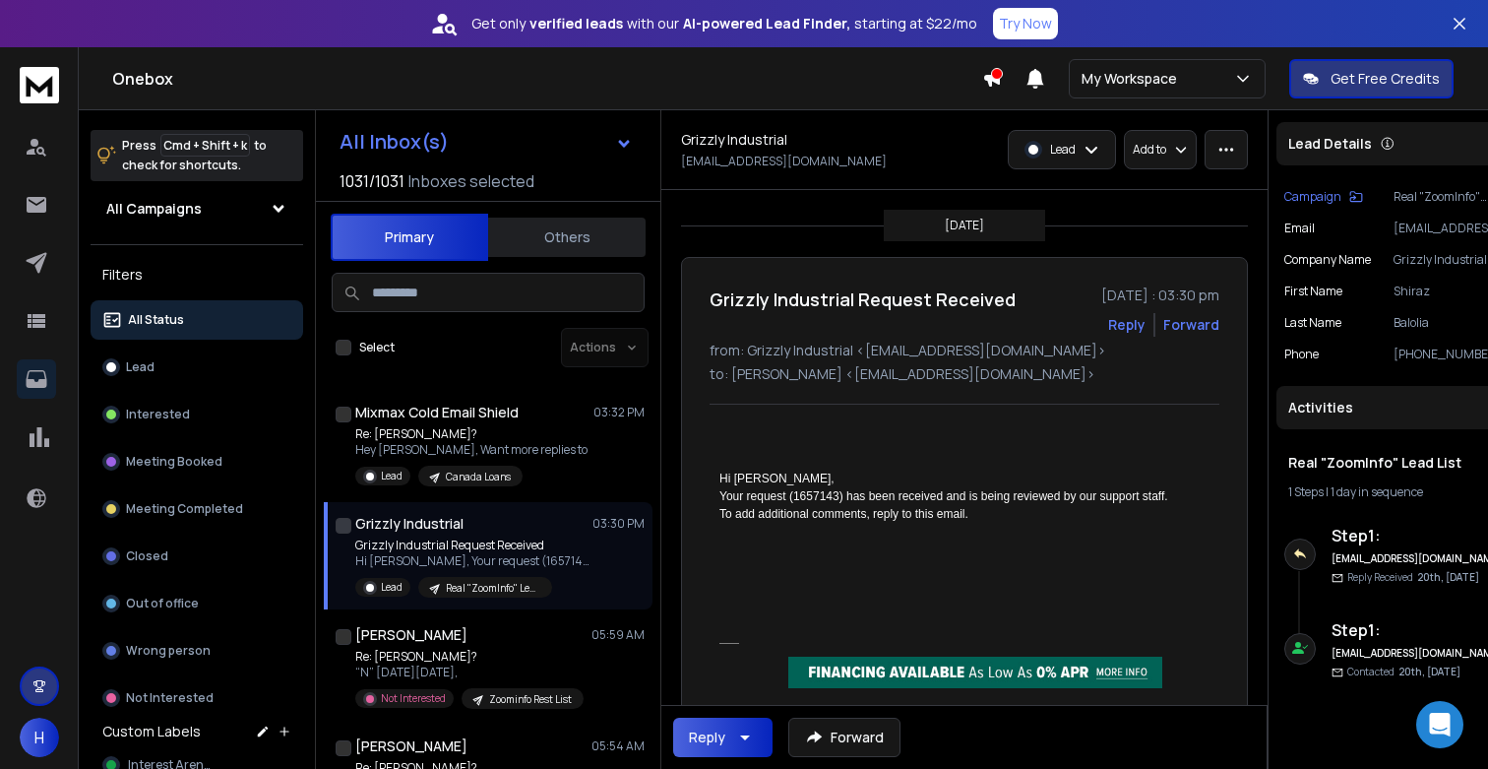
click at [555, 243] on button "Others" at bounding box center [566, 236] width 157 height 43
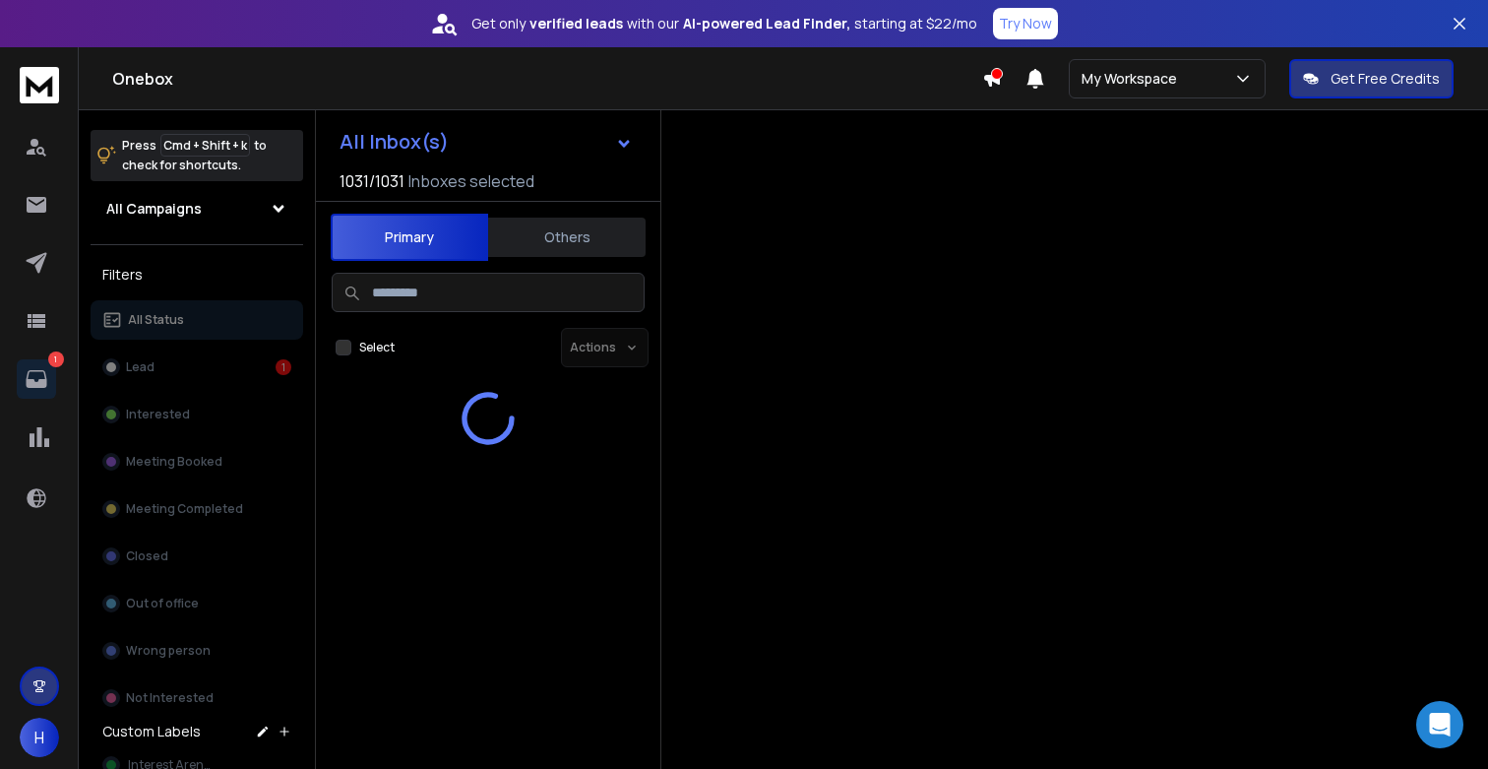
click at [460, 245] on button "Primary" at bounding box center [409, 237] width 157 height 47
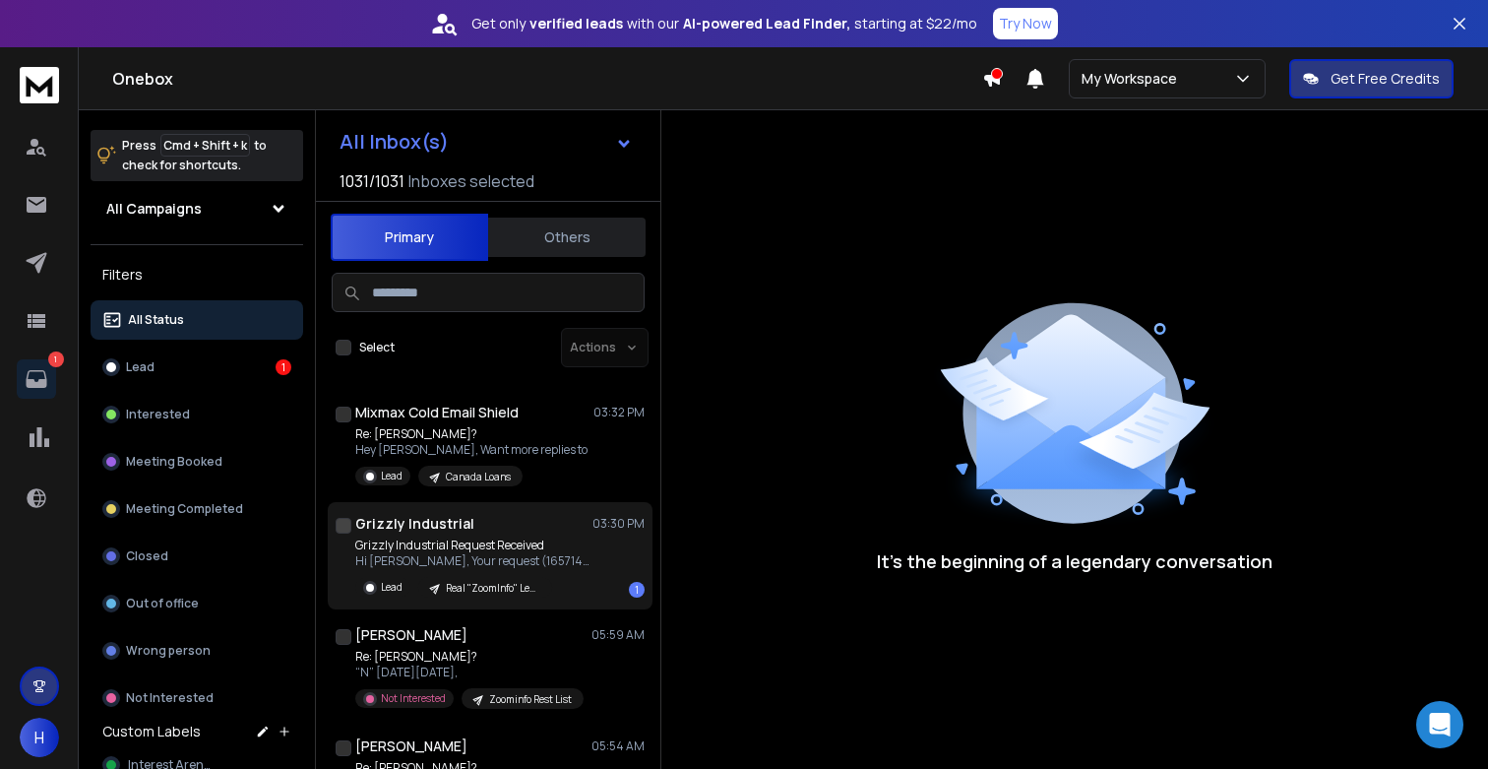
click at [573, 539] on div "Grizzly Industrial Request Received Hi Taylor, Your request (1657143) Lead Real…" at bounding box center [499, 567] width 289 height 60
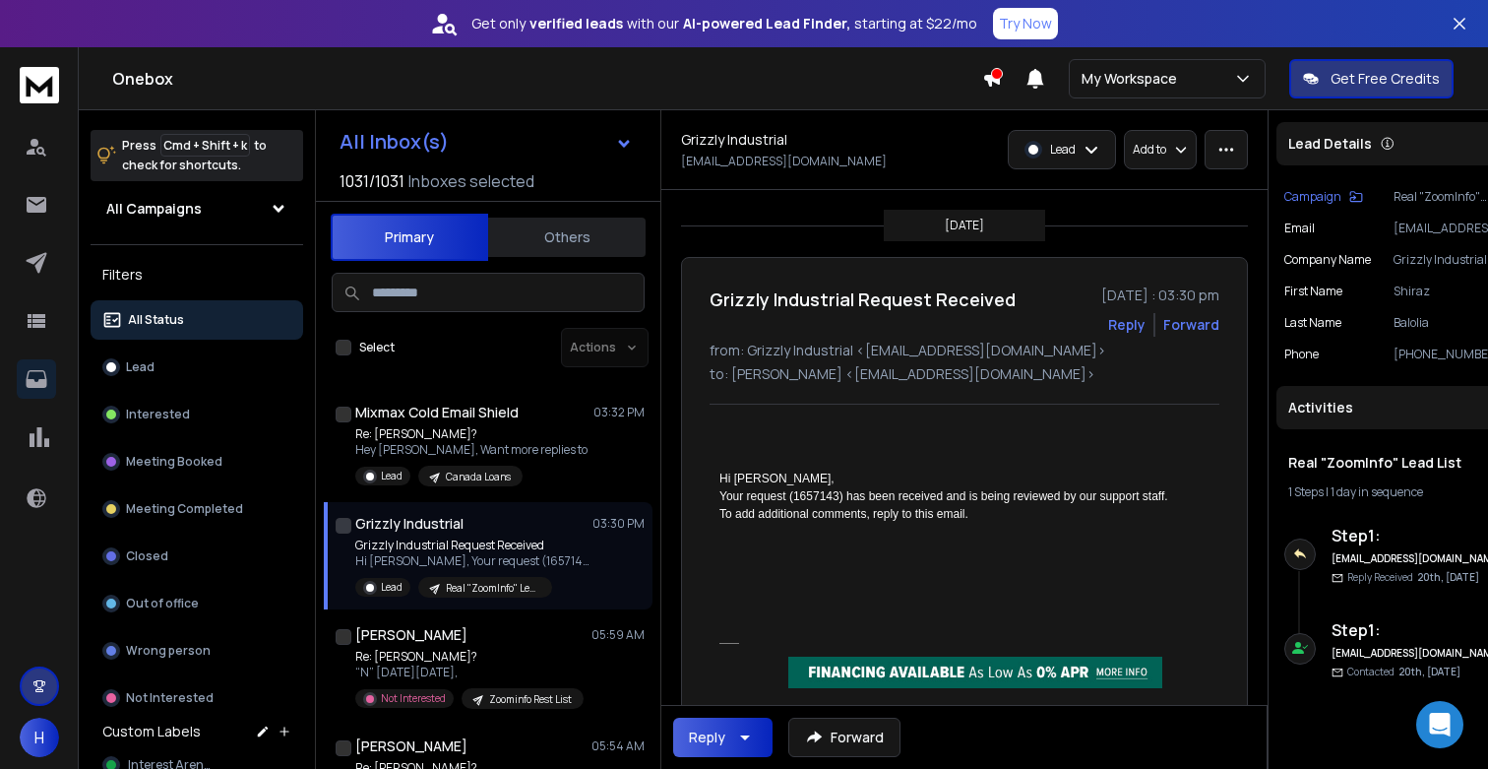
click at [584, 240] on button "Others" at bounding box center [566, 236] width 157 height 43
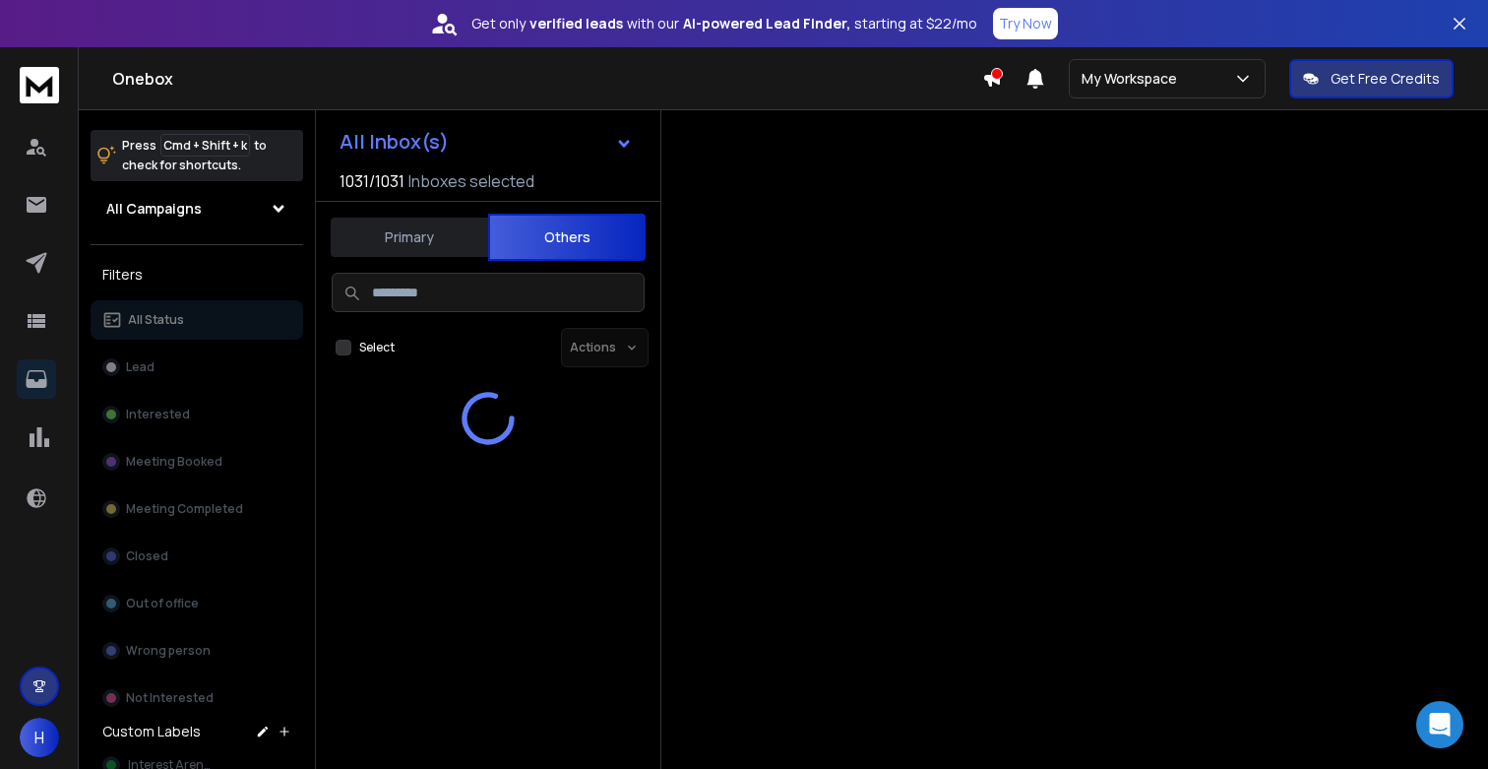
click at [584, 240] on button "Others" at bounding box center [566, 237] width 157 height 47
click at [423, 242] on button "Primary" at bounding box center [409, 236] width 157 height 43
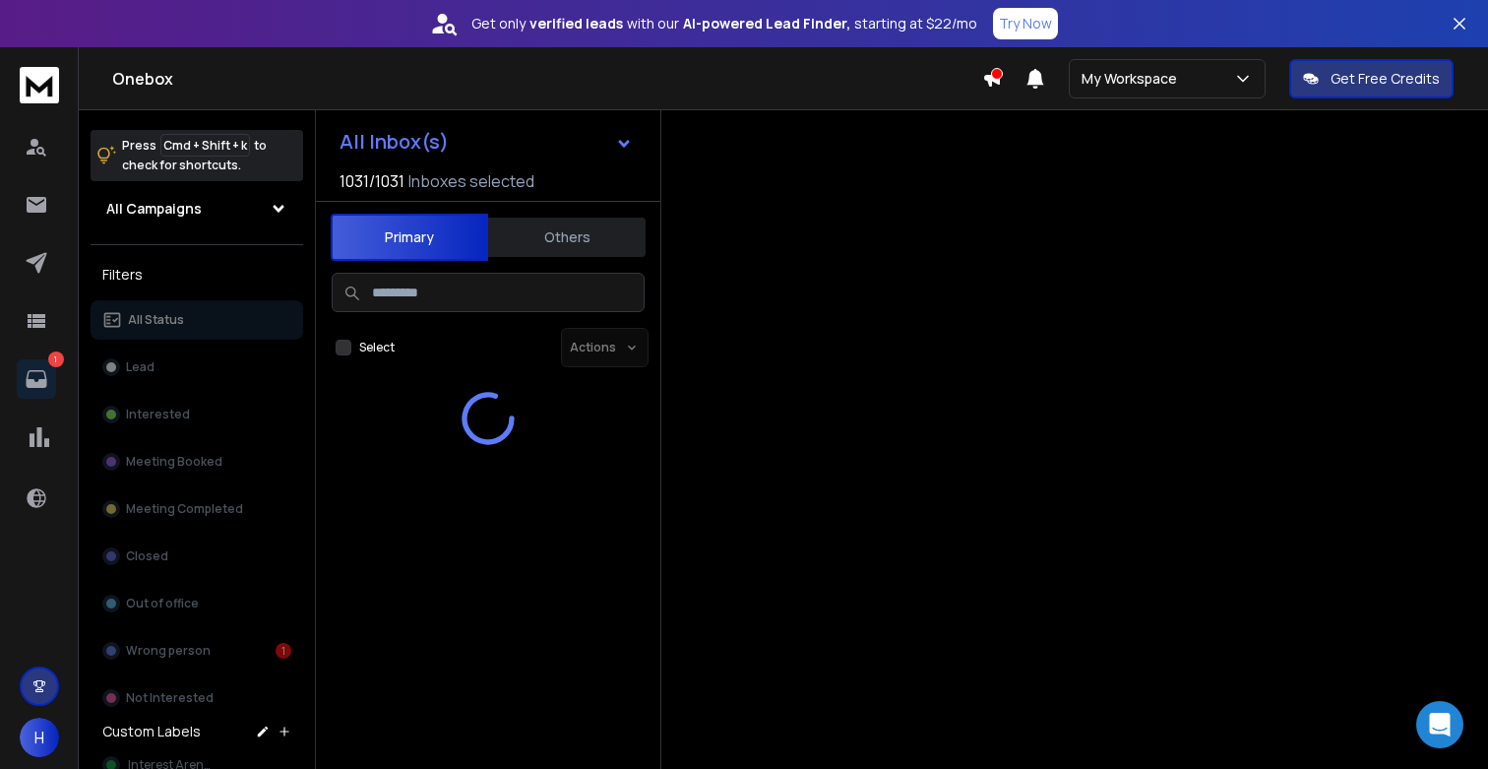
click at [423, 242] on button "Primary" at bounding box center [409, 237] width 157 height 47
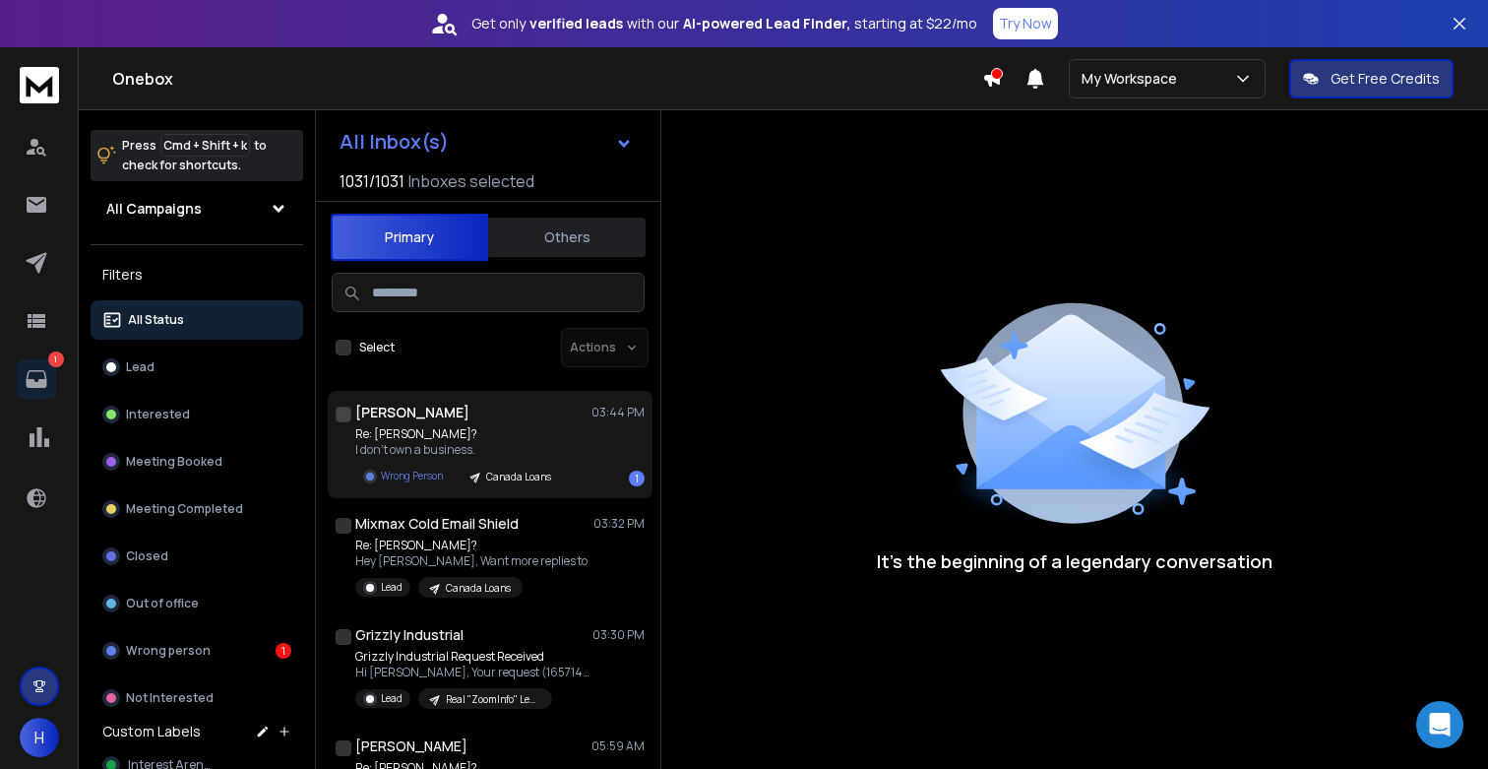
click at [534, 450] on p "I don't own a business." at bounding box center [459, 450] width 208 height 16
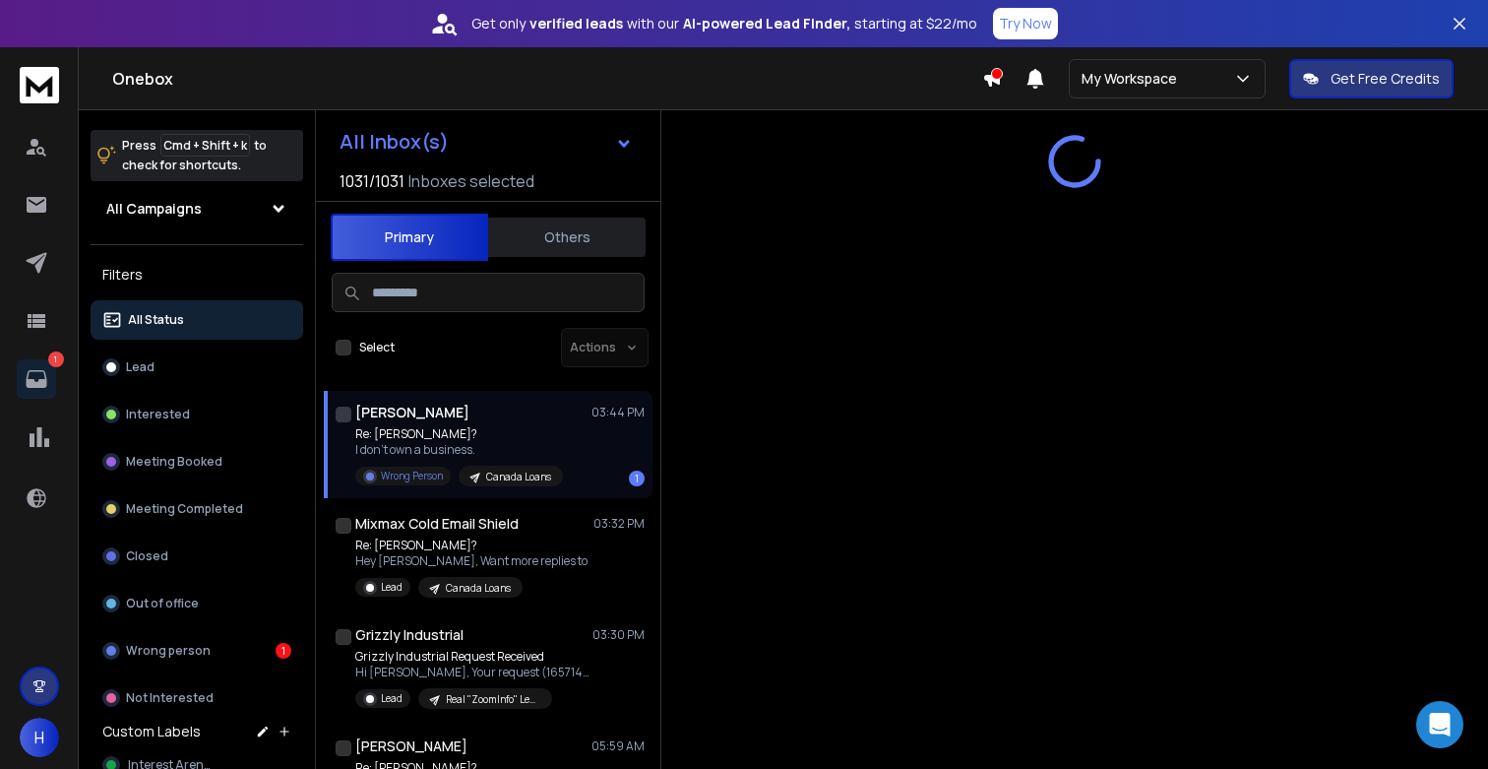
click at [534, 450] on p "I don't own a business." at bounding box center [459, 450] width 208 height 16
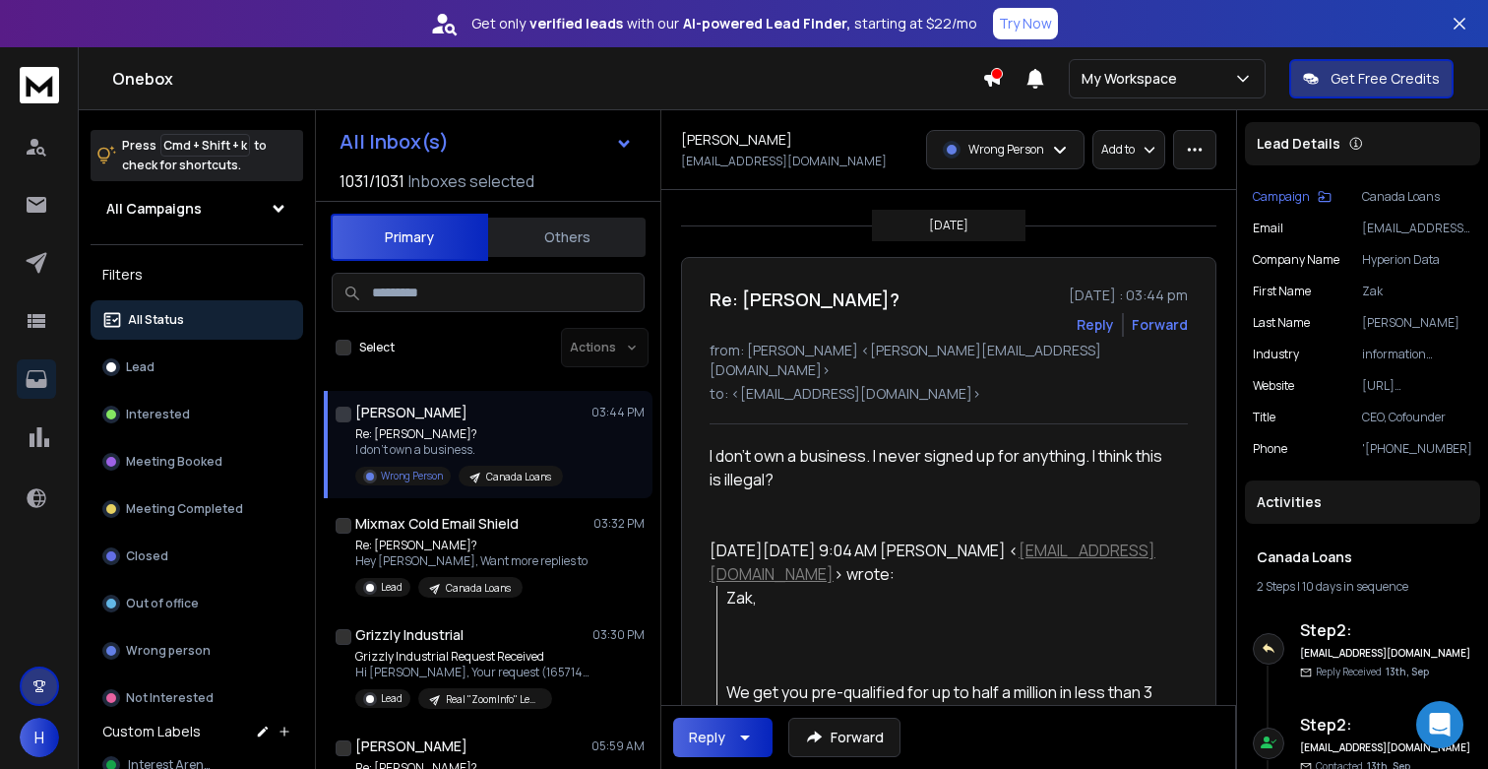
click at [549, 251] on button "Others" at bounding box center [566, 236] width 157 height 43
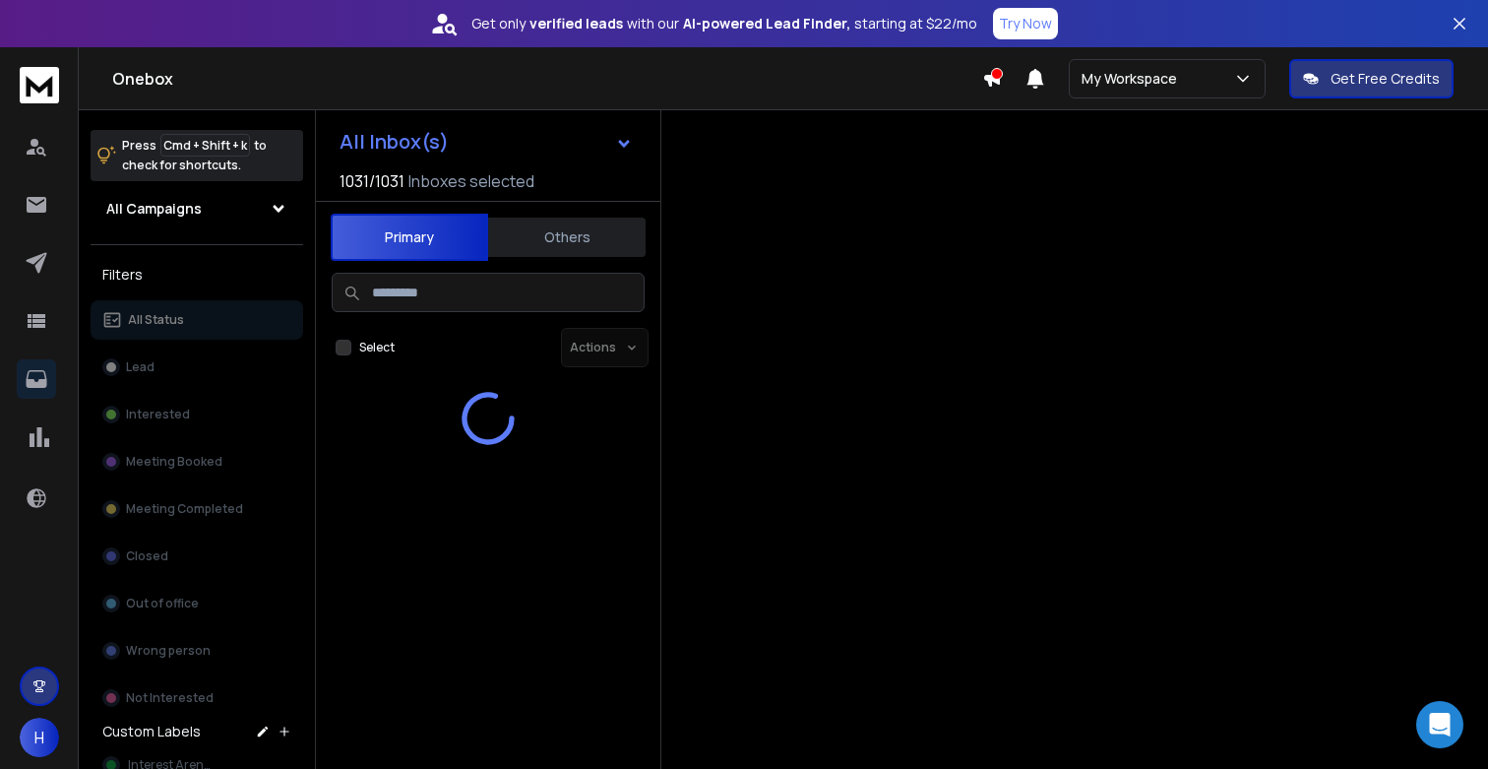
click at [445, 231] on button "Primary" at bounding box center [409, 237] width 157 height 47
click at [444, 231] on button "Primary" at bounding box center [409, 237] width 157 height 47
